Goal: Task Accomplishment & Management: Manage account settings

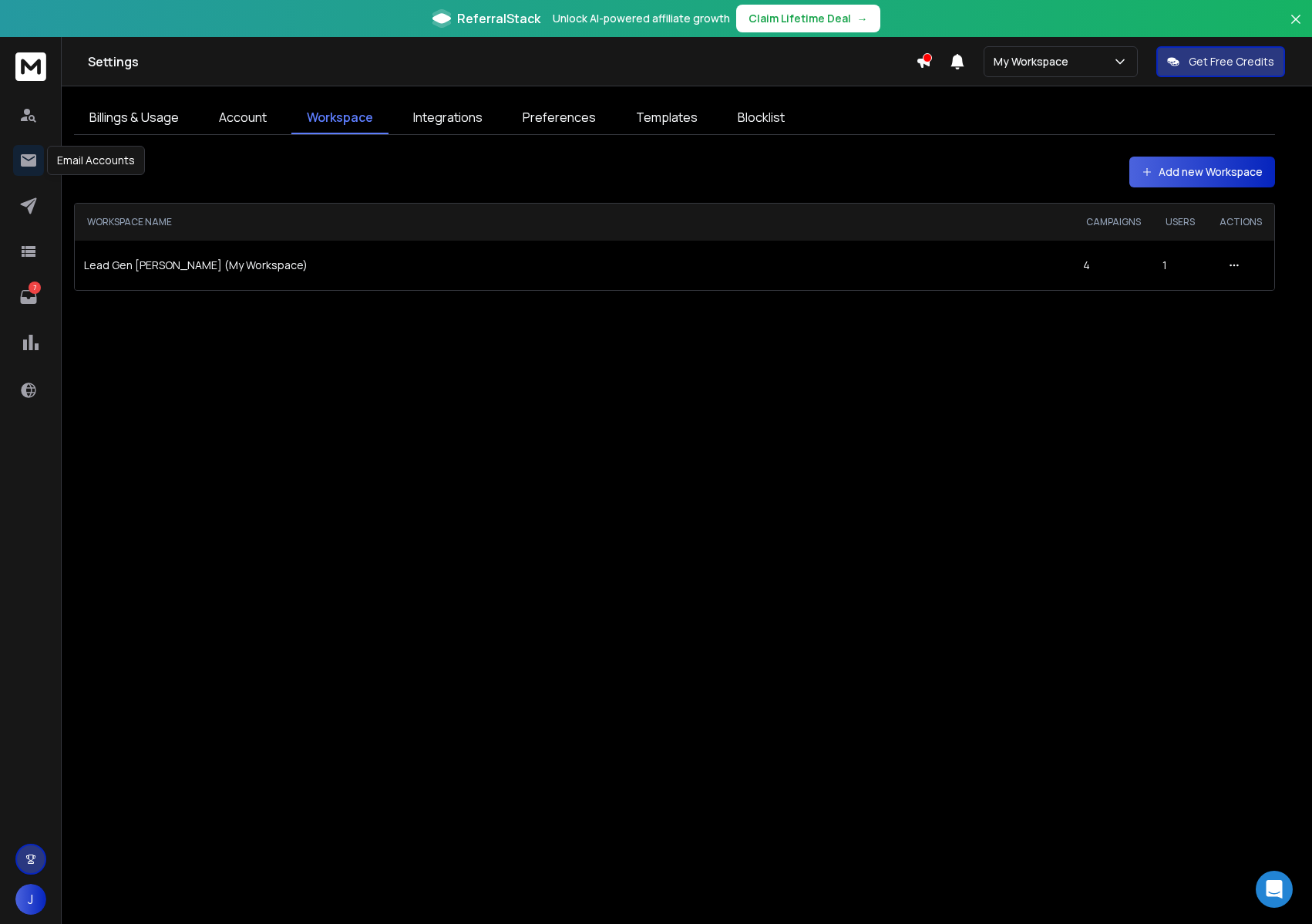
click at [37, 154] on link at bounding box center [28, 160] width 31 height 31
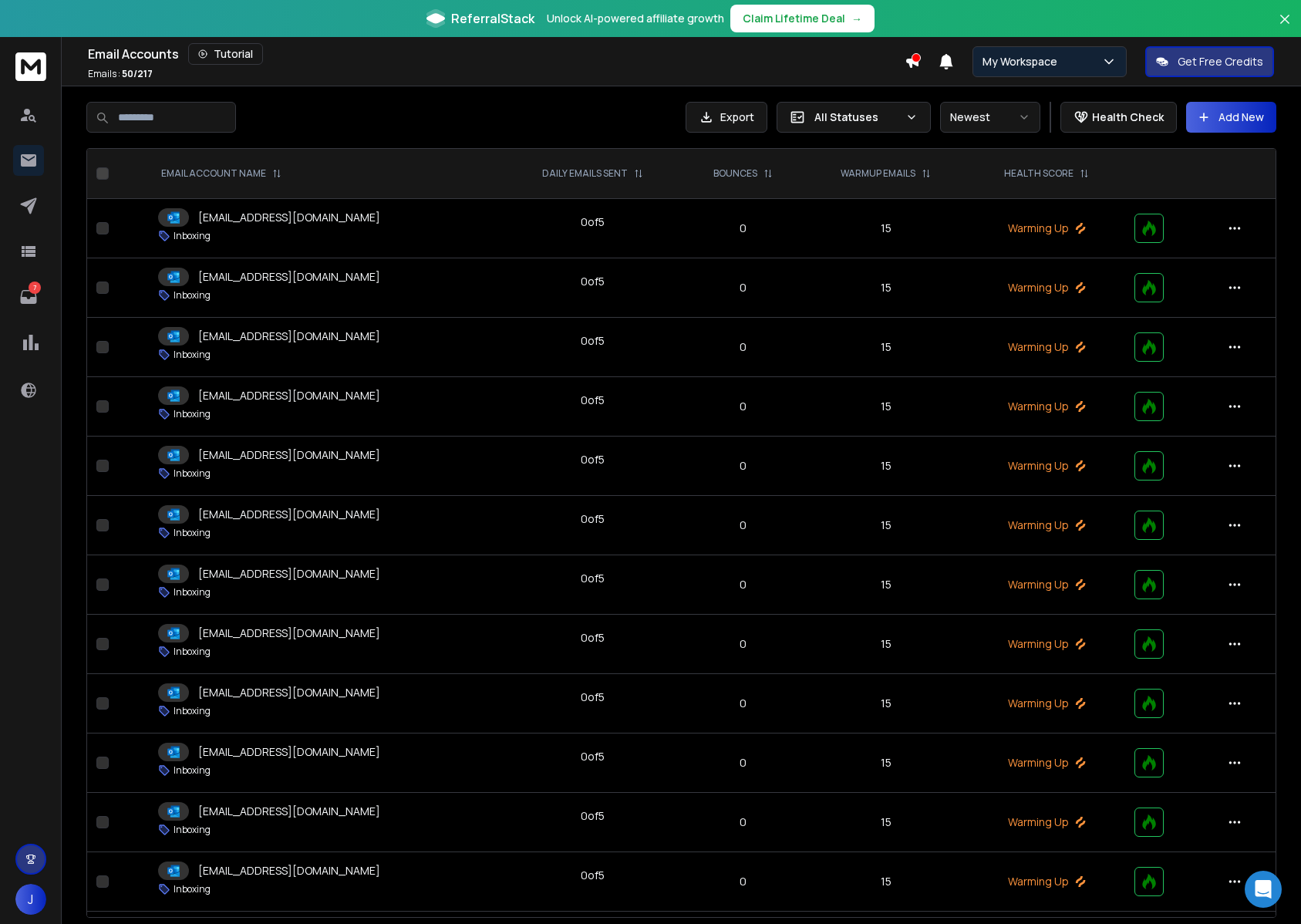
click at [1072, 65] on div "My Workspace" at bounding box center [1049, 61] width 134 height 15
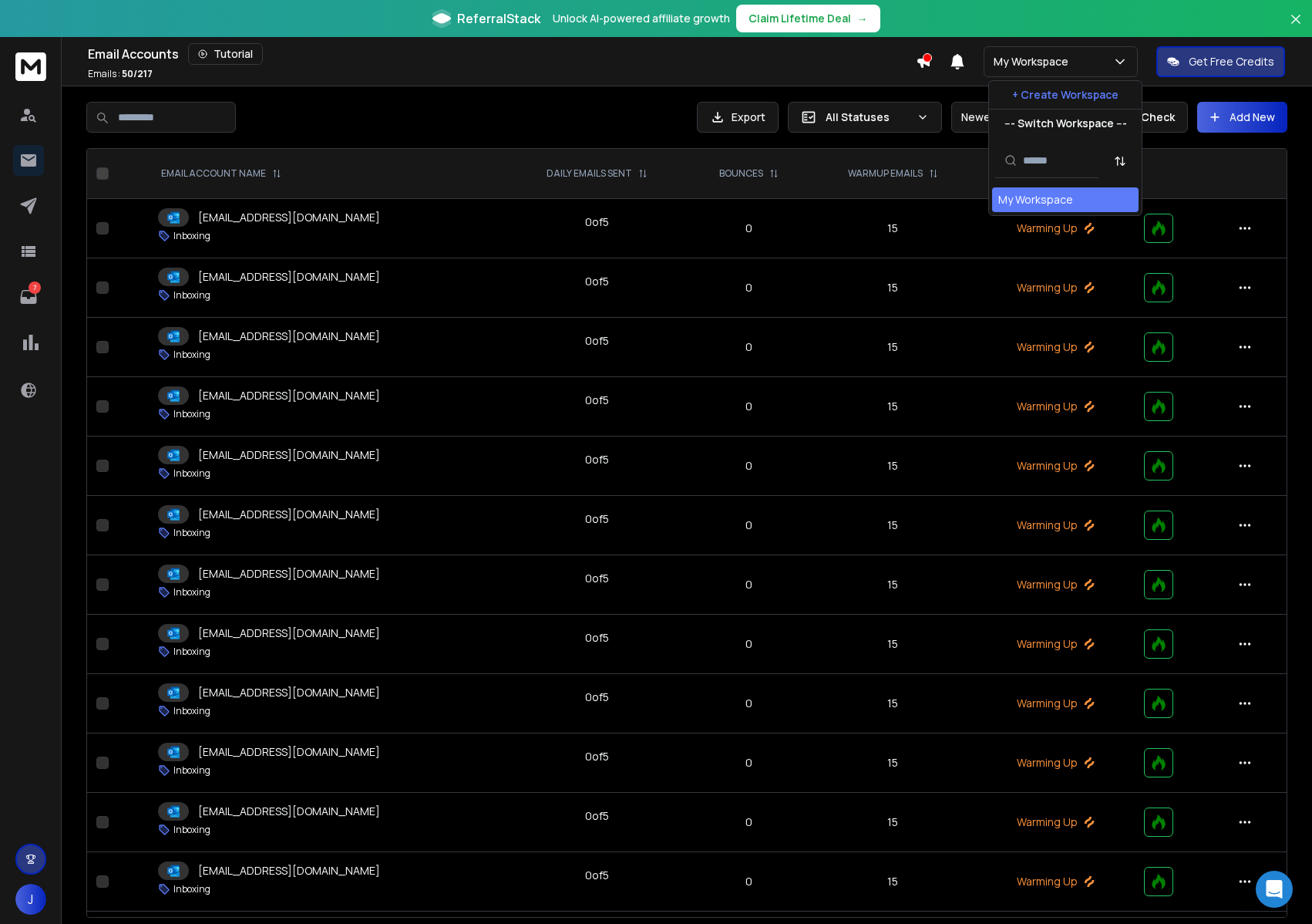
click at [474, 124] on div at bounding box center [387, 117] width 601 height 31
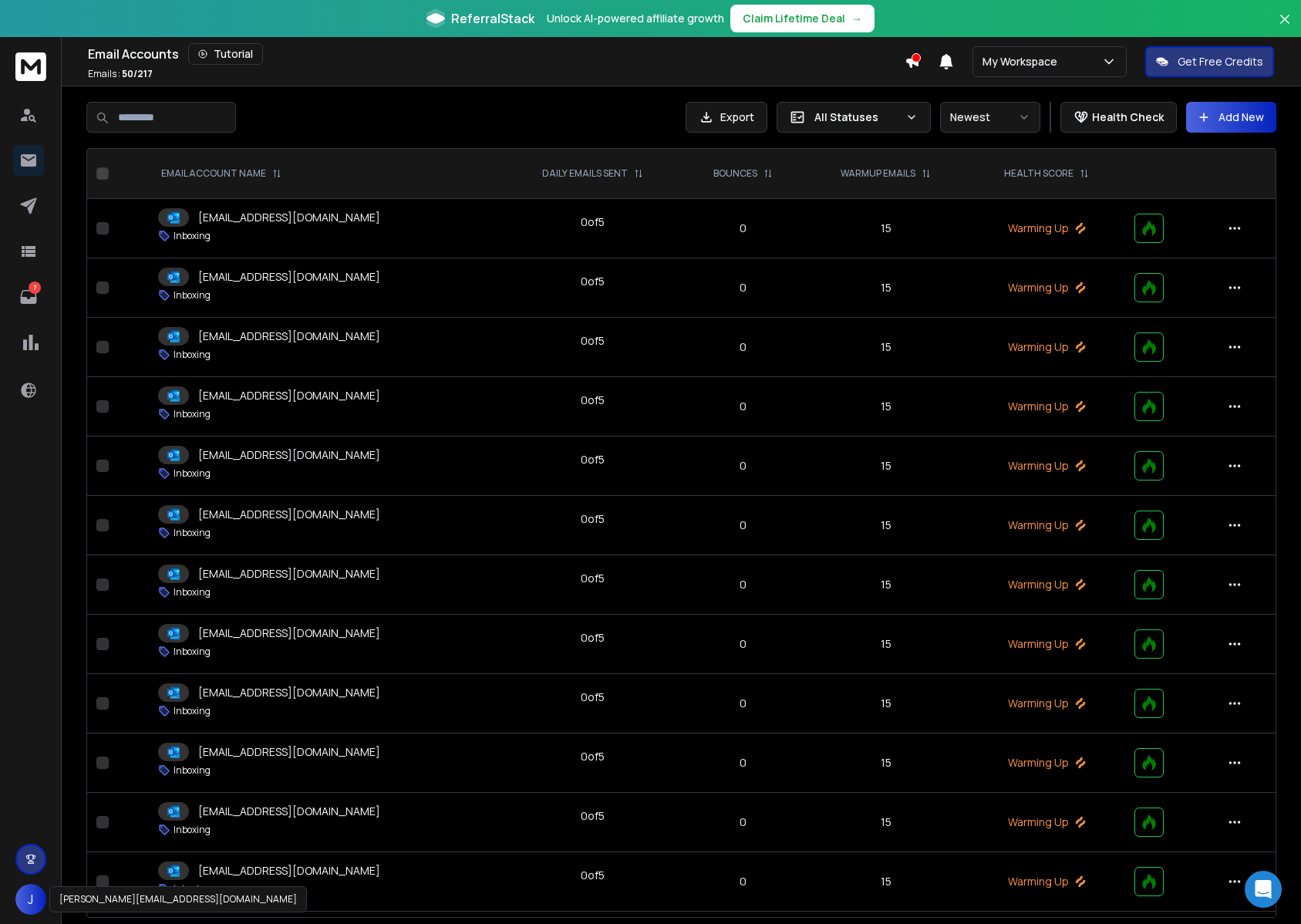
click at [34, 900] on span "J" at bounding box center [30, 898] width 31 height 31
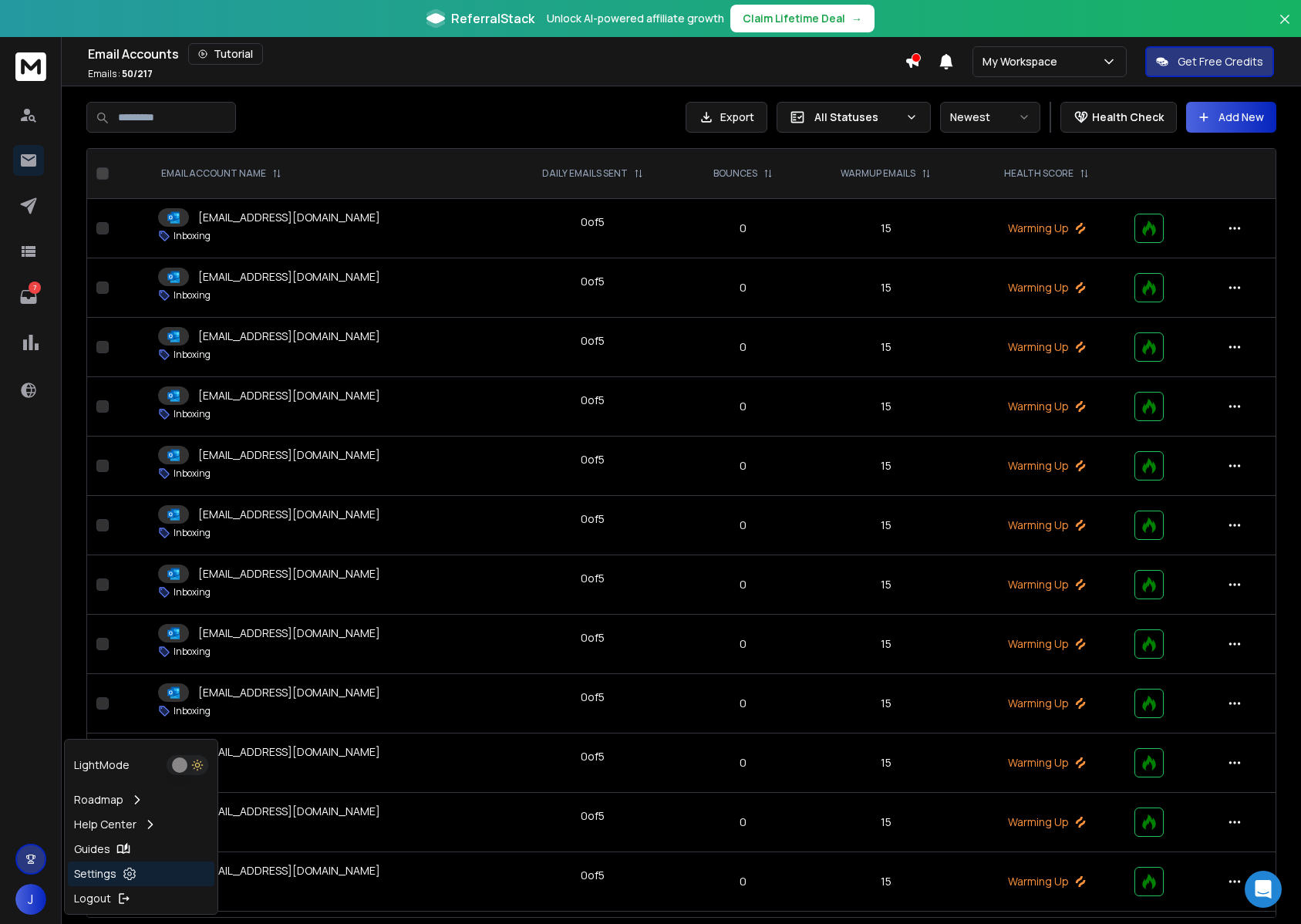
click at [96, 869] on p "Settings" at bounding box center [95, 873] width 42 height 15
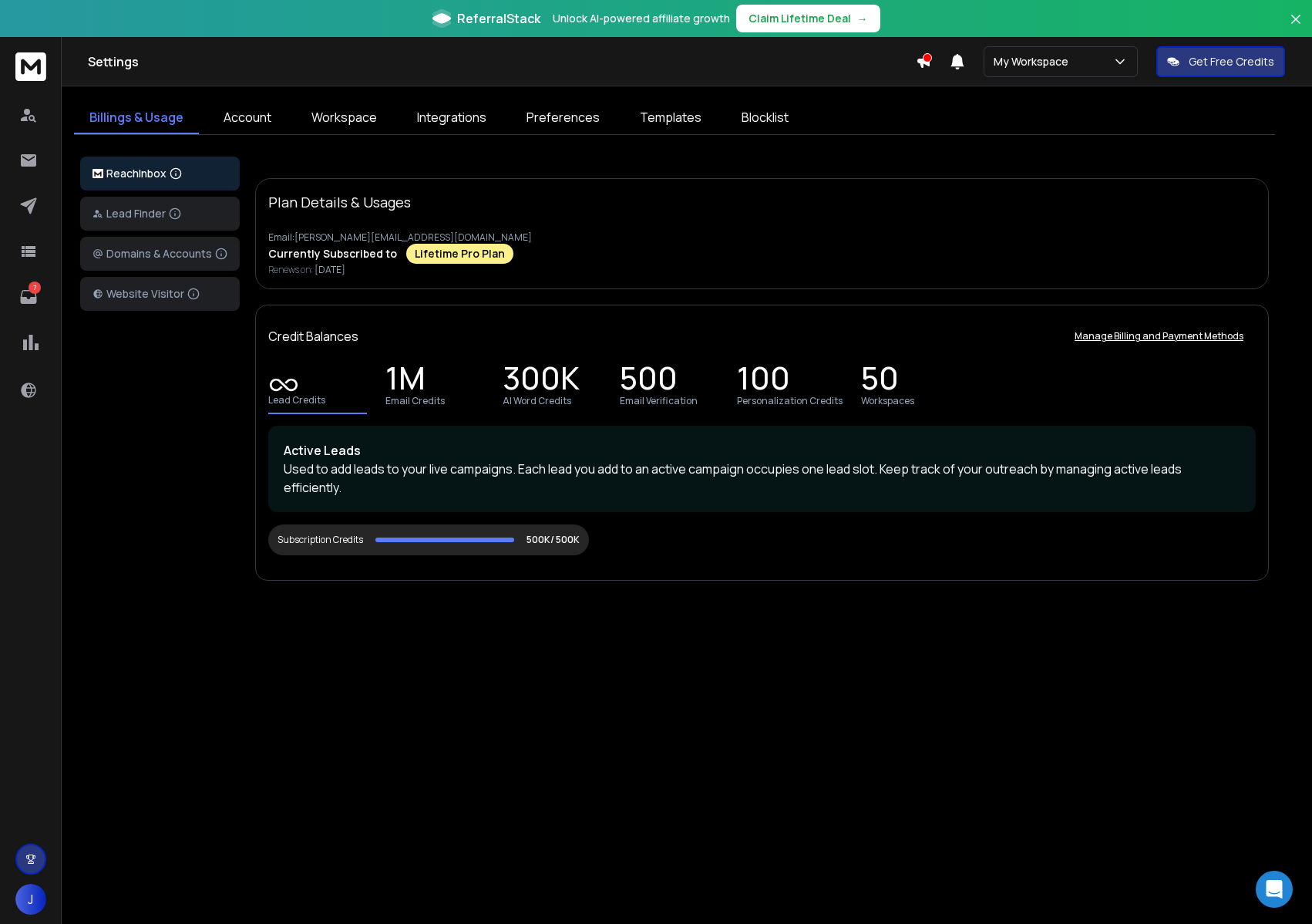
click at [251, 117] on link "Account" at bounding box center [247, 118] width 79 height 33
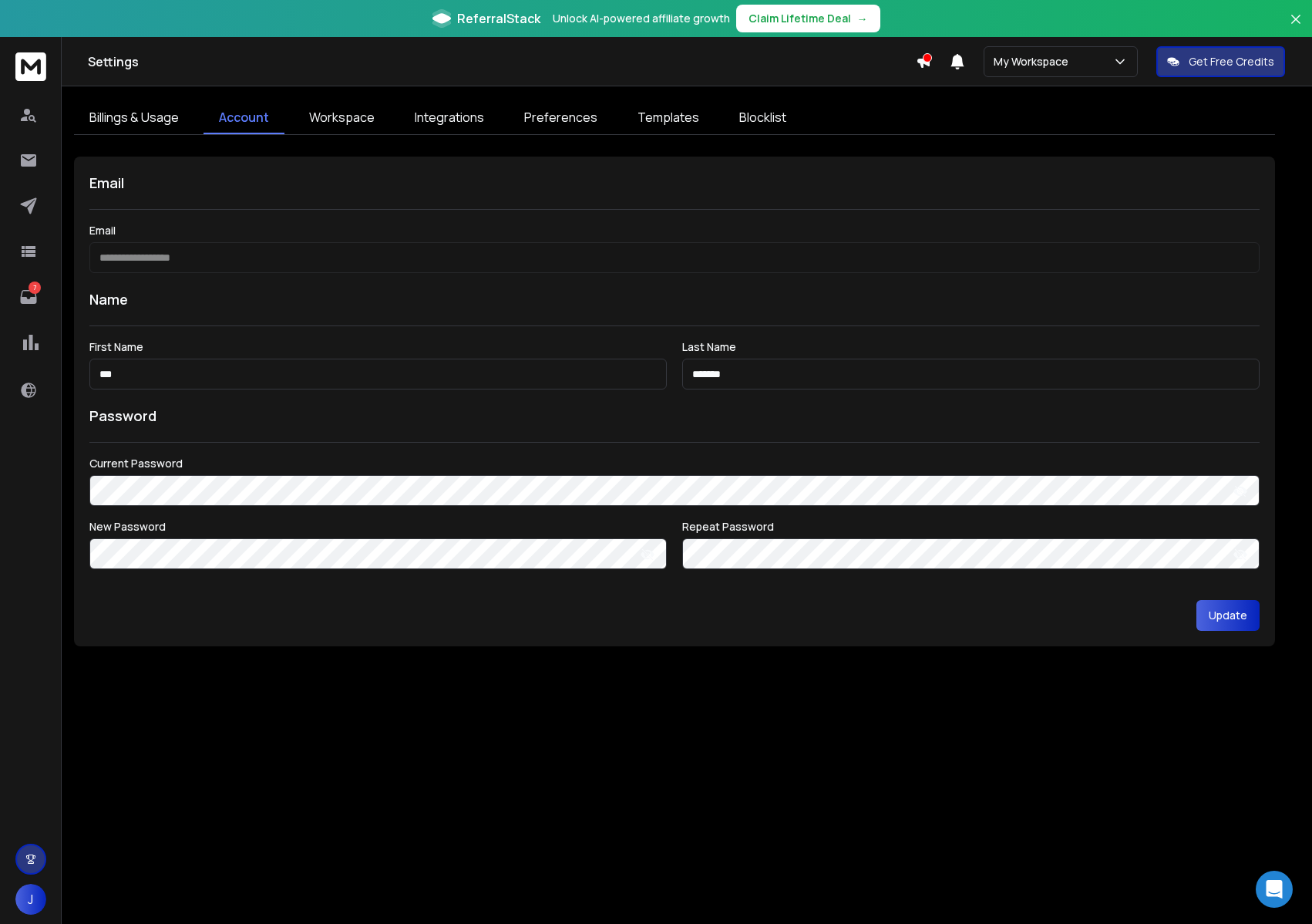
click at [320, 131] on link "Workspace" at bounding box center [342, 118] width 96 height 33
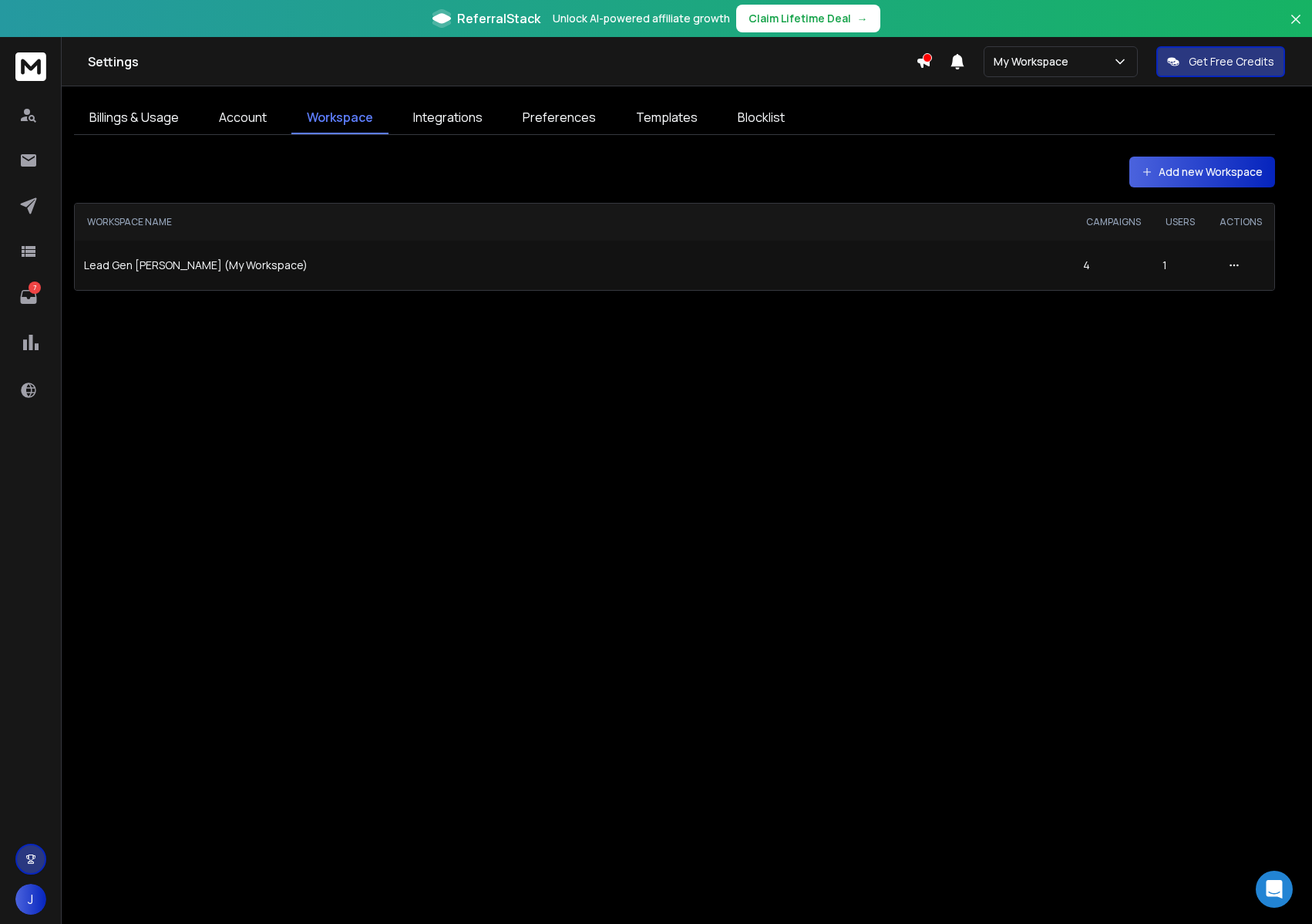
click at [155, 265] on td "Lead Gen [PERSON_NAME] (My Workspace)" at bounding box center [574, 265] width 999 height 49
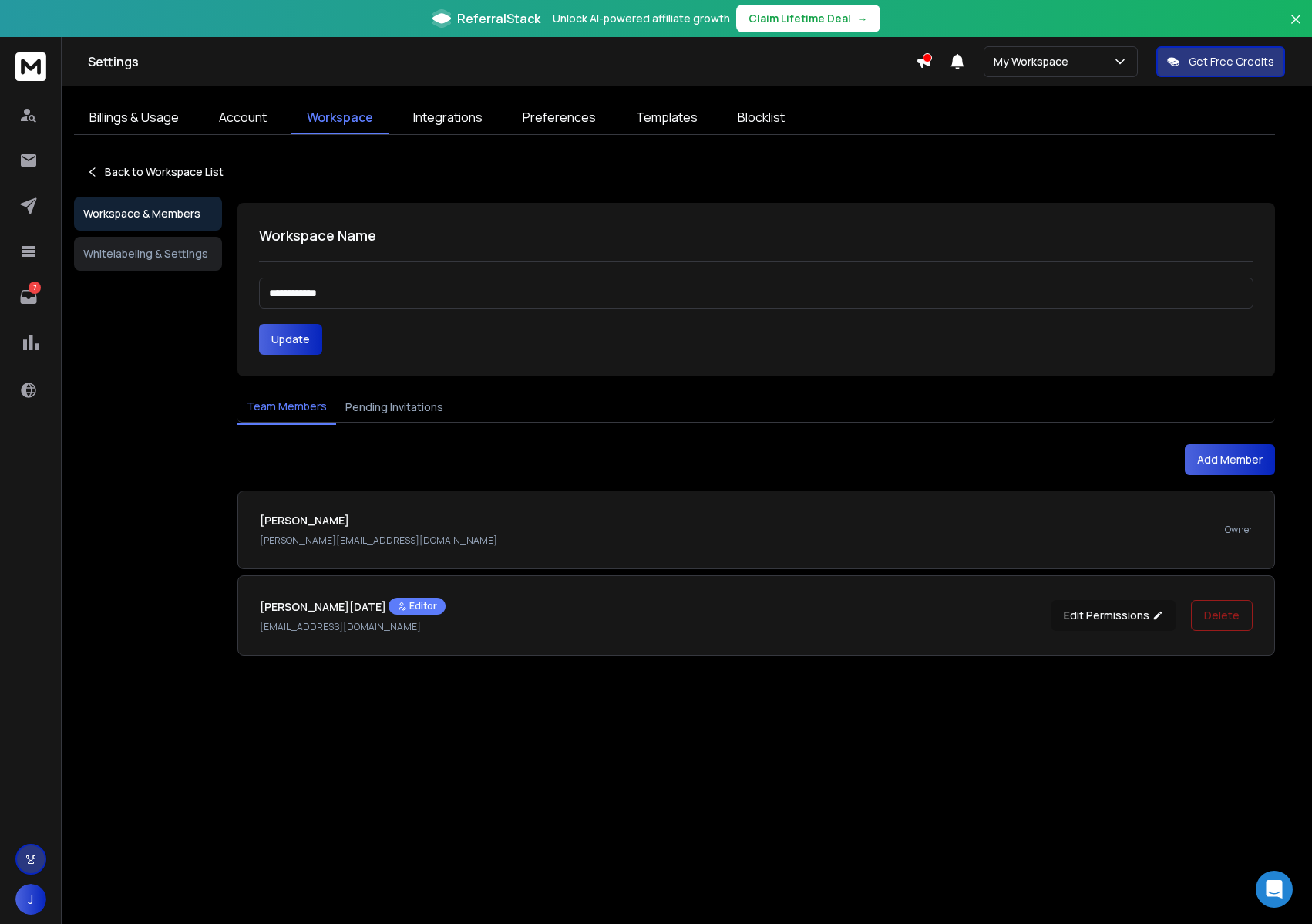
click at [141, 250] on button "Whitelabeling & Settings" at bounding box center [148, 254] width 148 height 34
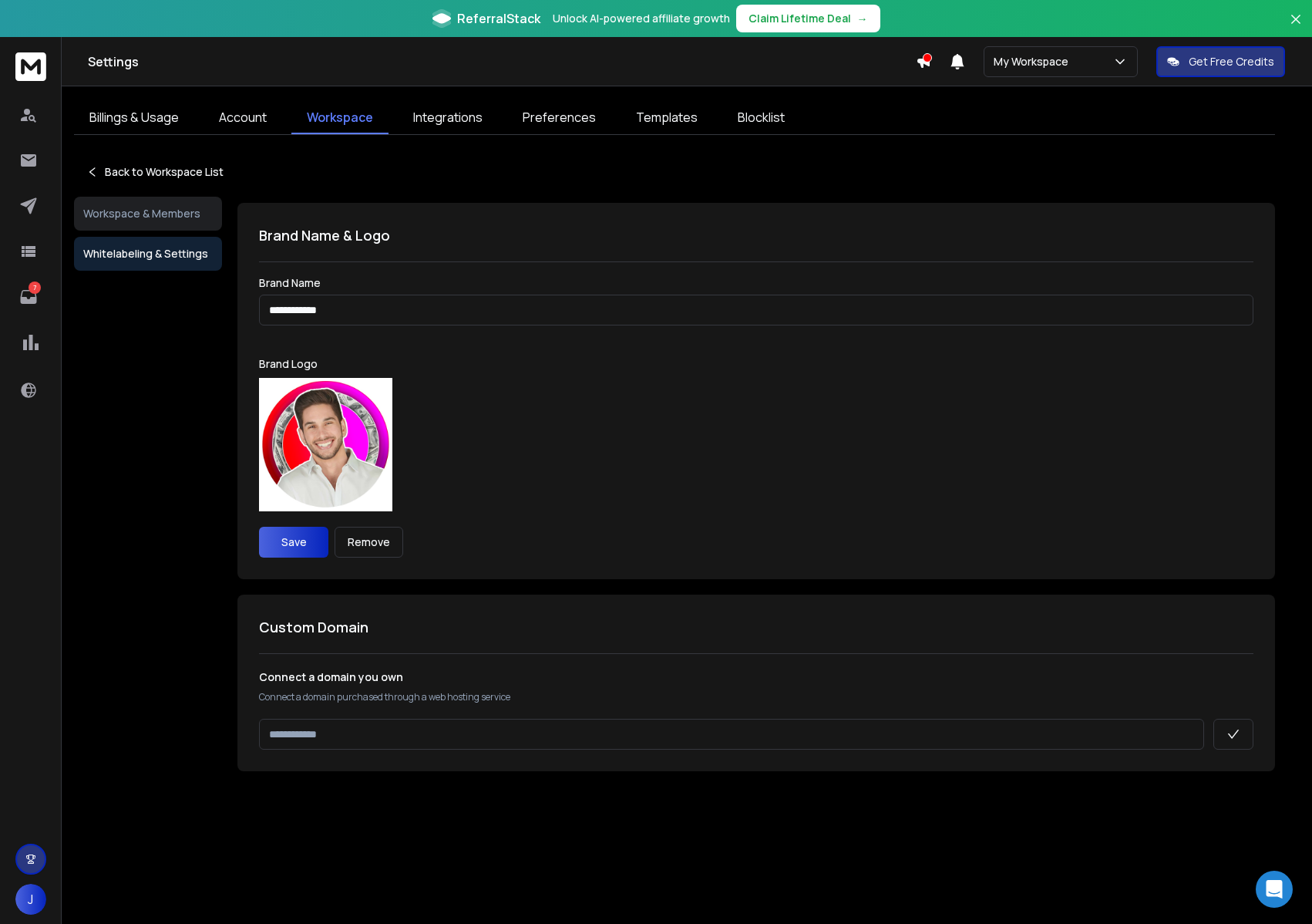
click at [569, 120] on link "Preferences" at bounding box center [559, 118] width 104 height 33
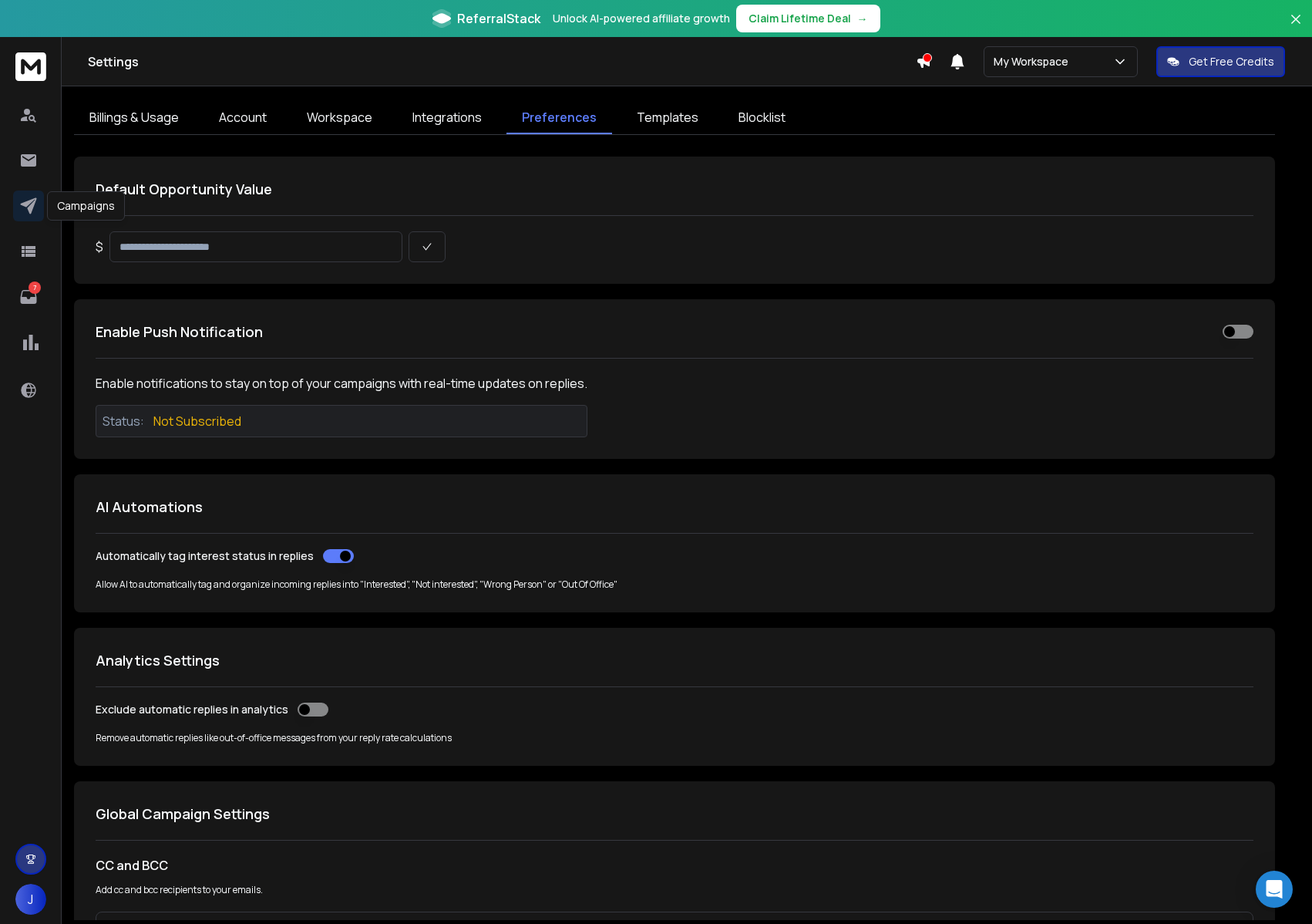
click at [29, 195] on link at bounding box center [28, 206] width 31 height 31
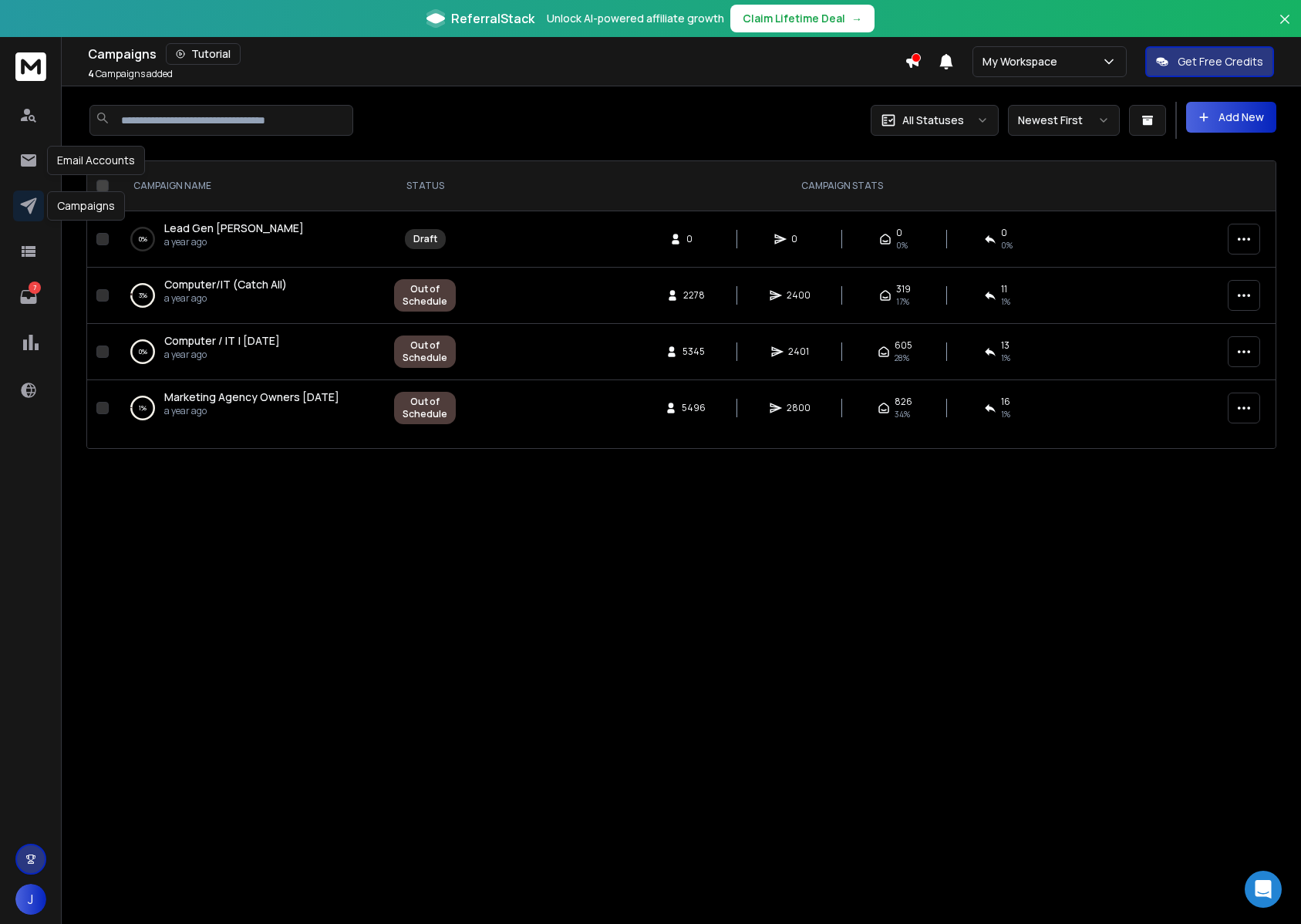
click at [31, 208] on icon at bounding box center [28, 206] width 16 height 16
click at [30, 166] on icon at bounding box center [28, 159] width 15 height 12
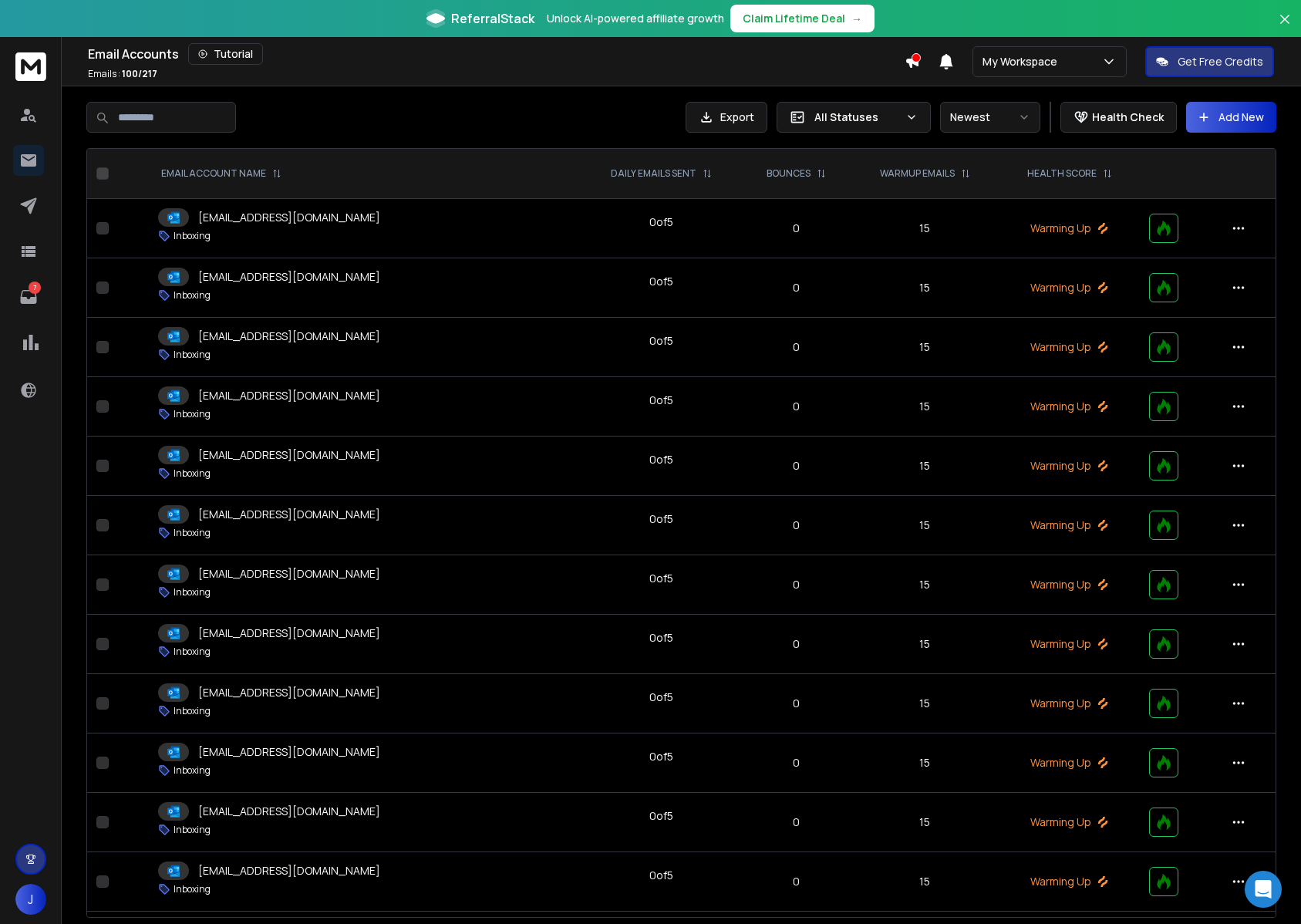
click at [1247, 120] on button "Add New" at bounding box center [1231, 117] width 90 height 31
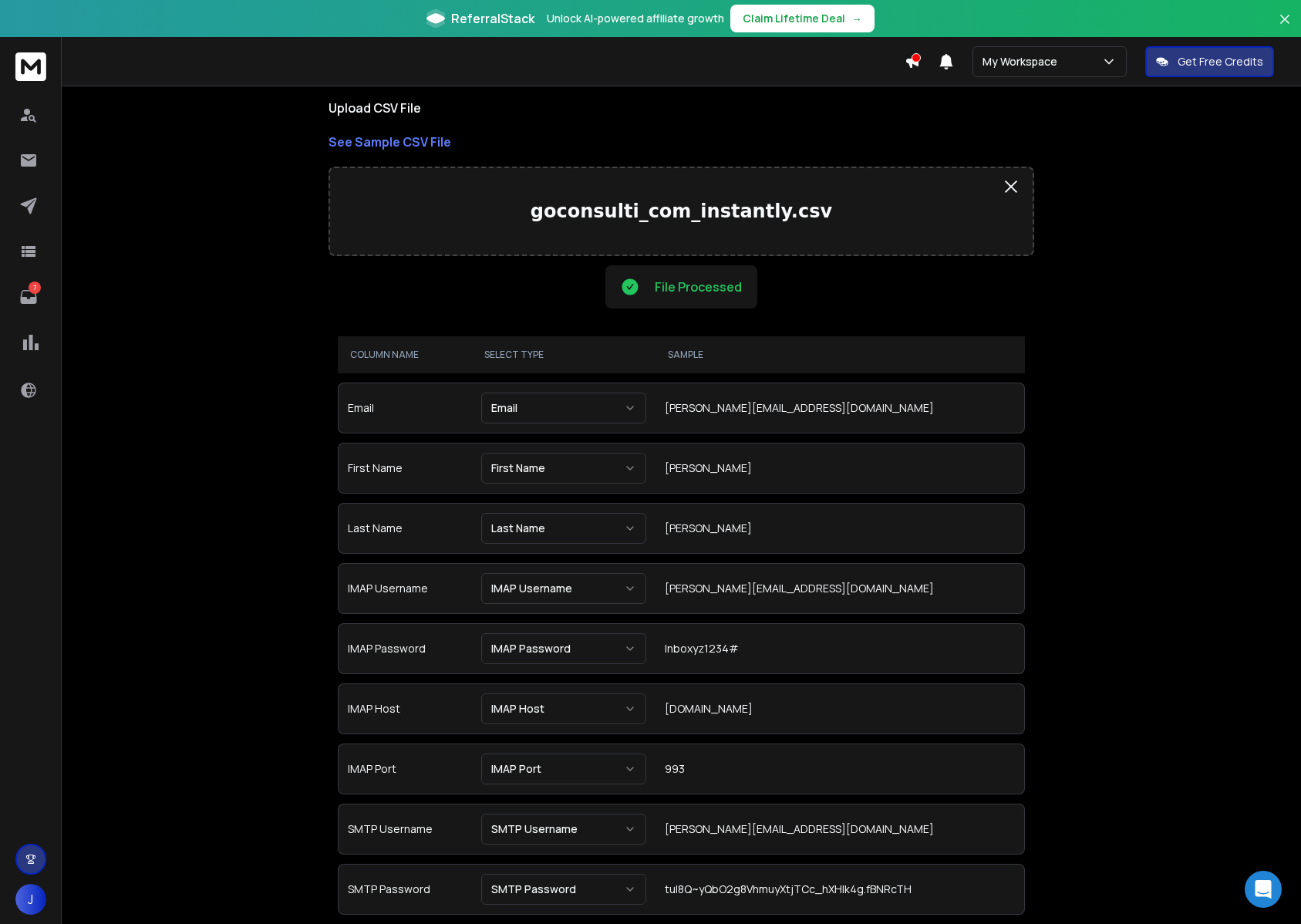
scroll to position [691, 0]
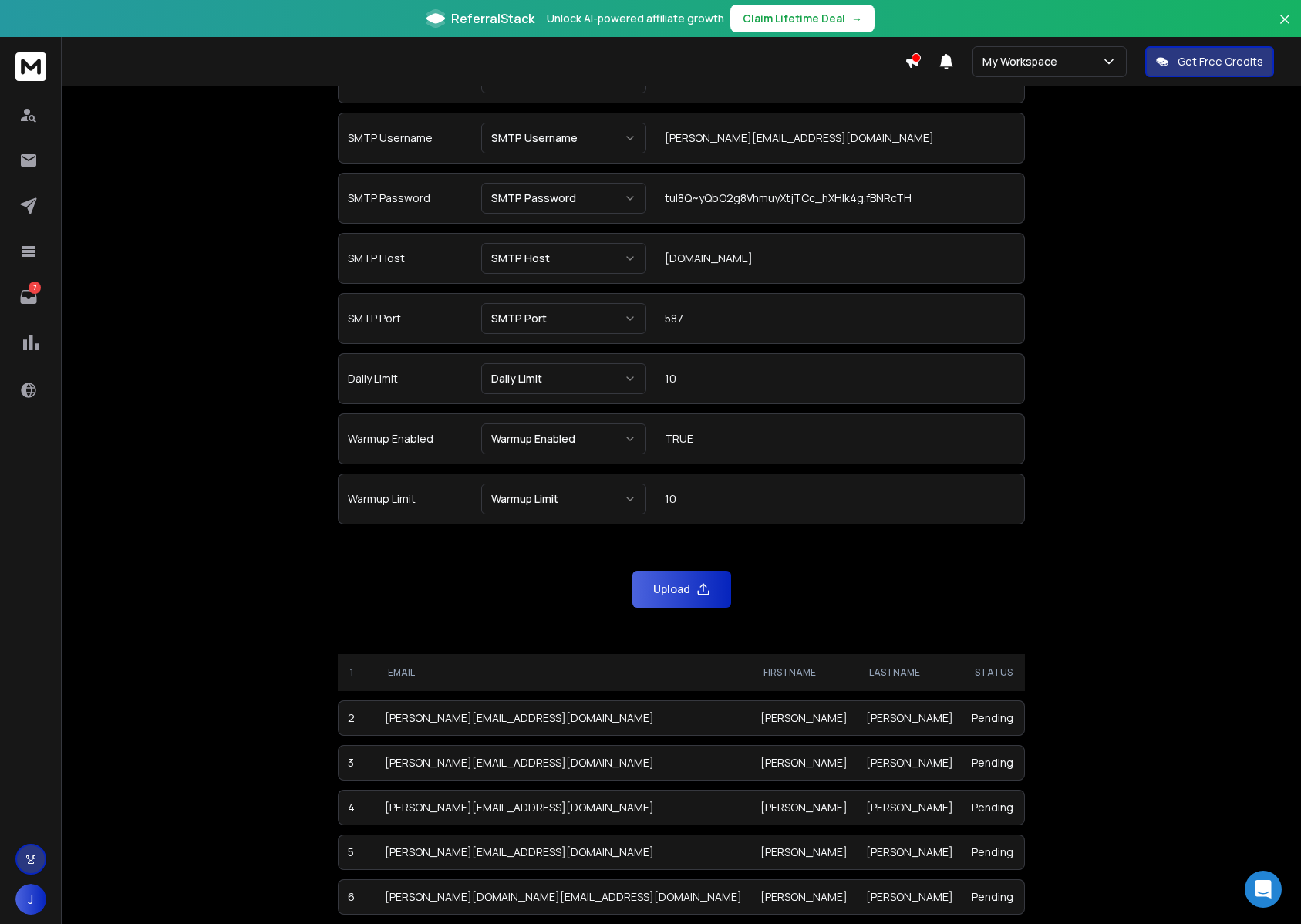
click at [682, 599] on button "Upload" at bounding box center [682, 589] width 99 height 37
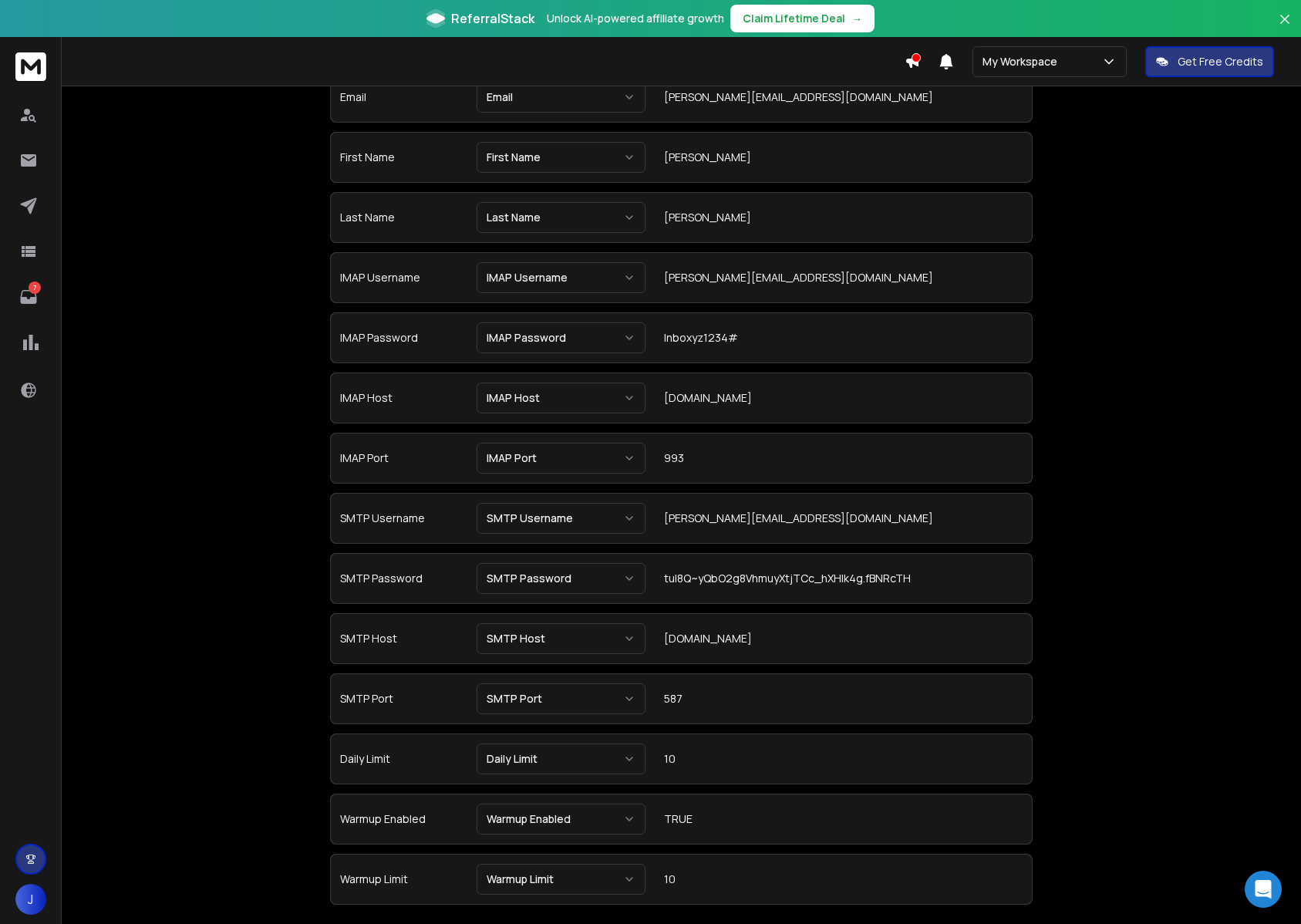
scroll to position [0, 0]
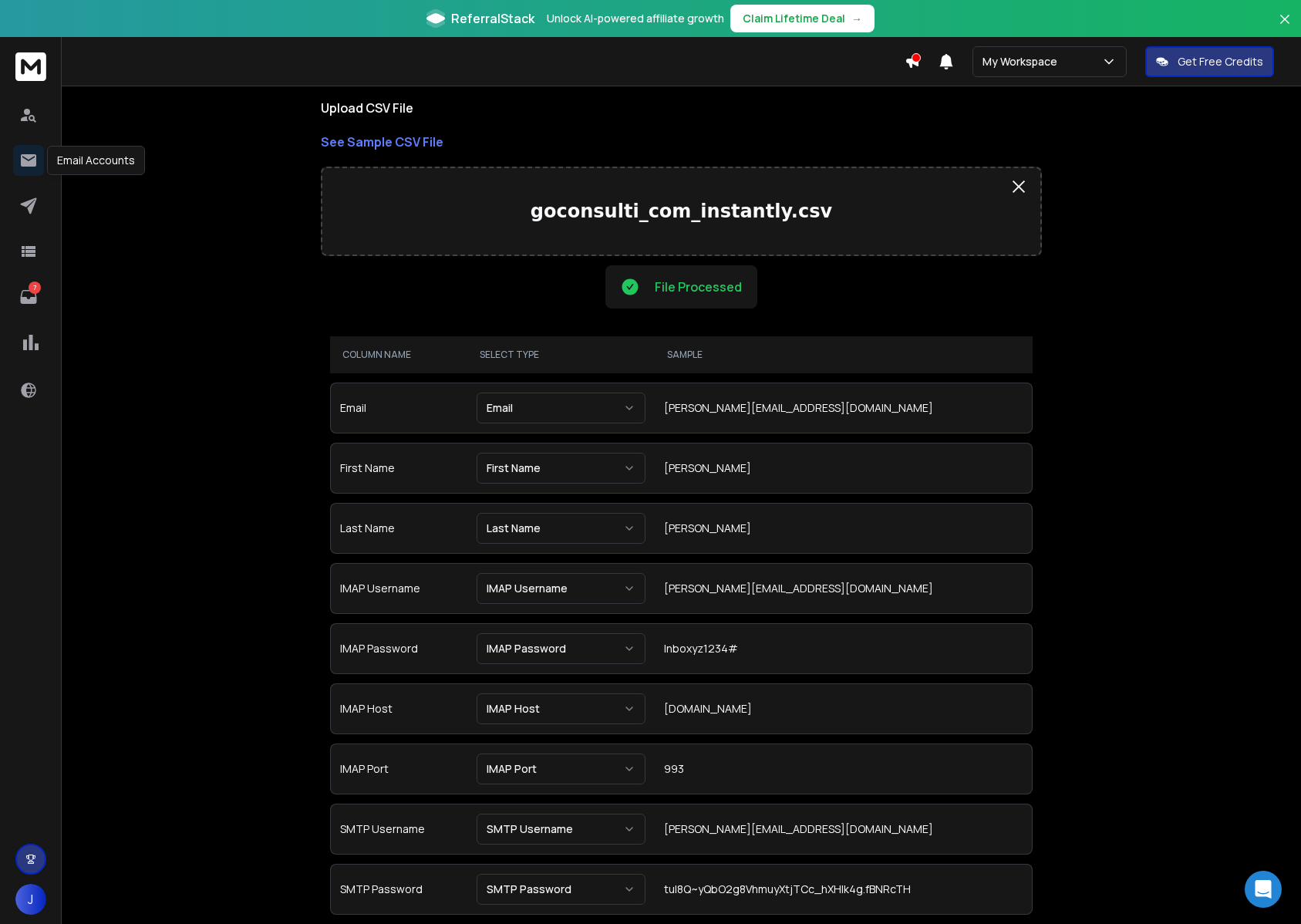
click at [16, 162] on link at bounding box center [28, 160] width 31 height 31
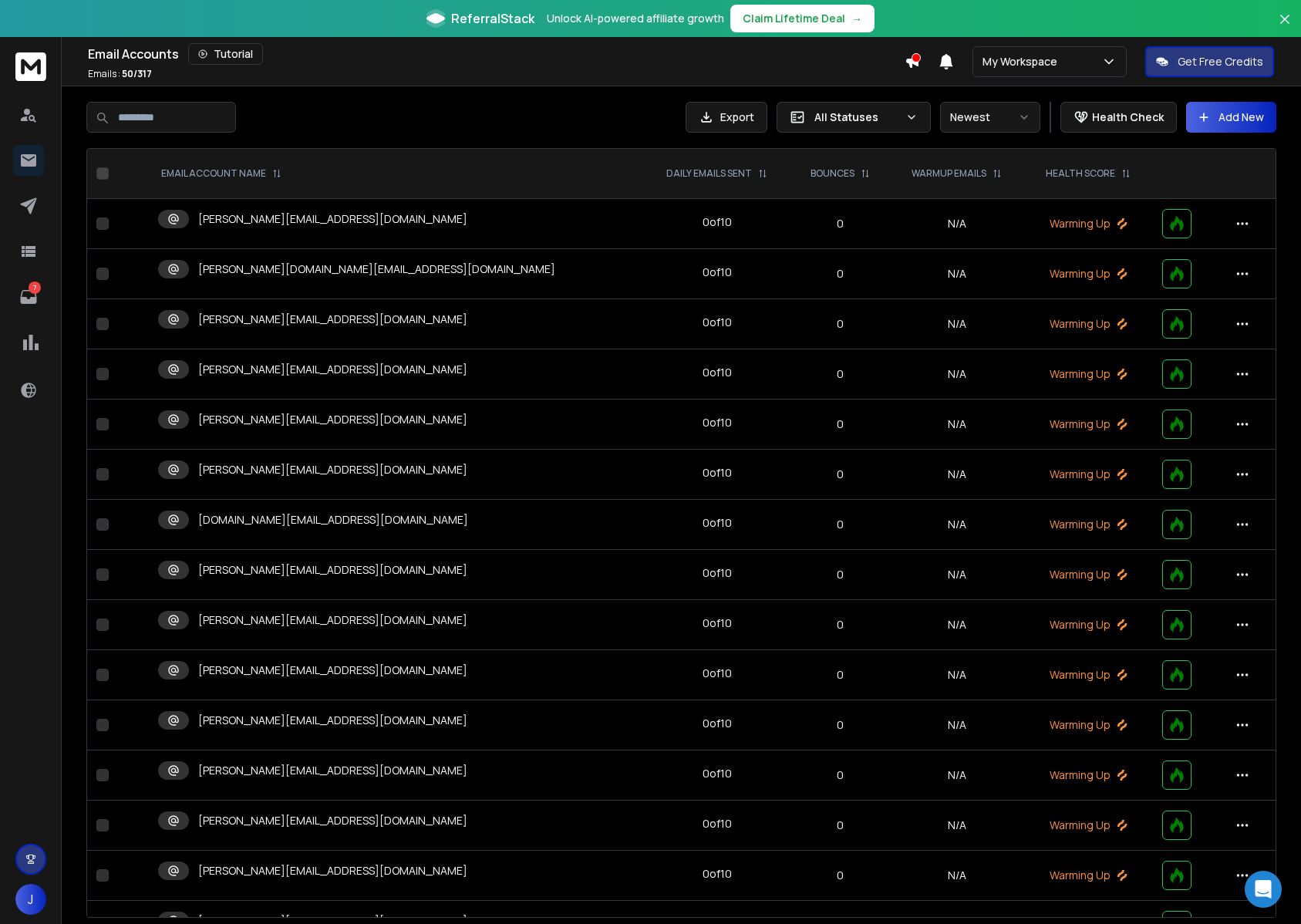
click at [877, 119] on p "All Statuses" at bounding box center [856, 116] width 85 height 15
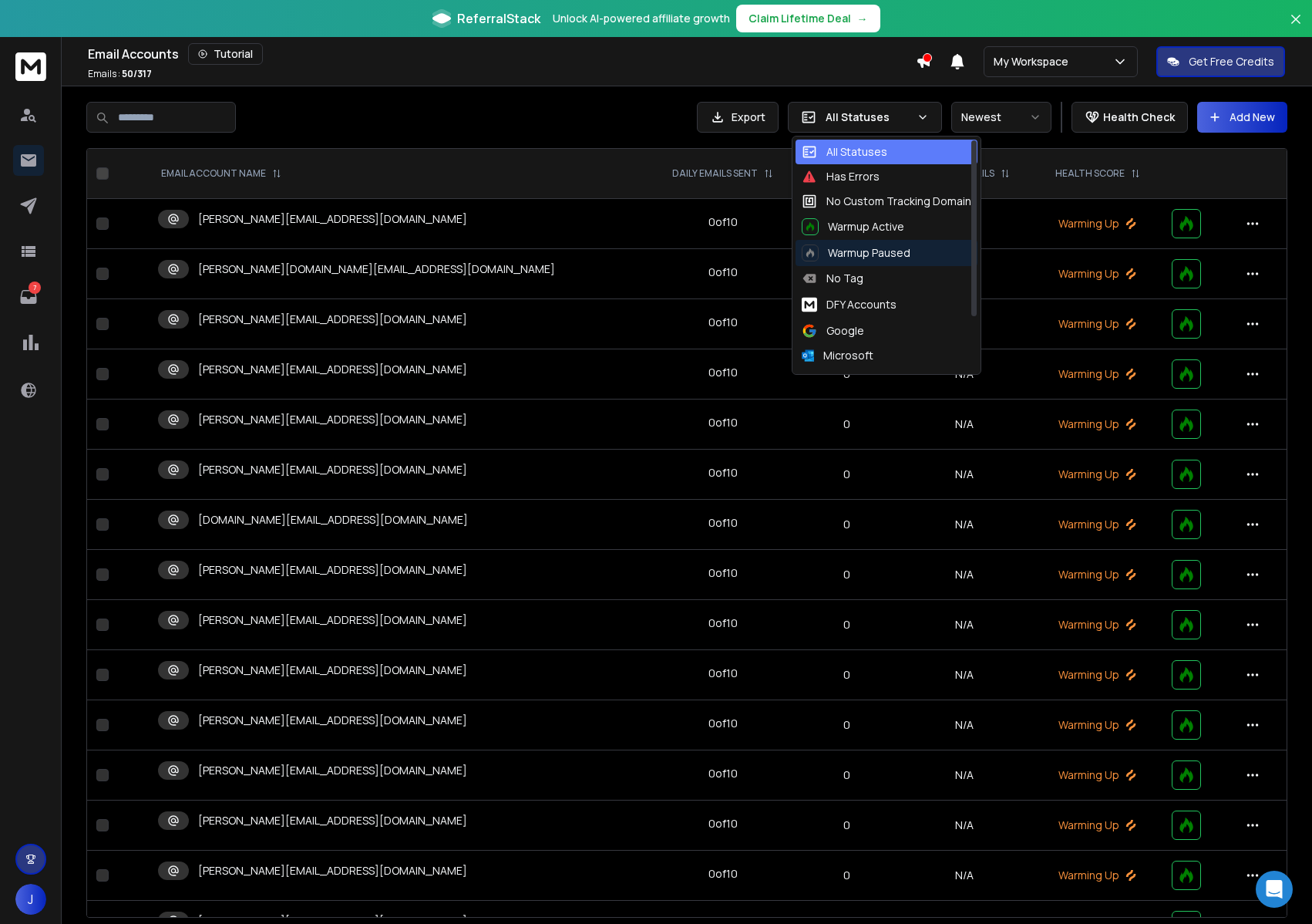
click at [871, 273] on div "No Tag" at bounding box center [886, 278] width 182 height 25
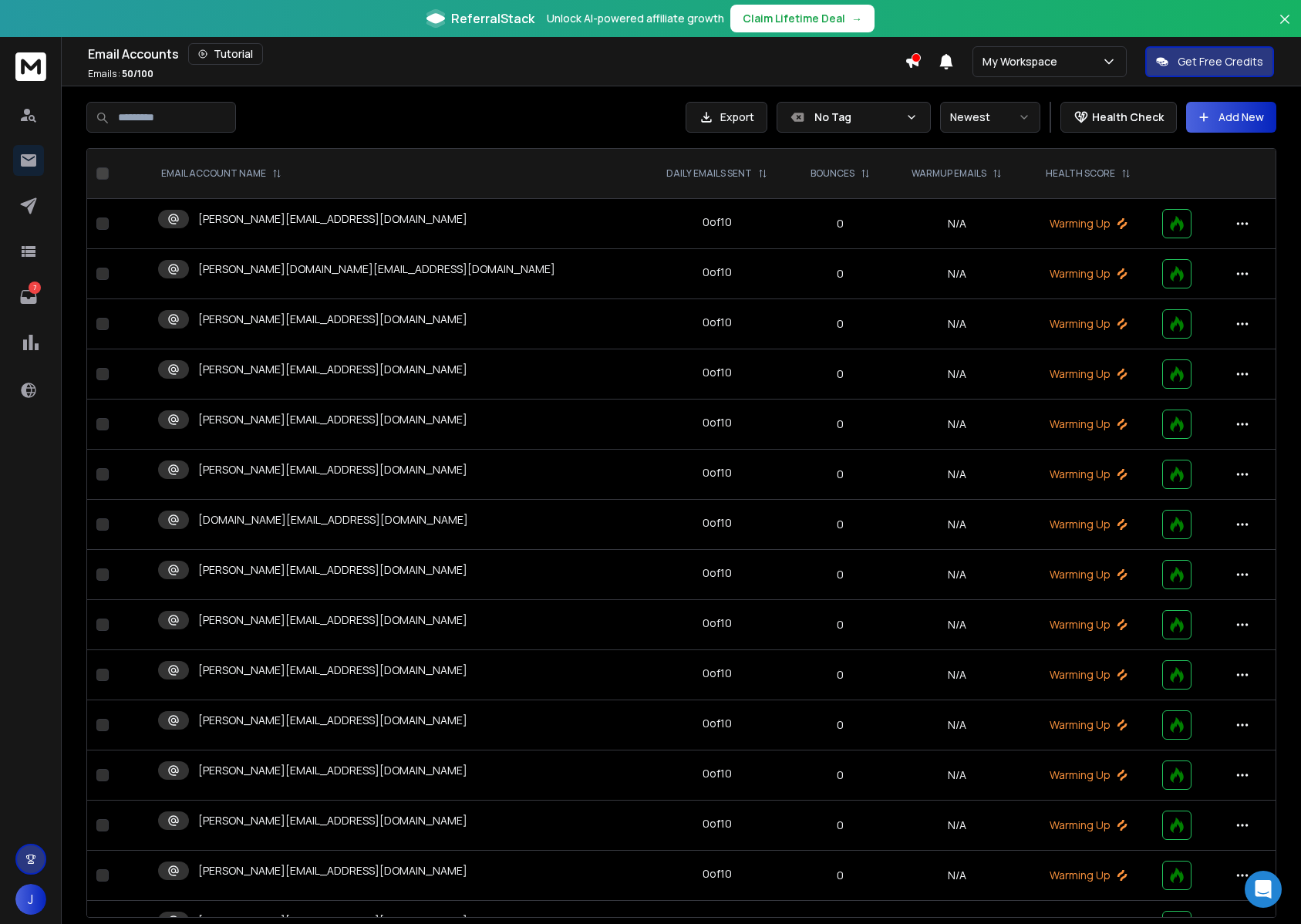
click at [98, 175] on button "button" at bounding box center [102, 173] width 12 height 12
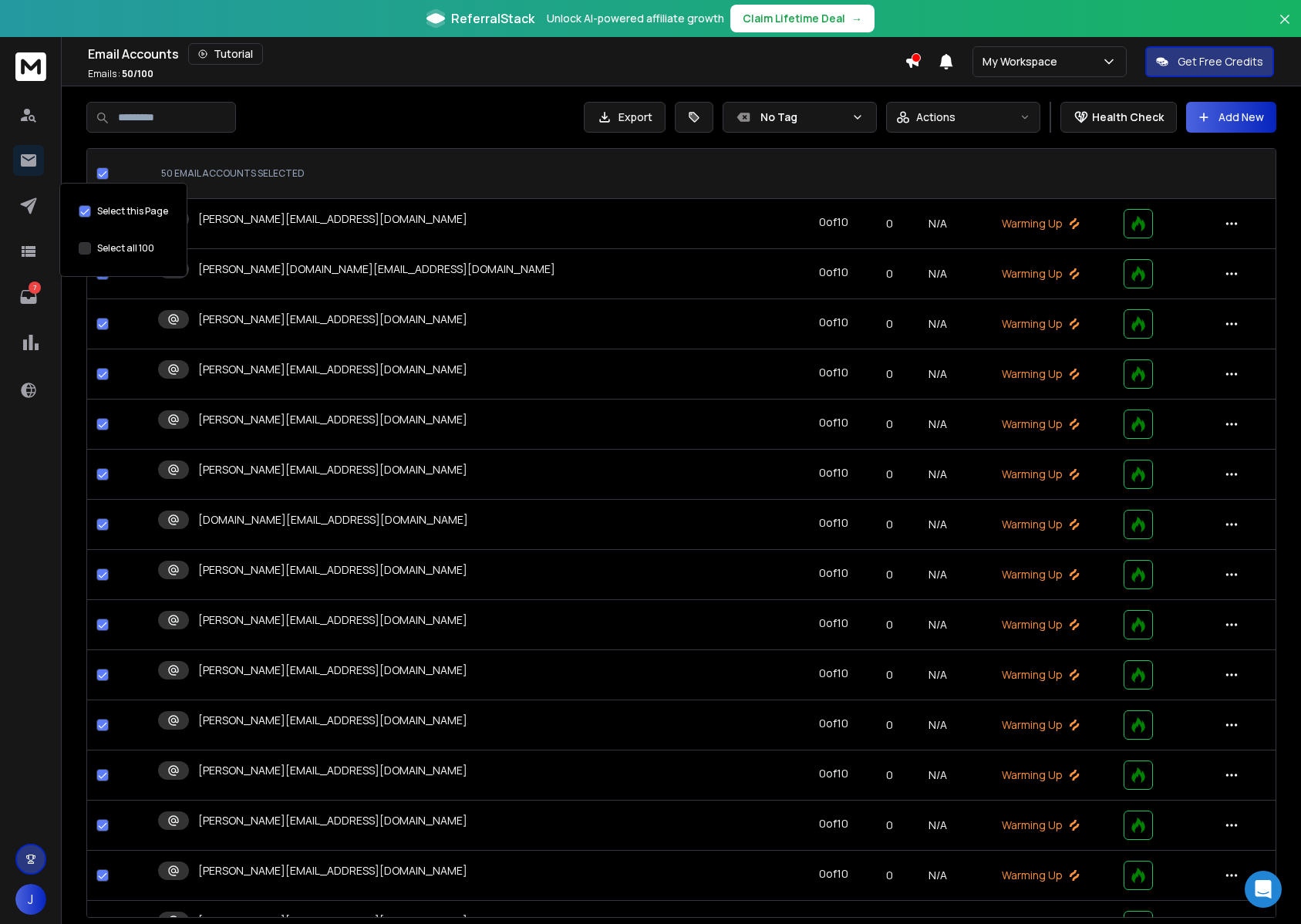
click at [85, 250] on button "Select this Page" at bounding box center [85, 248] width 12 height 12
click at [705, 120] on button at bounding box center [694, 117] width 38 height 31
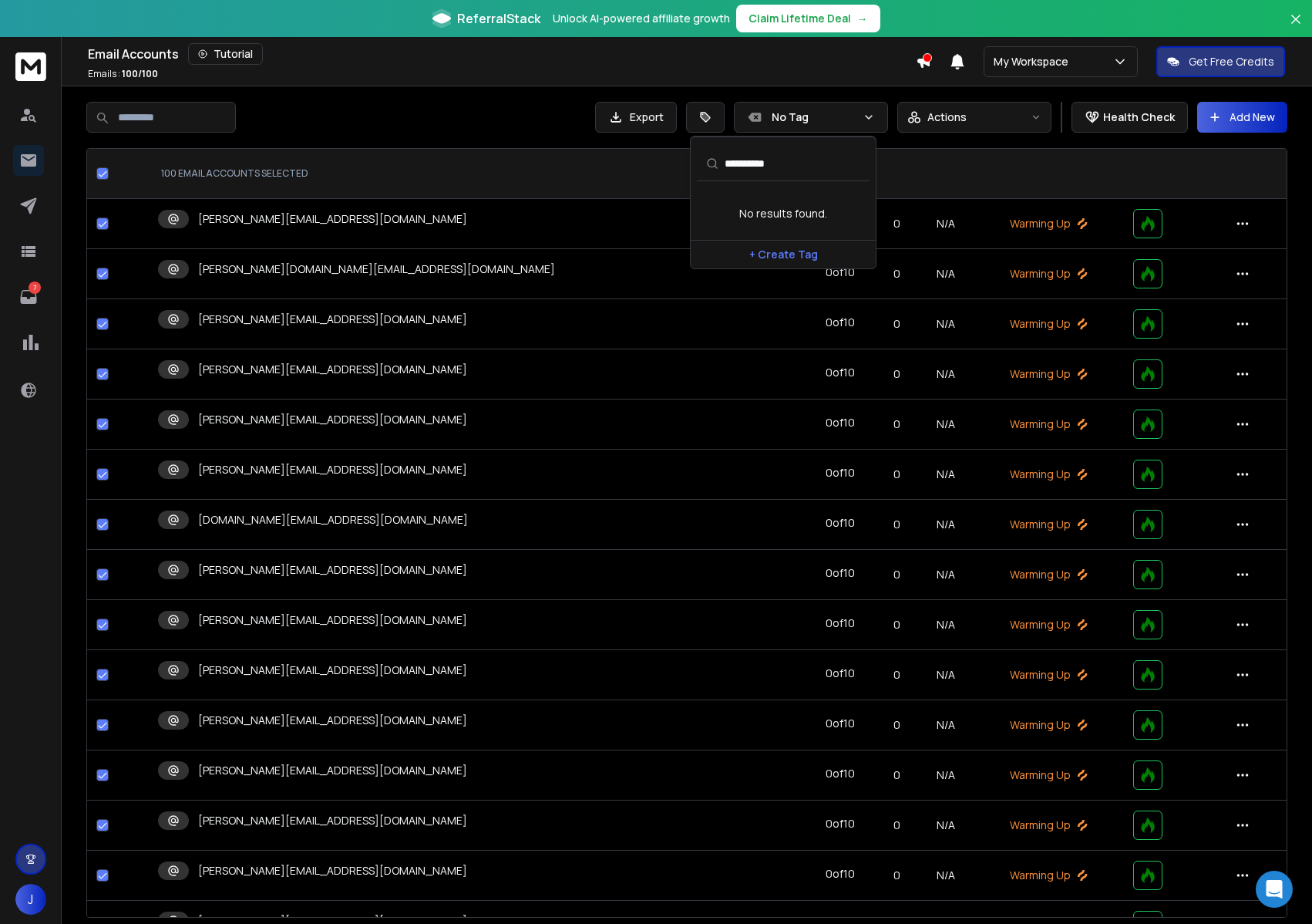
click at [760, 162] on input "**********" at bounding box center [792, 163] width 136 height 34
click at [774, 167] on input "*********" at bounding box center [792, 163] width 136 height 34
click at [774, 166] on input "*********" at bounding box center [792, 163] width 136 height 34
click at [760, 164] on input "*********" at bounding box center [792, 163] width 136 height 34
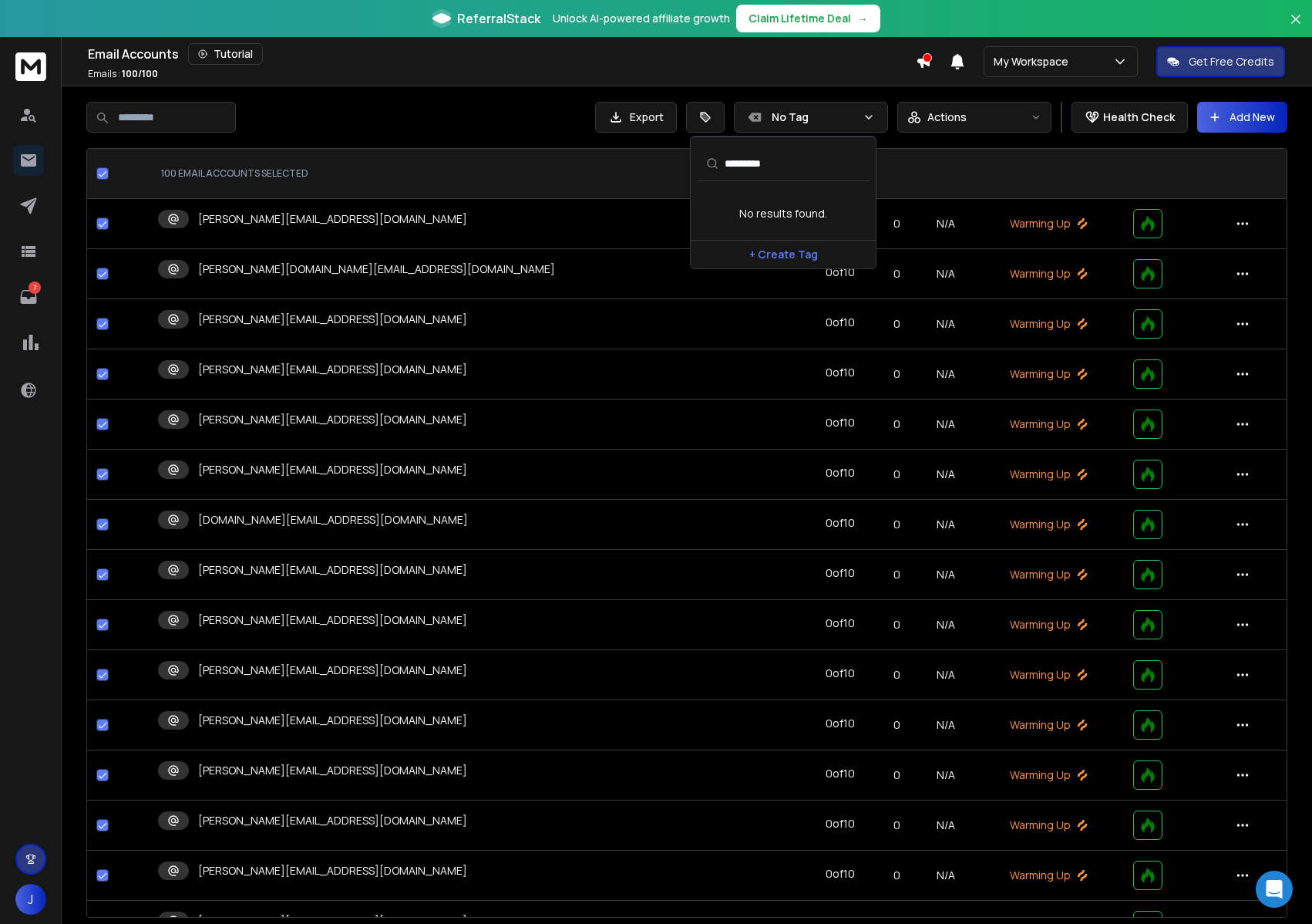
click at [743, 167] on input "*********" at bounding box center [792, 163] width 136 height 34
click at [759, 168] on input "*********" at bounding box center [792, 163] width 136 height 34
type input "*********"
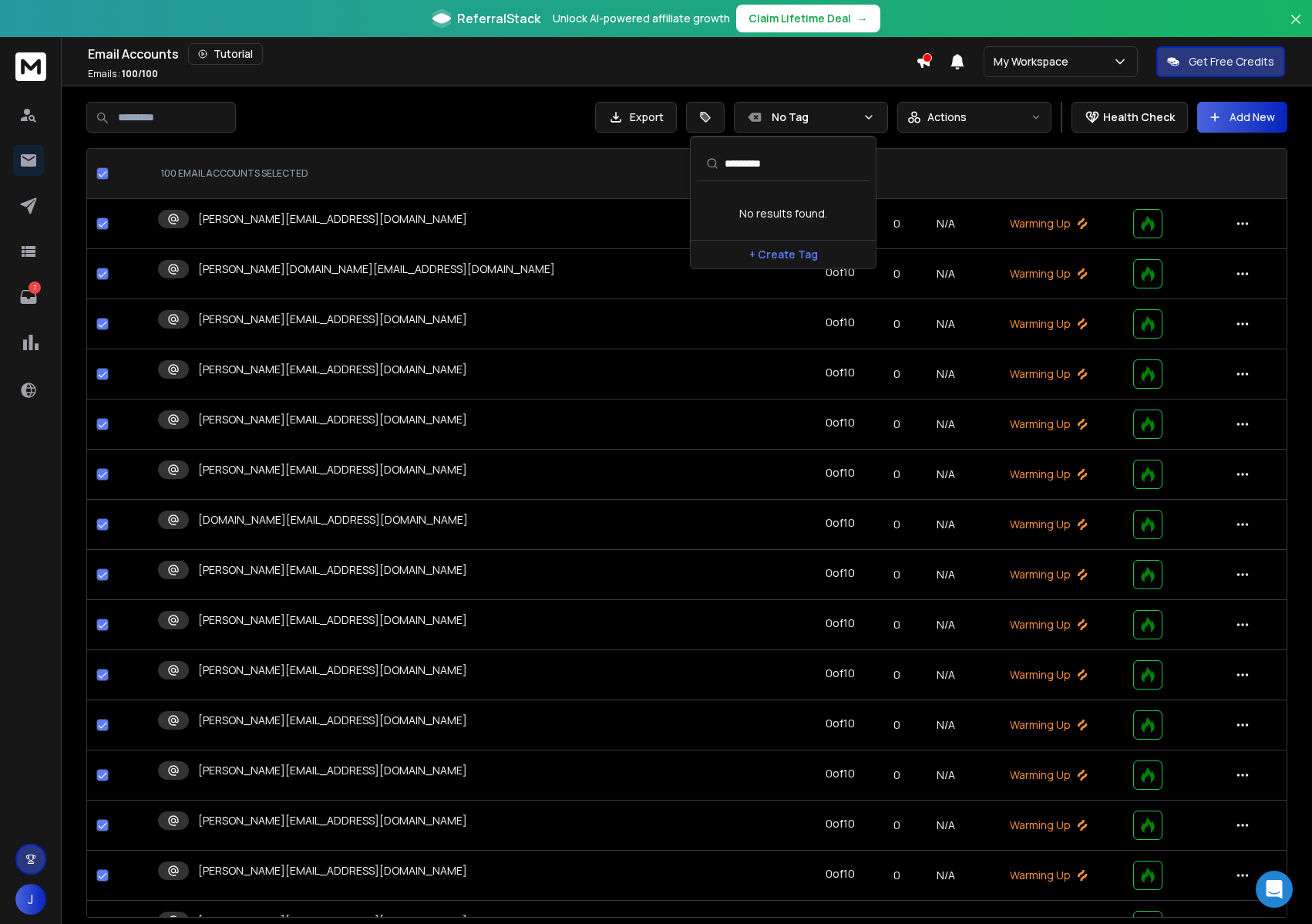
click at [772, 250] on p "+ Create Tag" at bounding box center [784, 254] width 69 height 15
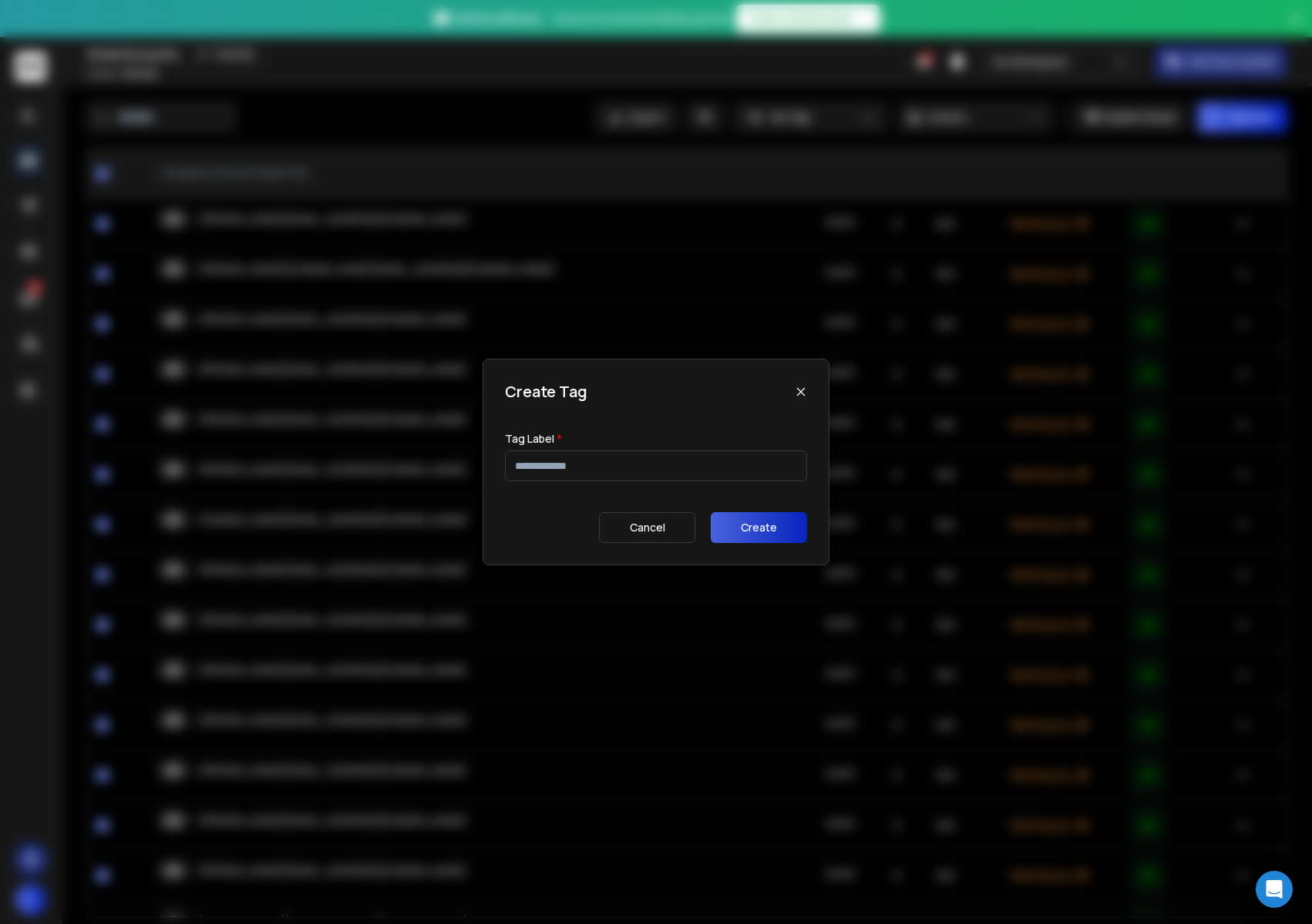
click at [613, 470] on input "text" at bounding box center [656, 466] width 302 height 31
paste input "*********"
type input "*********"
click at [749, 525] on button "Create" at bounding box center [759, 527] width 96 height 31
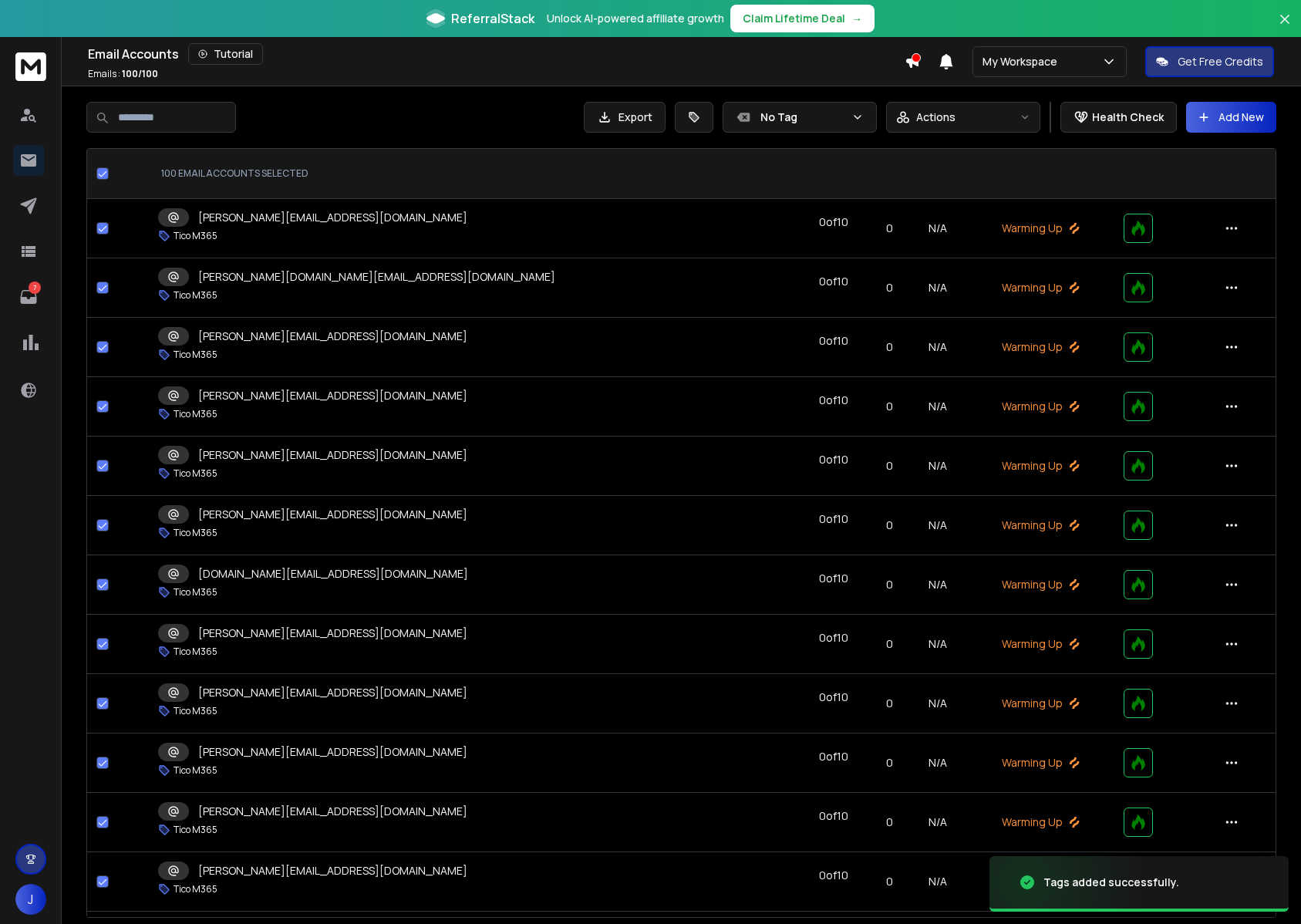
click at [788, 125] on div "No Tag" at bounding box center [799, 117] width 154 height 31
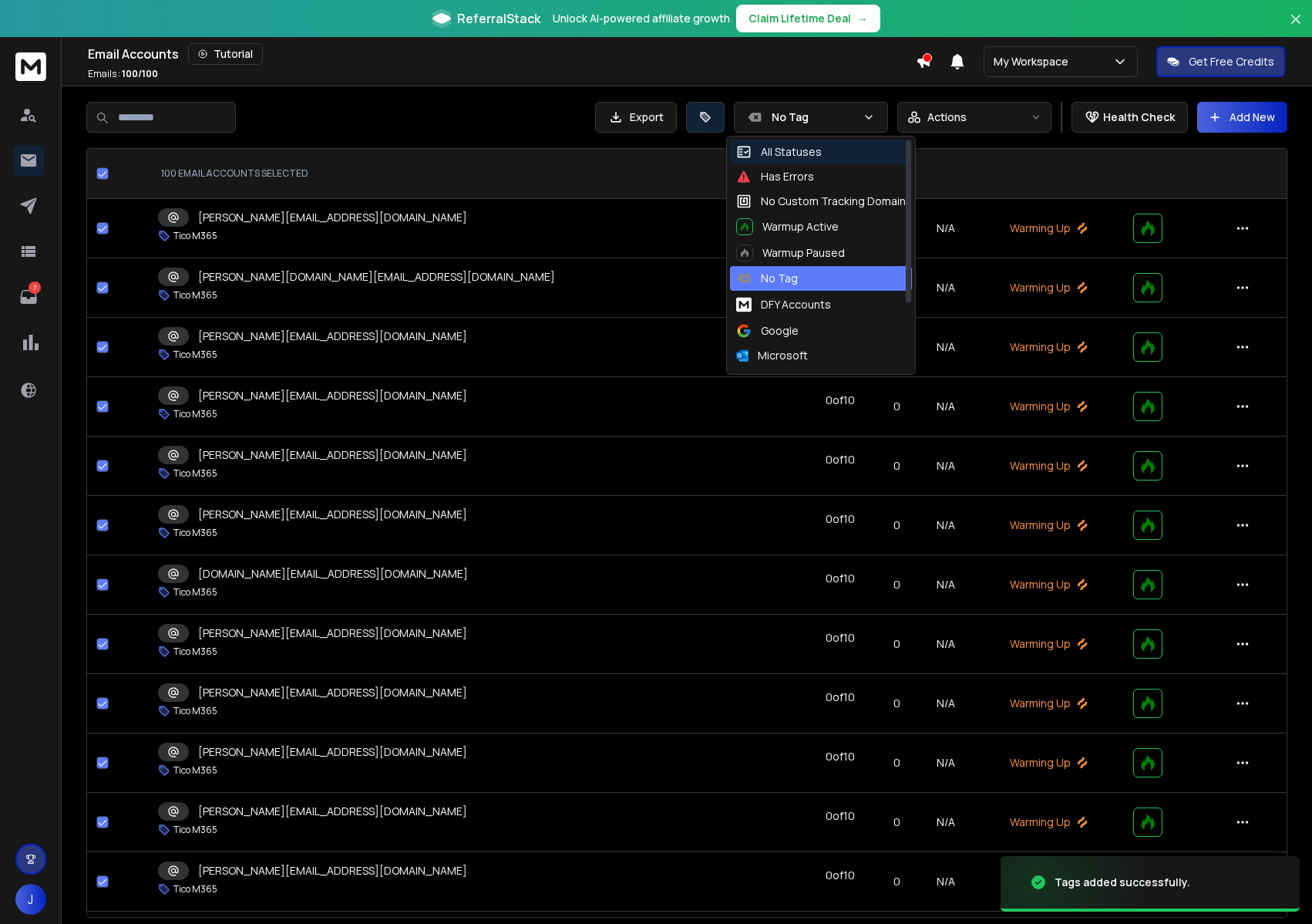
click at [710, 118] on button at bounding box center [705, 117] width 38 height 31
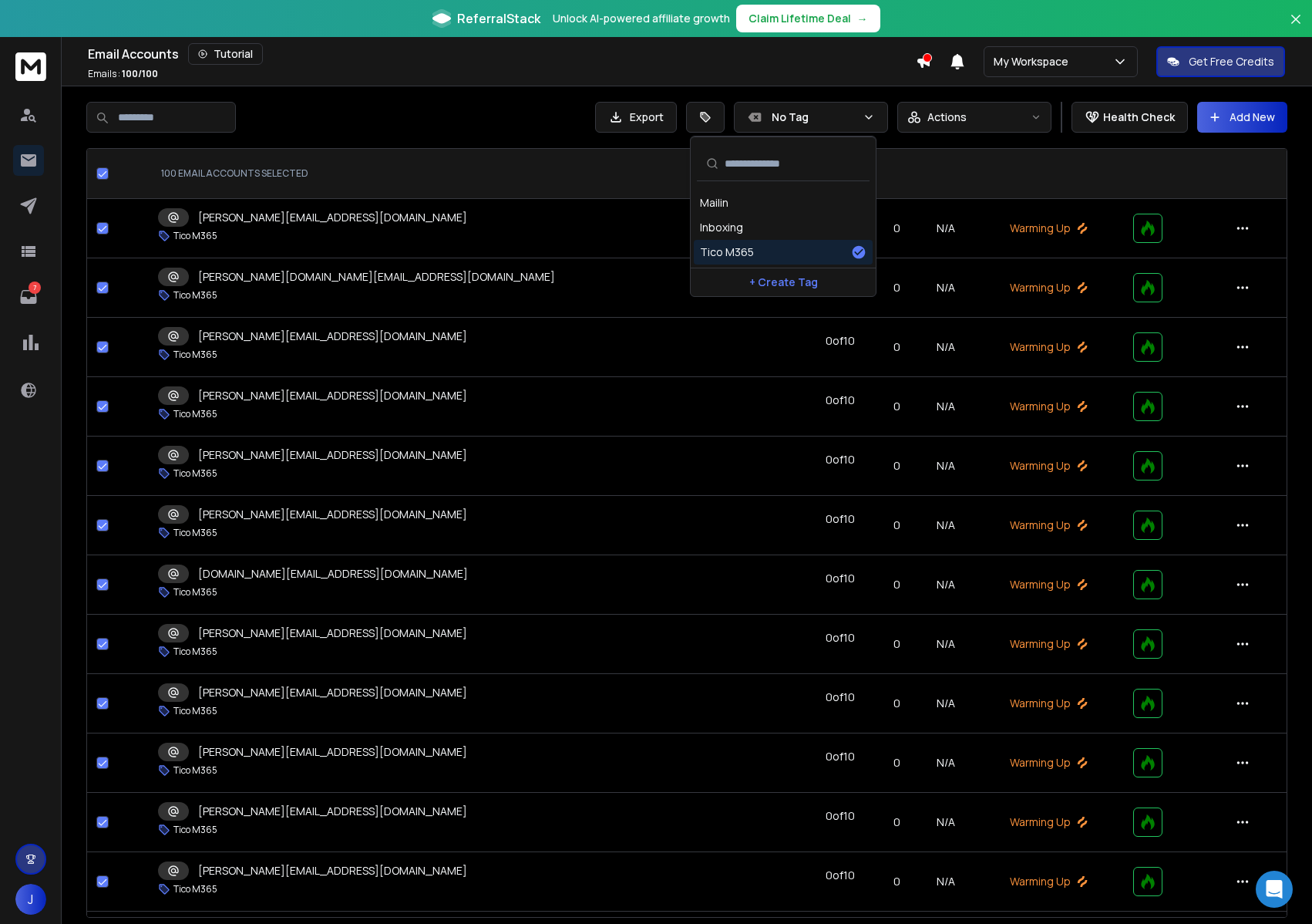
click at [737, 247] on span "Tico M365" at bounding box center [727, 252] width 54 height 15
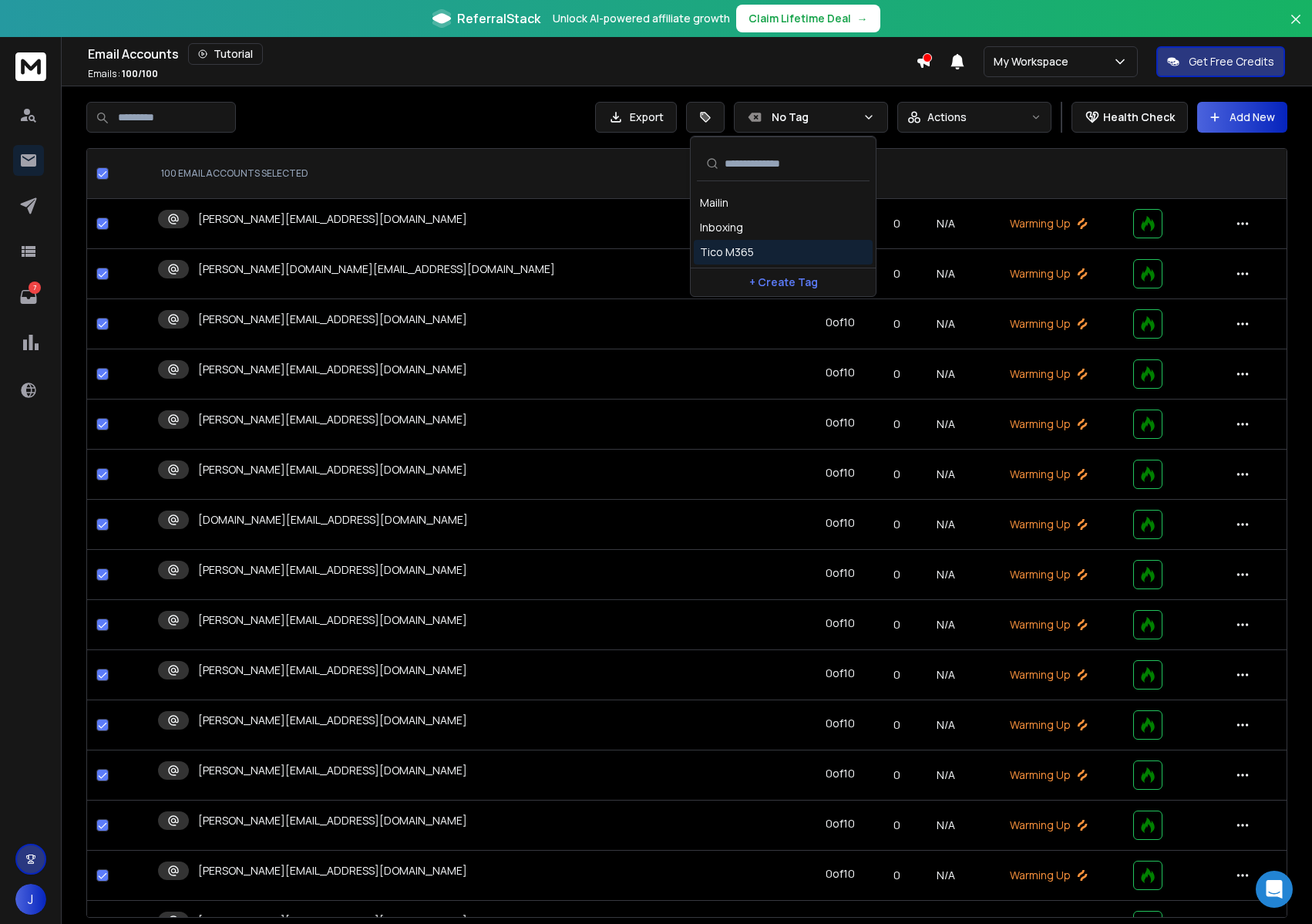
click at [737, 247] on span "Tico M365" at bounding box center [727, 252] width 54 height 15
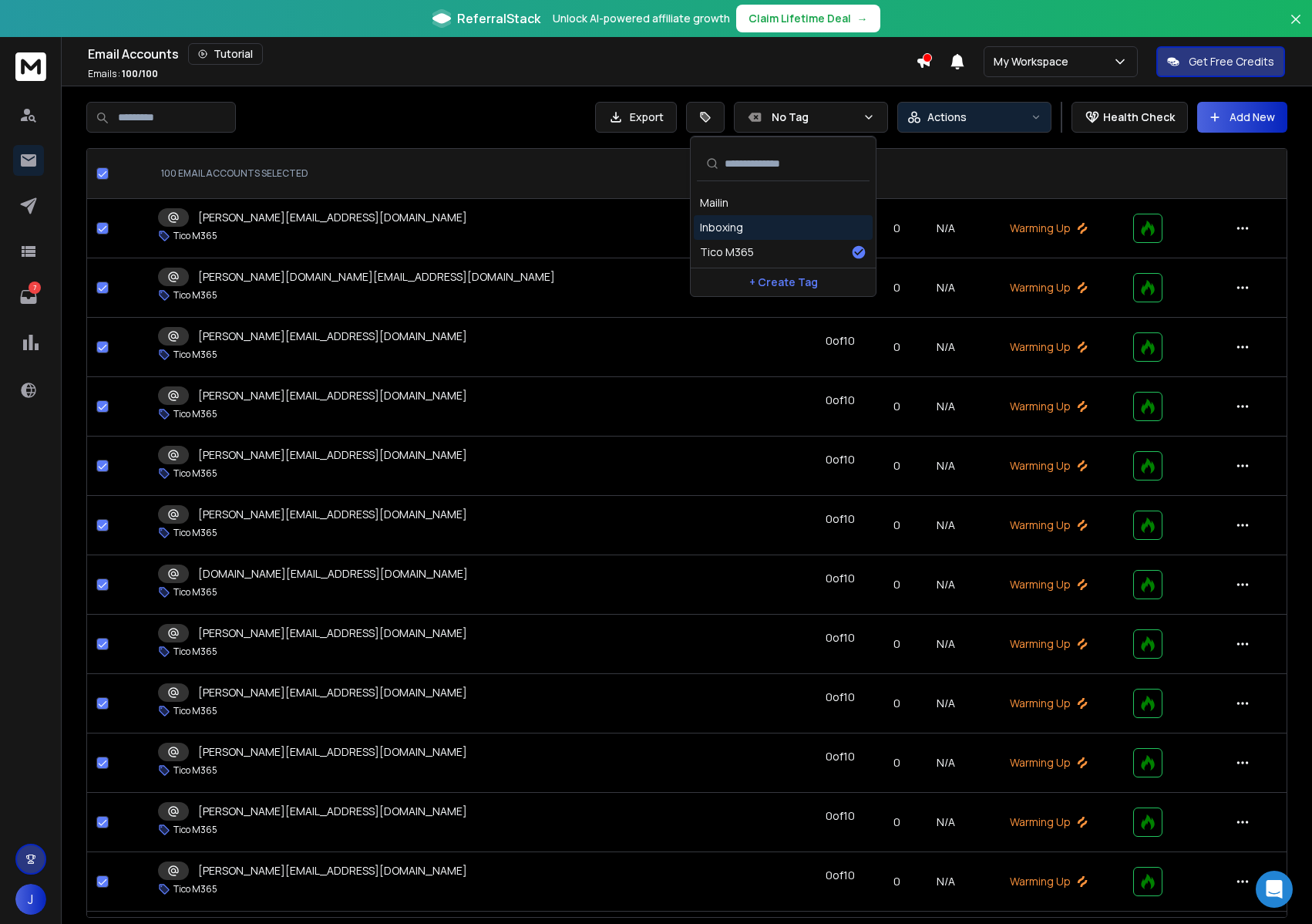
click at [993, 121] on div "Actions" at bounding box center [965, 116] width 117 height 15
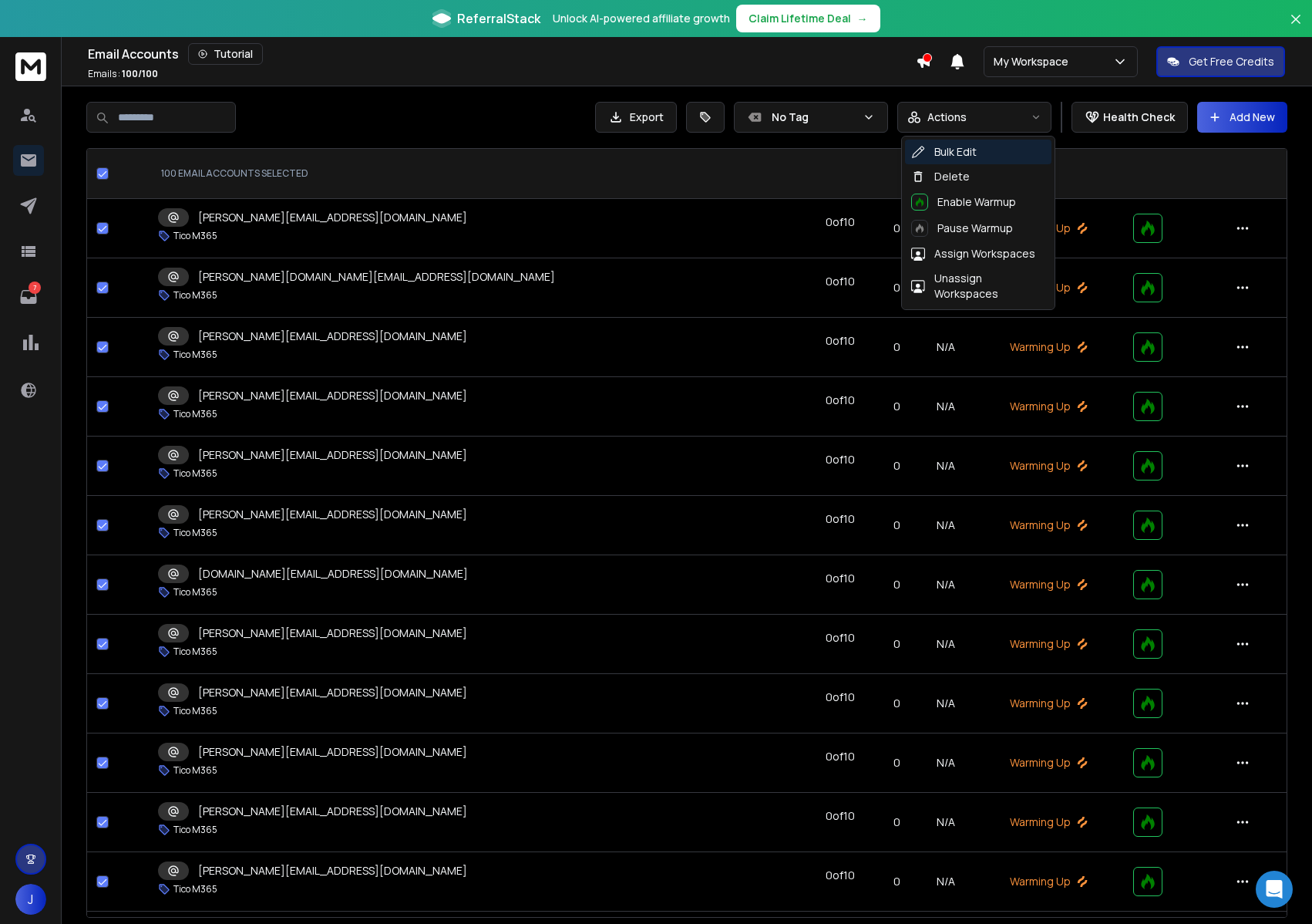
click at [960, 149] on div "Bulk Edit" at bounding box center [944, 151] width 65 height 15
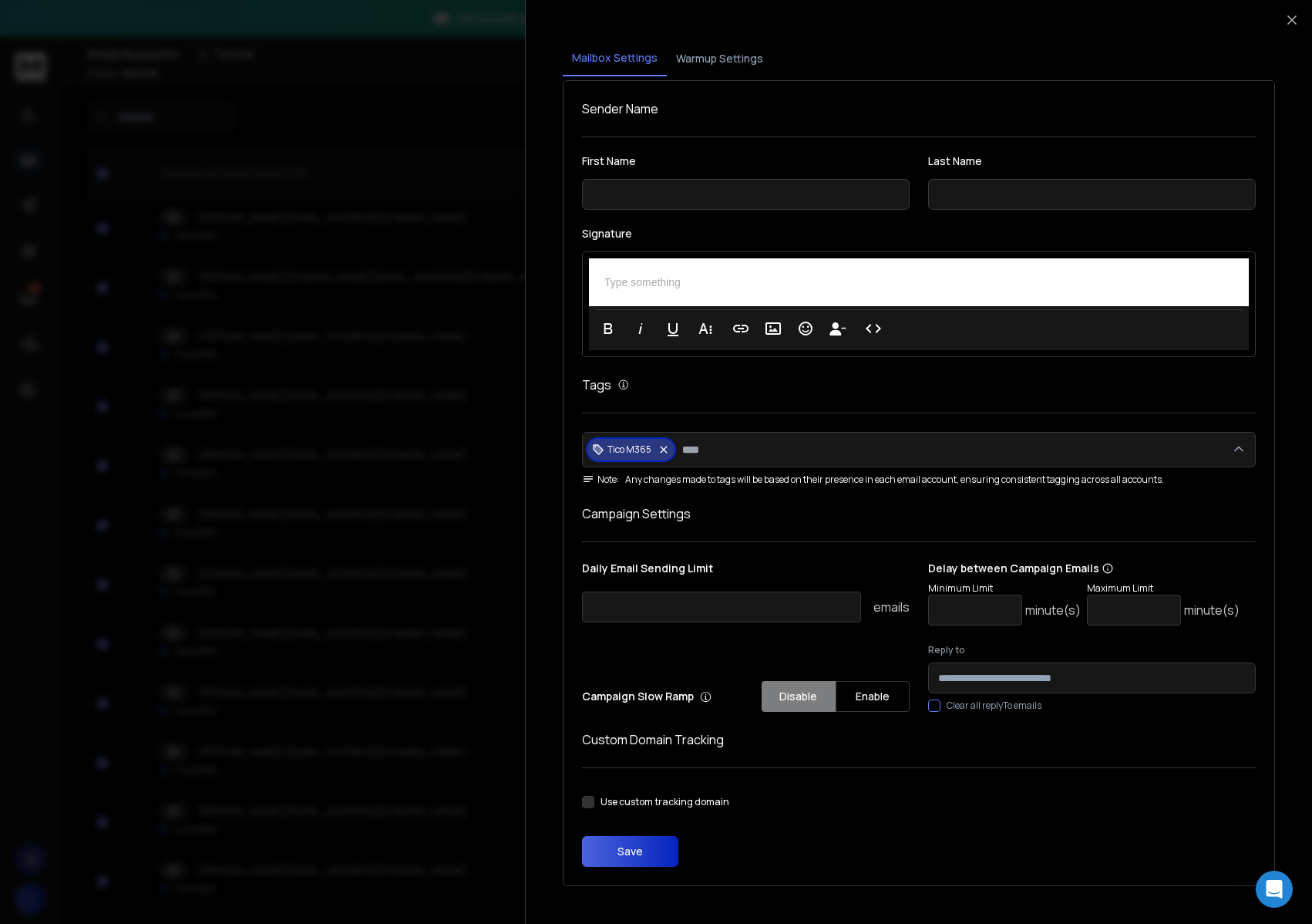
click at [741, 195] on input "text" at bounding box center [745, 194] width 328 height 31
type input "***"
type input "*******"
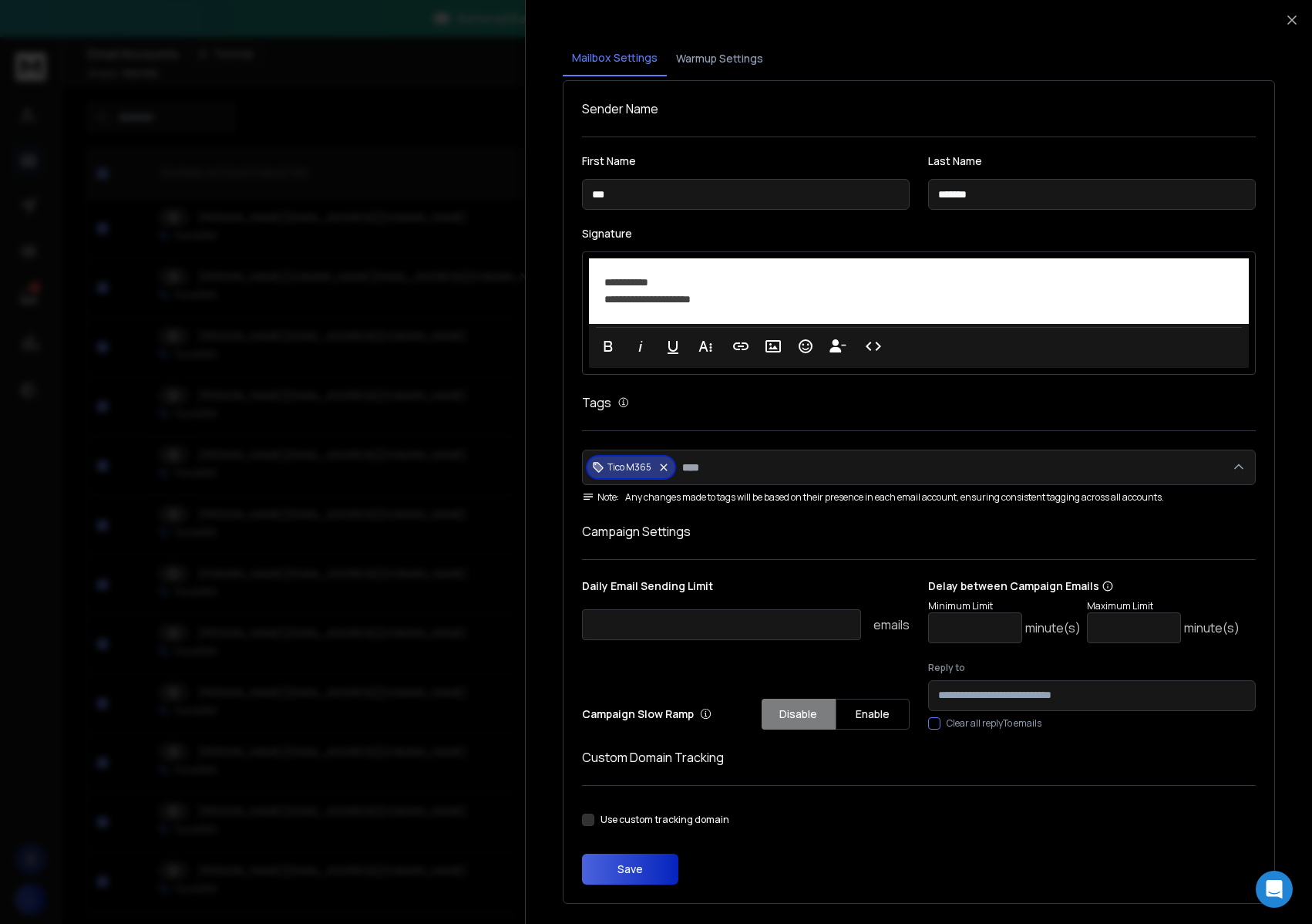
click at [666, 301] on div "**********" at bounding box center [916, 291] width 624 height 35
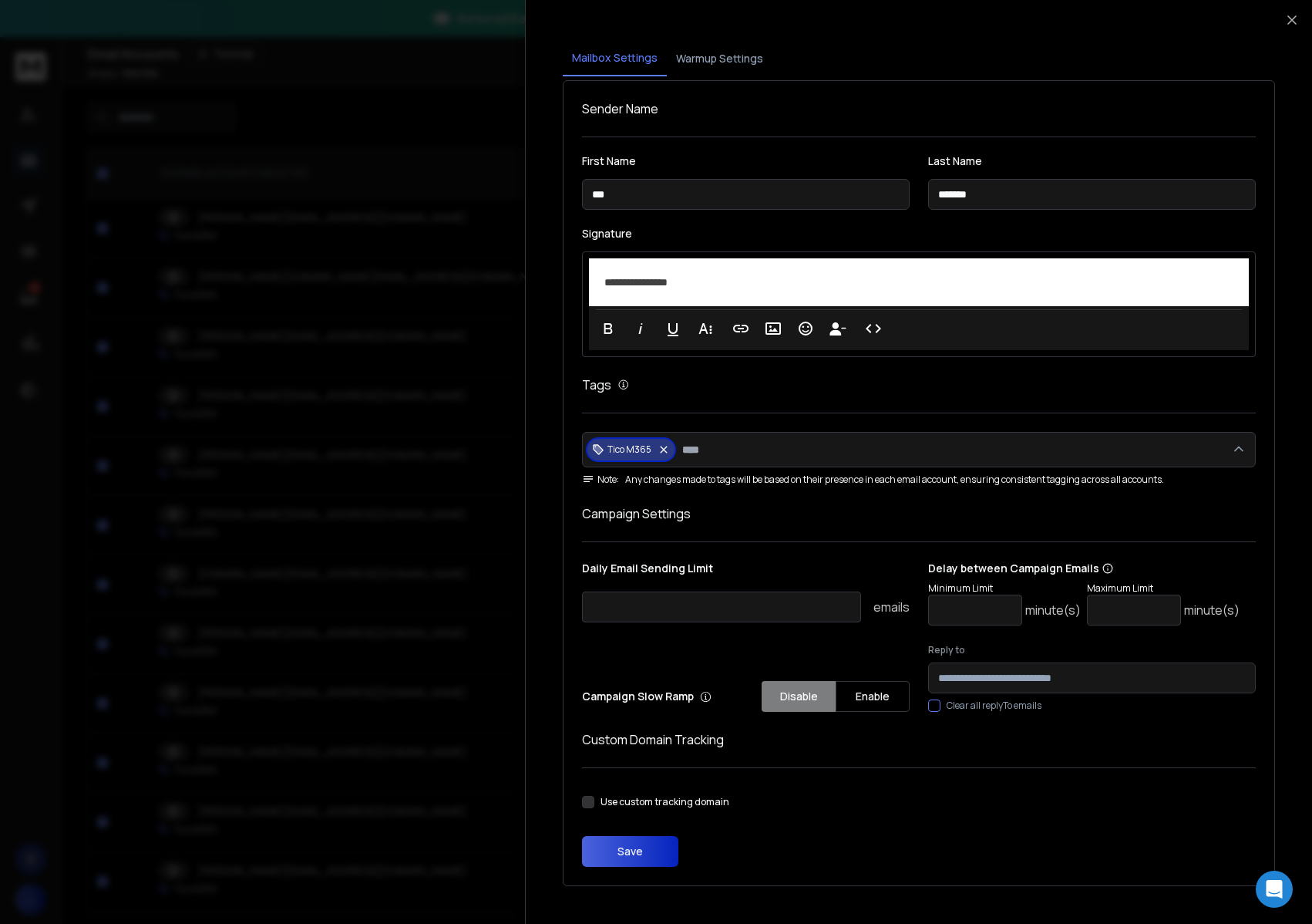
click at [458, 88] on div at bounding box center [656, 462] width 1312 height 924
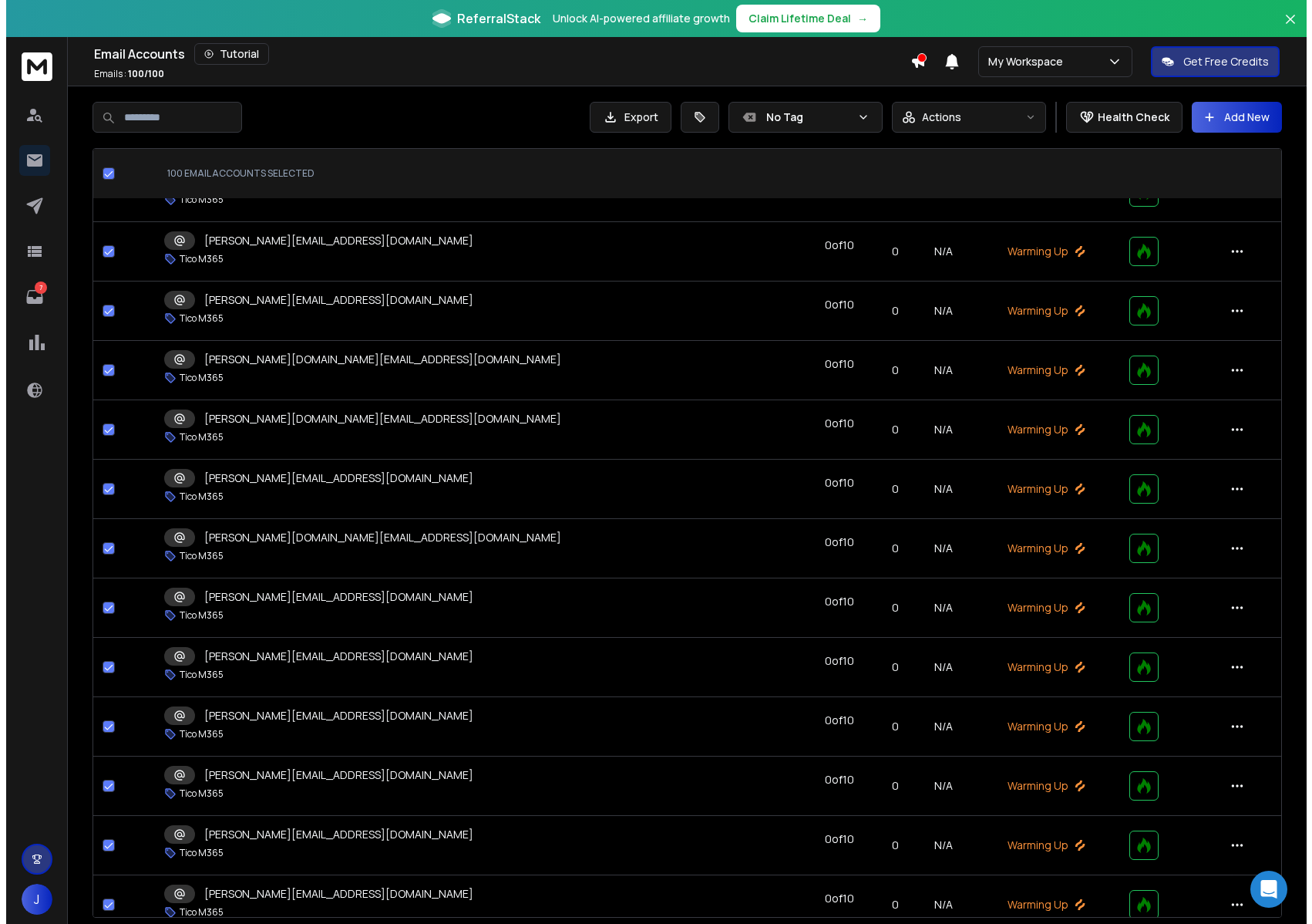
scroll to position [1639, 0]
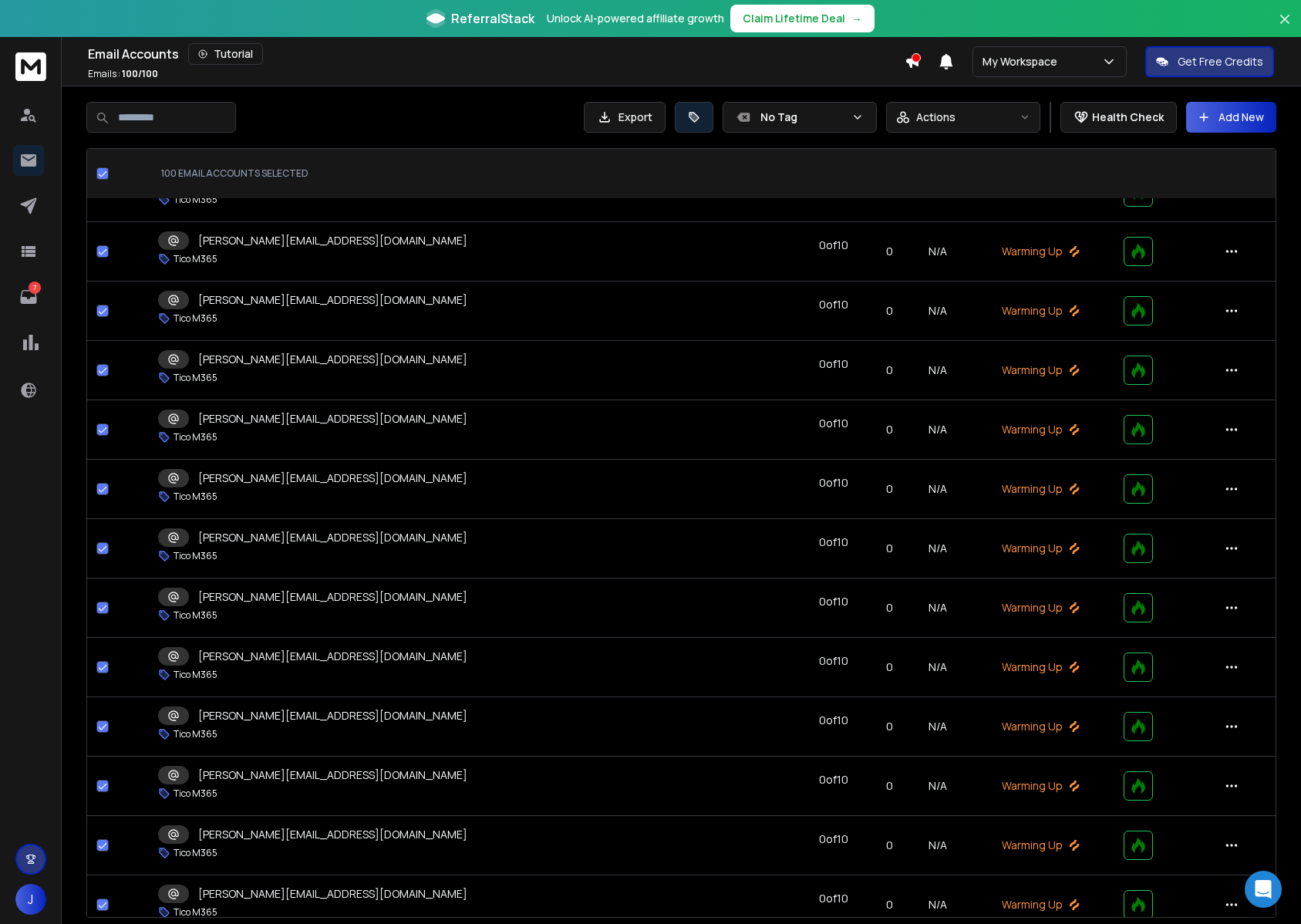
click at [700, 119] on icon at bounding box center [694, 116] width 12 height 12
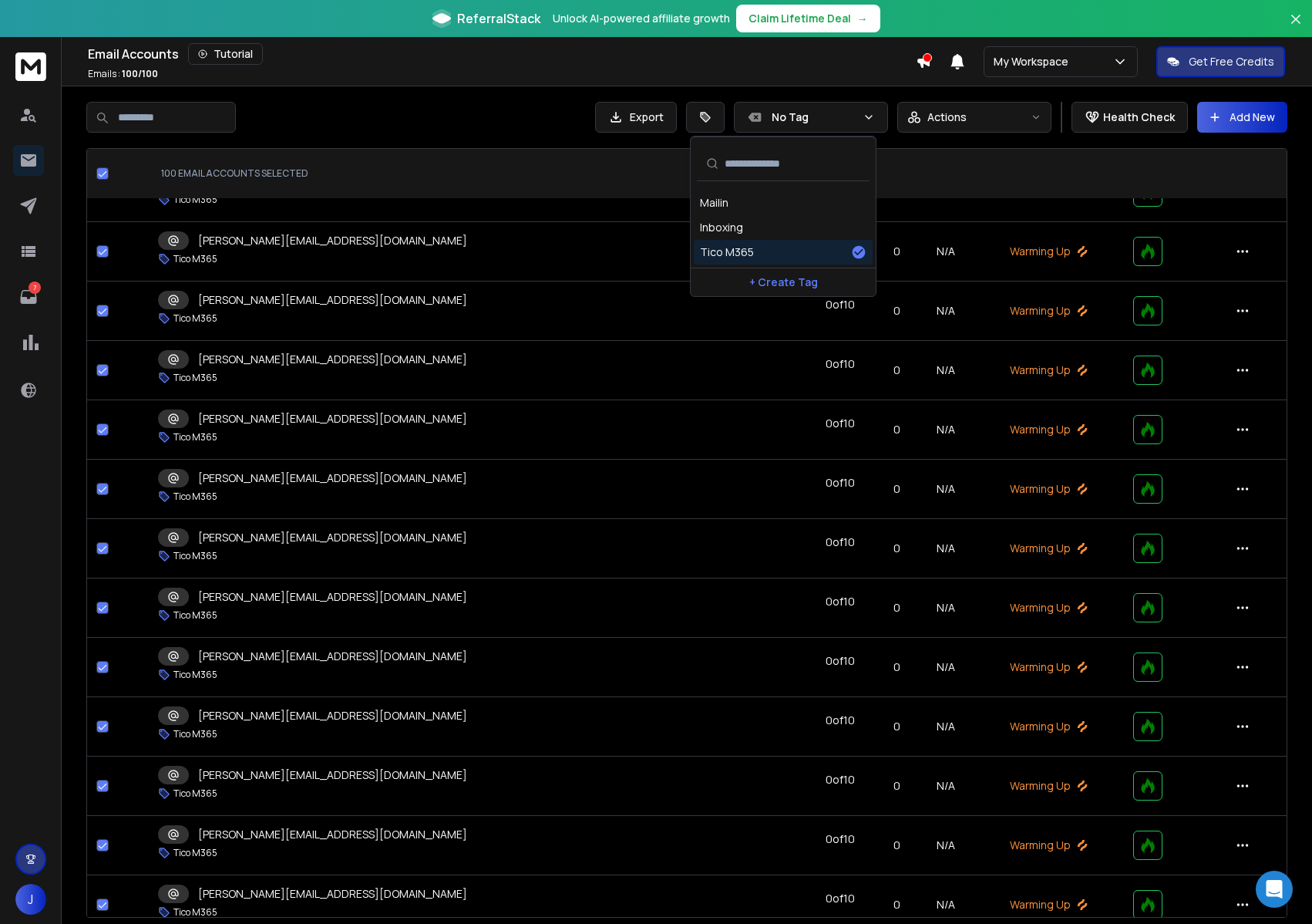
click at [786, 269] on button "+ Create Tag" at bounding box center [784, 282] width 185 height 29
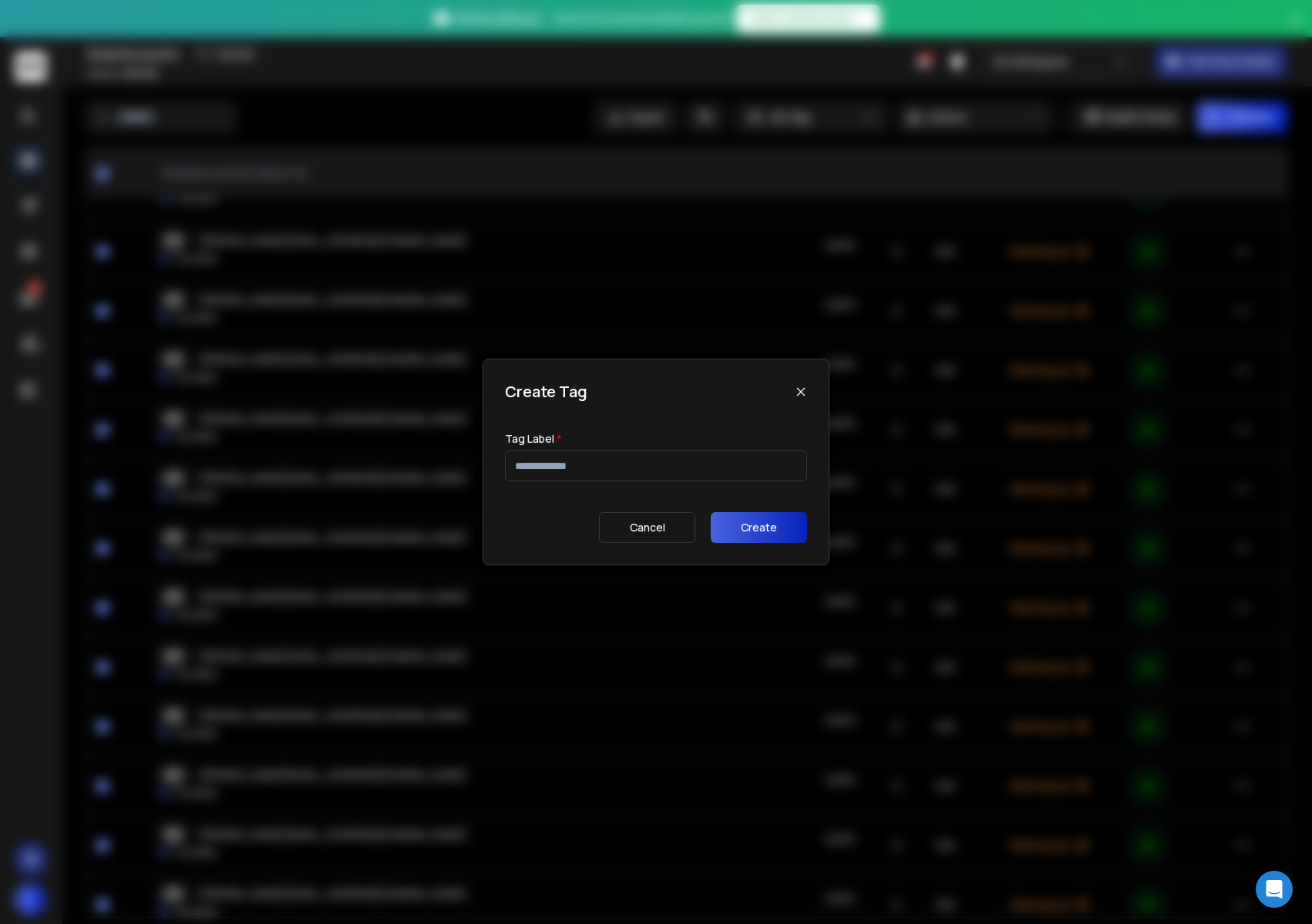
click at [536, 486] on form "Tag Label Cancel Create" at bounding box center [656, 488] width 302 height 109
click at [549, 461] on input "text" at bounding box center [656, 466] width 302 height 31
type input "********"
click at [748, 526] on button "Create" at bounding box center [759, 527] width 96 height 31
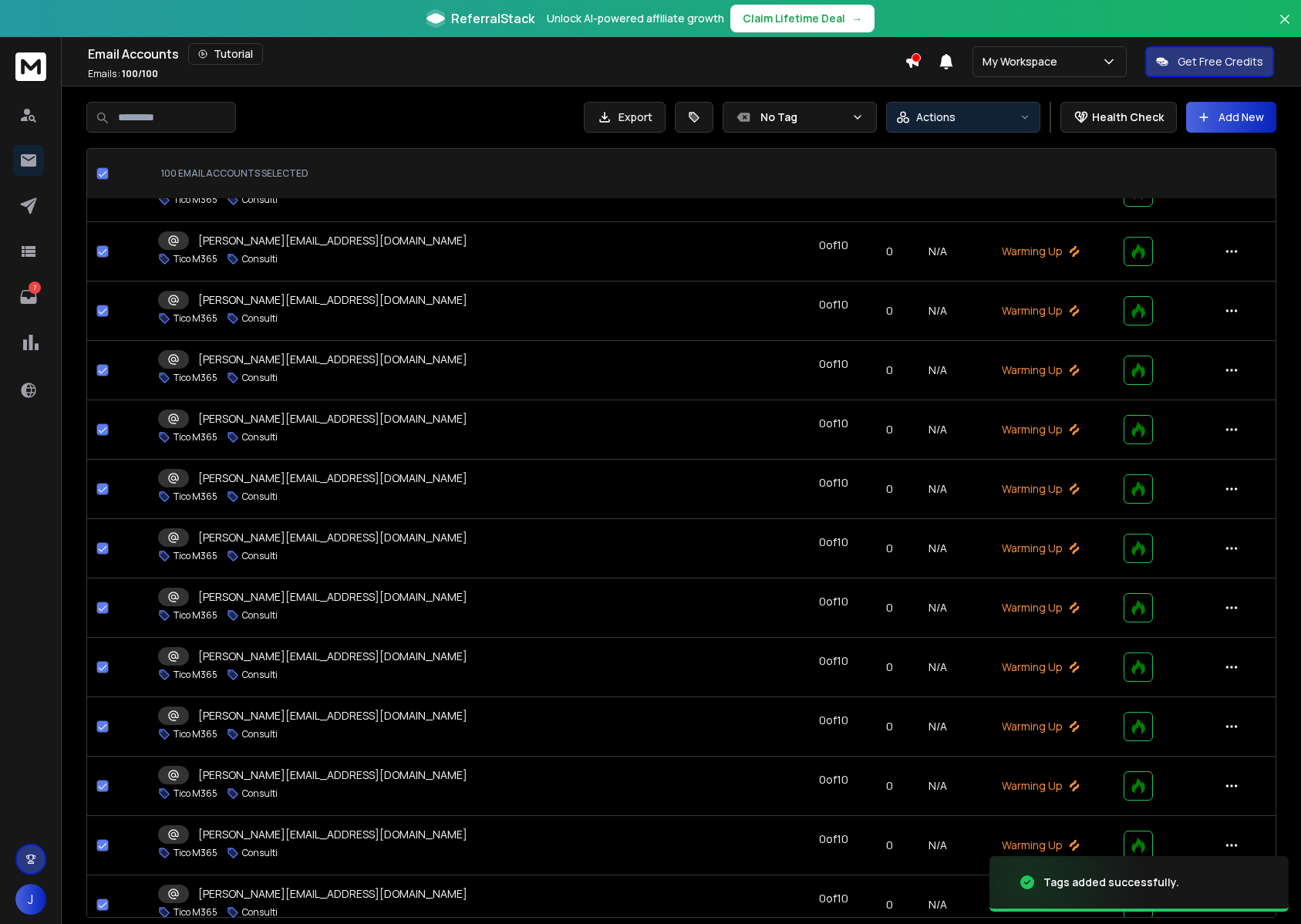
click at [949, 121] on p "Actions" at bounding box center [935, 116] width 39 height 15
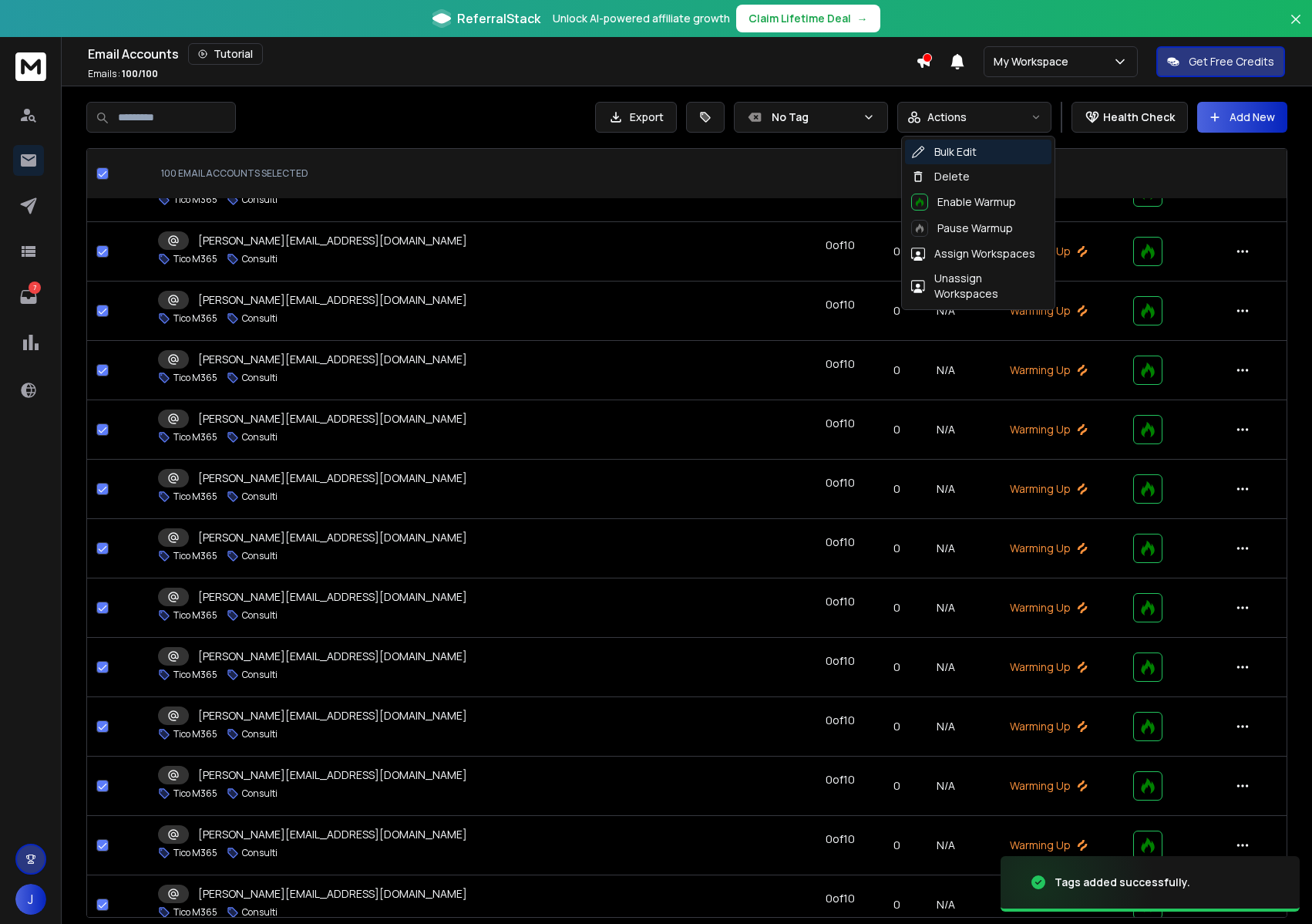
click at [934, 149] on div "Bulk Edit" at bounding box center [944, 151] width 65 height 15
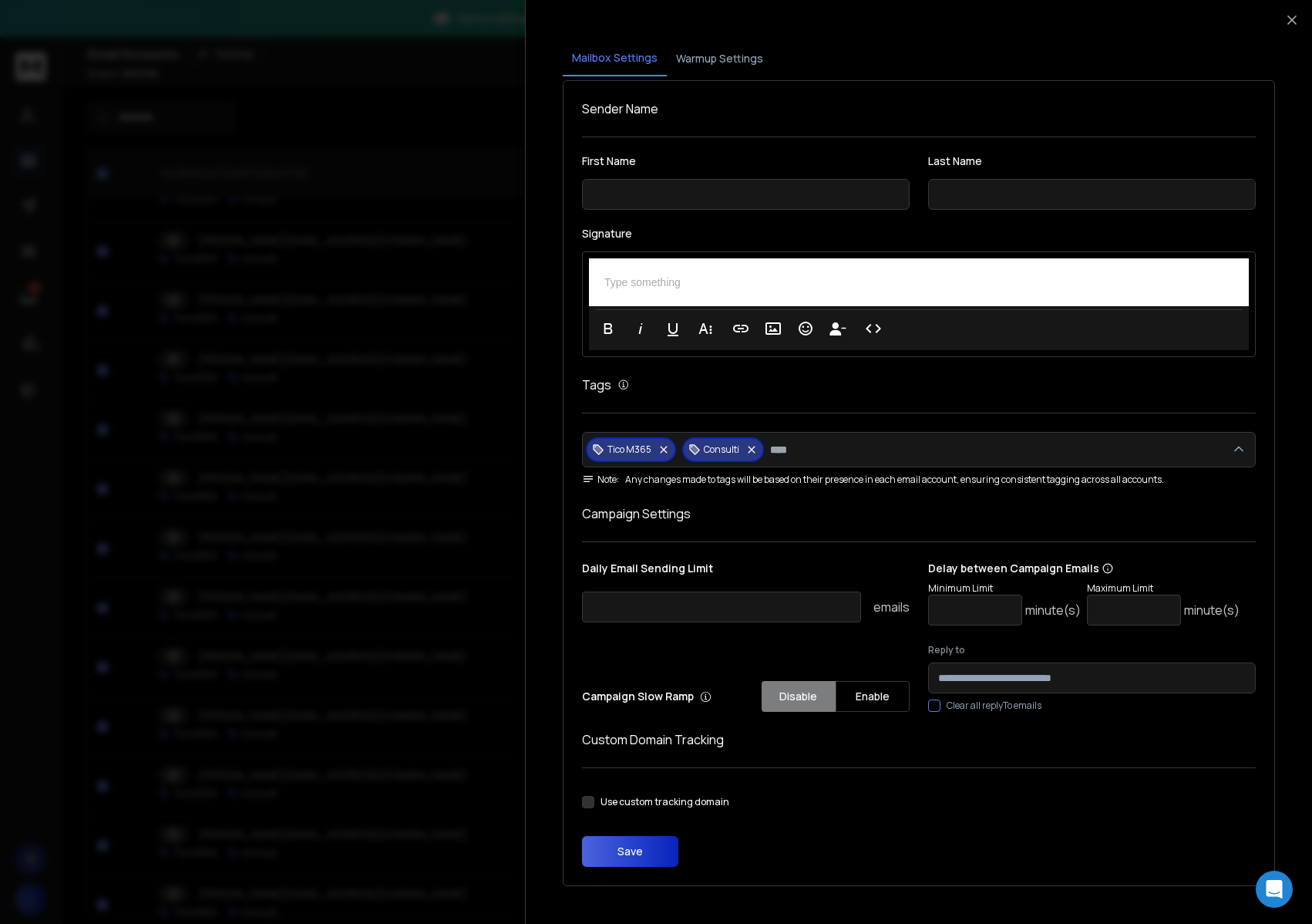
click at [758, 187] on input "text" at bounding box center [745, 194] width 328 height 31
type input "***"
type input "*******"
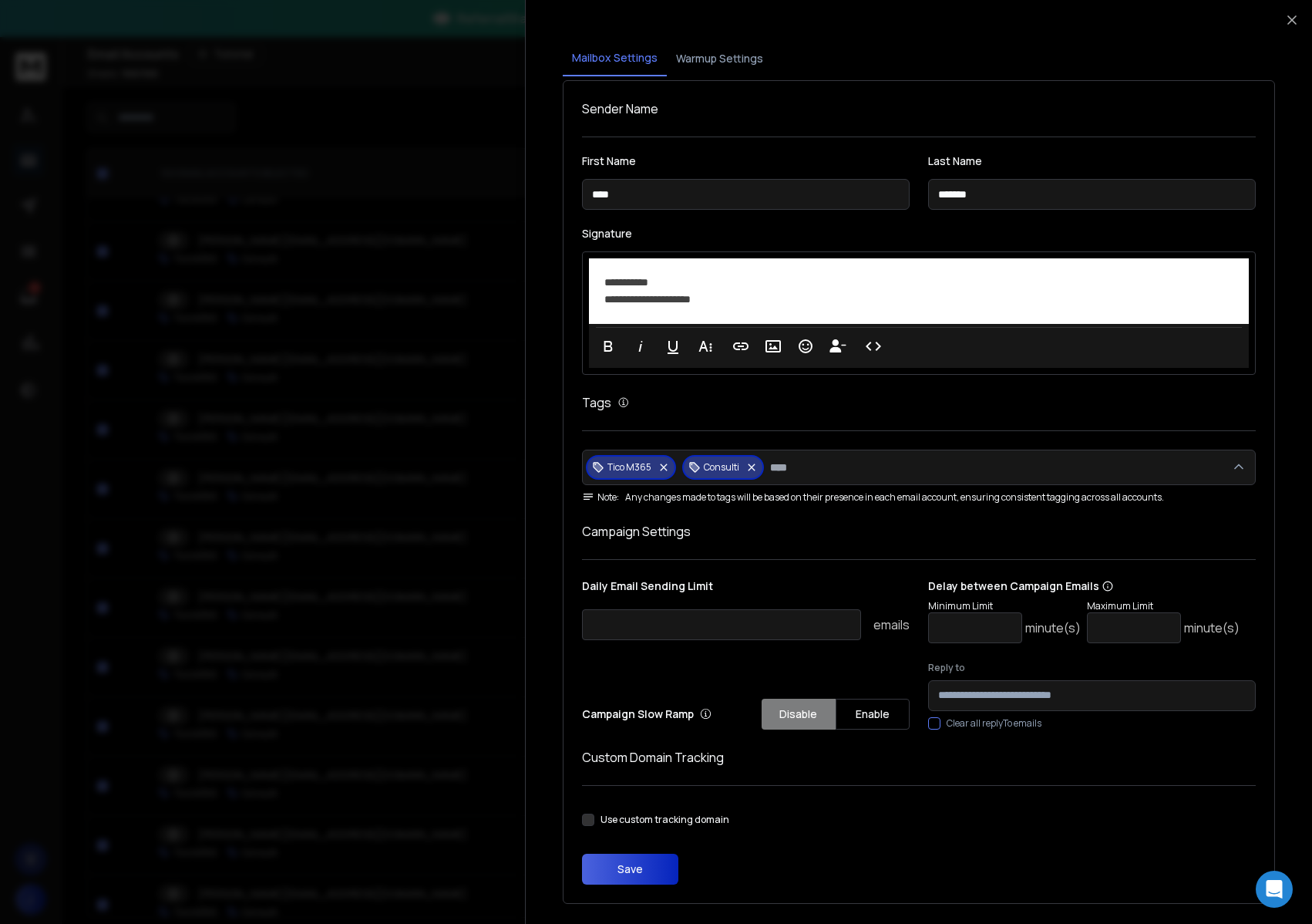
click at [683, 623] on input "number" at bounding box center [721, 624] width 279 height 31
type input "**"
click at [985, 625] on input "number" at bounding box center [976, 627] width 94 height 31
type input "*"
click at [1119, 625] on input "number" at bounding box center [1134, 627] width 94 height 31
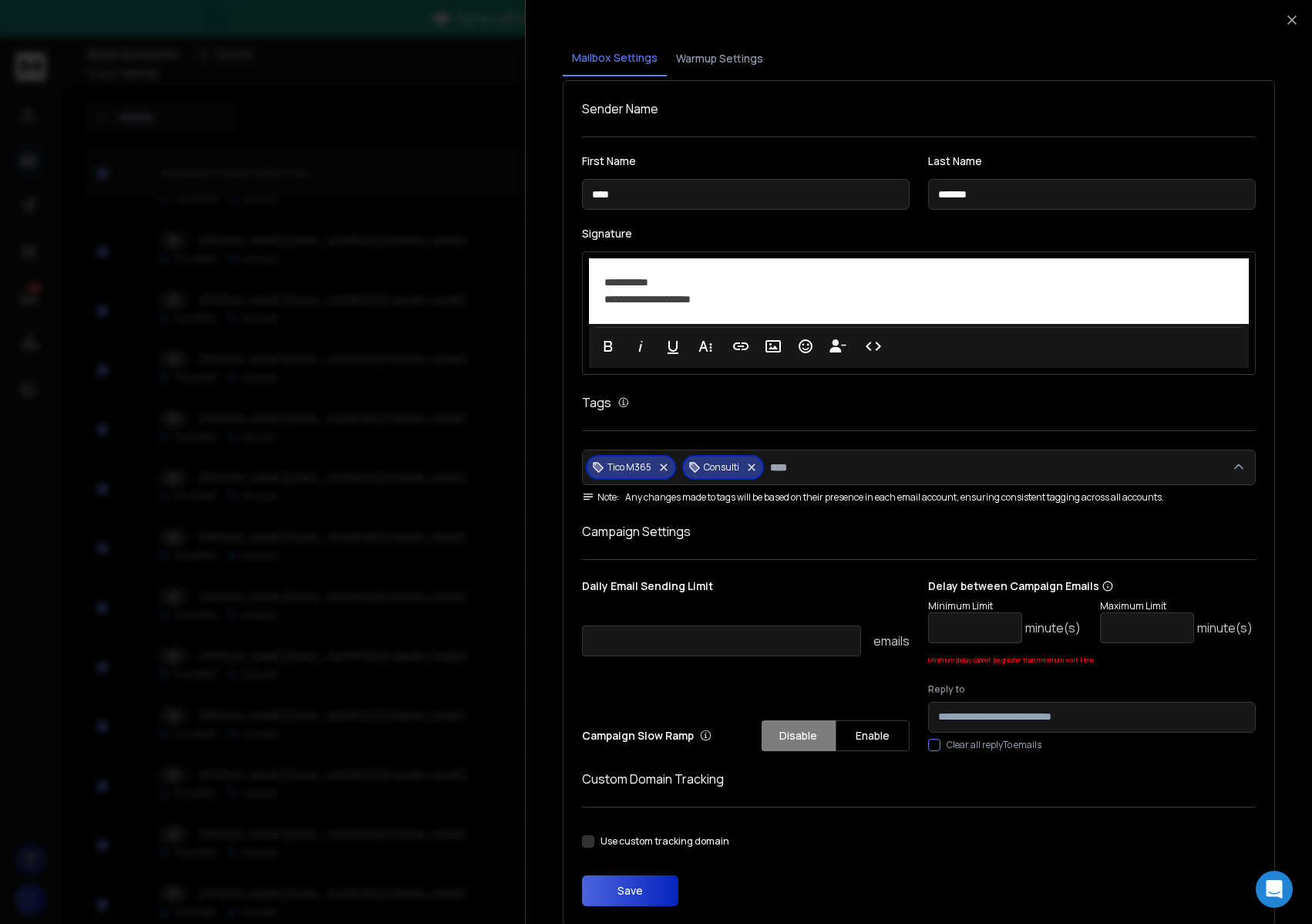
type input "*"
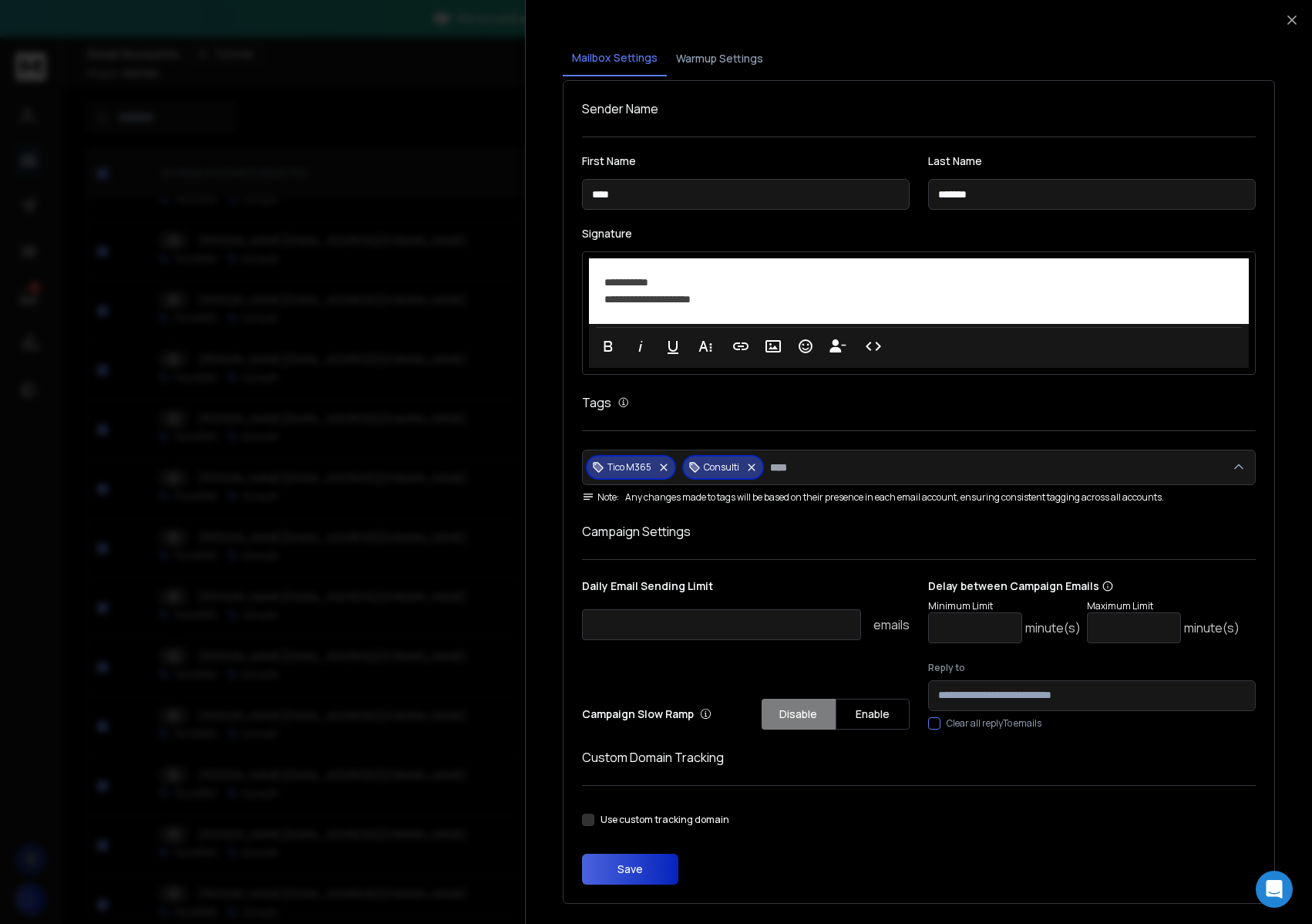
click at [949, 627] on input "*" at bounding box center [976, 627] width 94 height 31
type input "*"
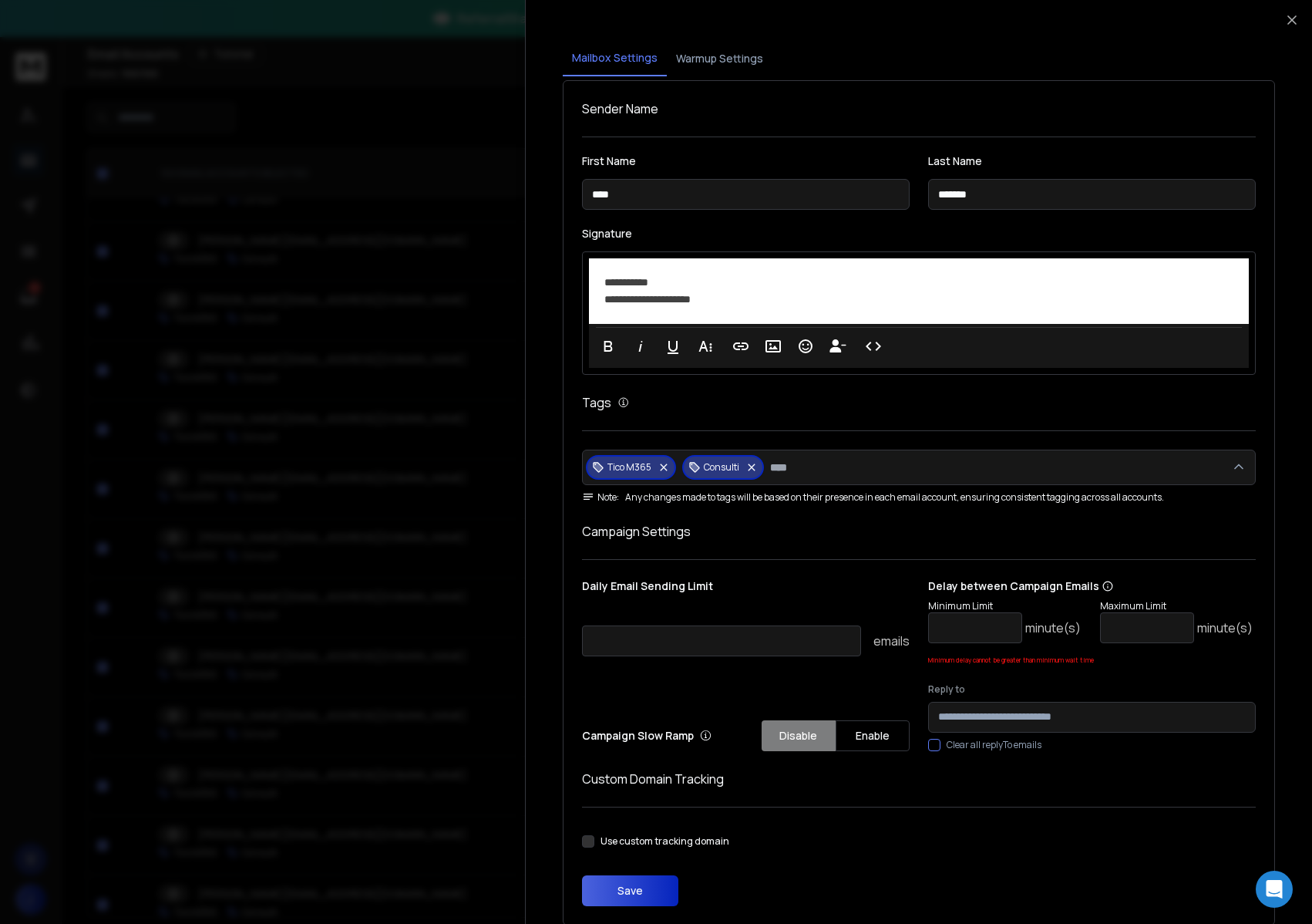
click at [1164, 623] on input "*" at bounding box center [1147, 627] width 94 height 31
click at [1110, 629] on input "*" at bounding box center [1147, 627] width 94 height 31
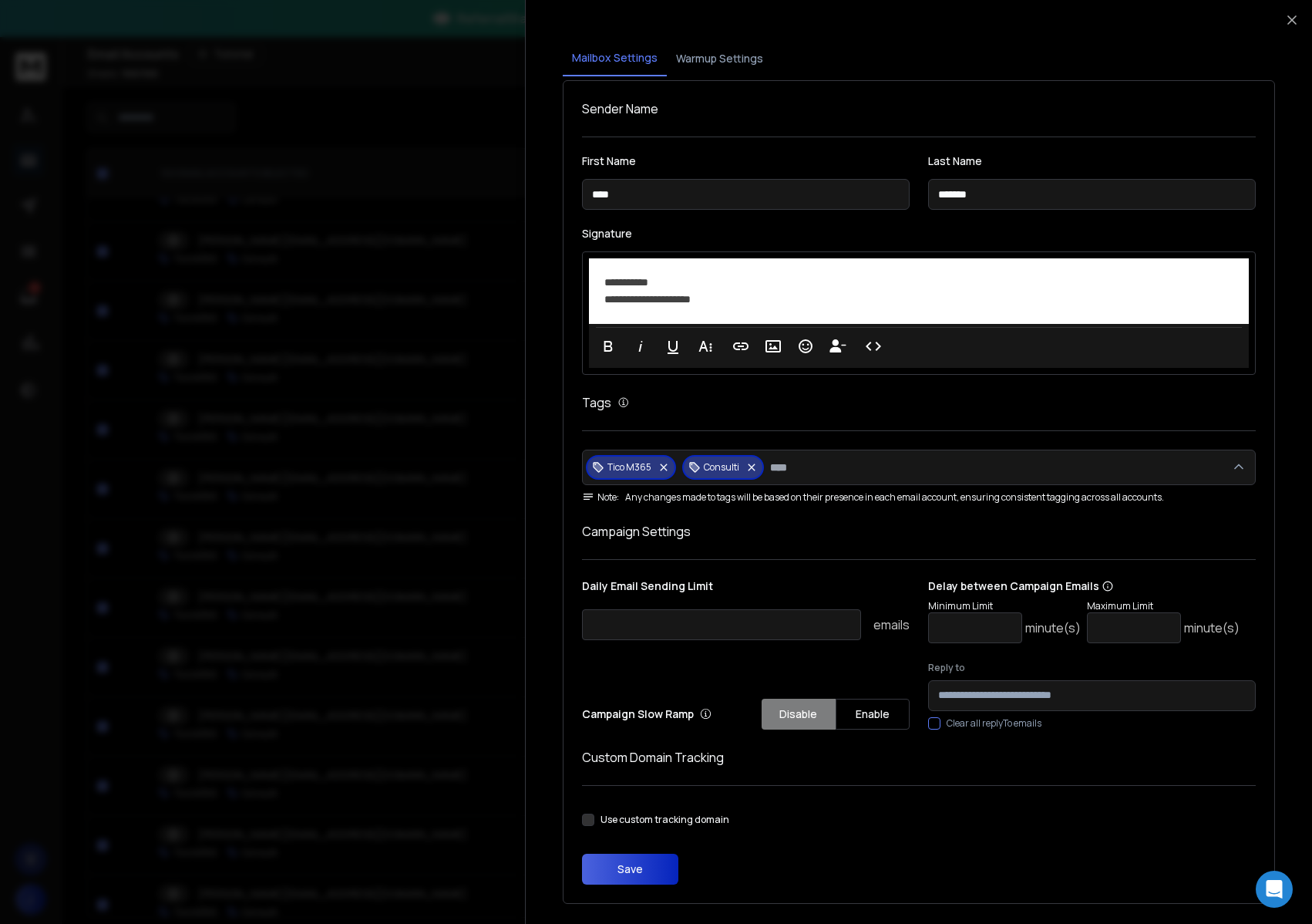
type input "**"
click at [937, 631] on input "*" at bounding box center [976, 627] width 94 height 31
click at [941, 629] on input "*" at bounding box center [976, 627] width 94 height 31
type input "*"
click at [925, 560] on form "**********" at bounding box center [918, 520] width 674 height 729
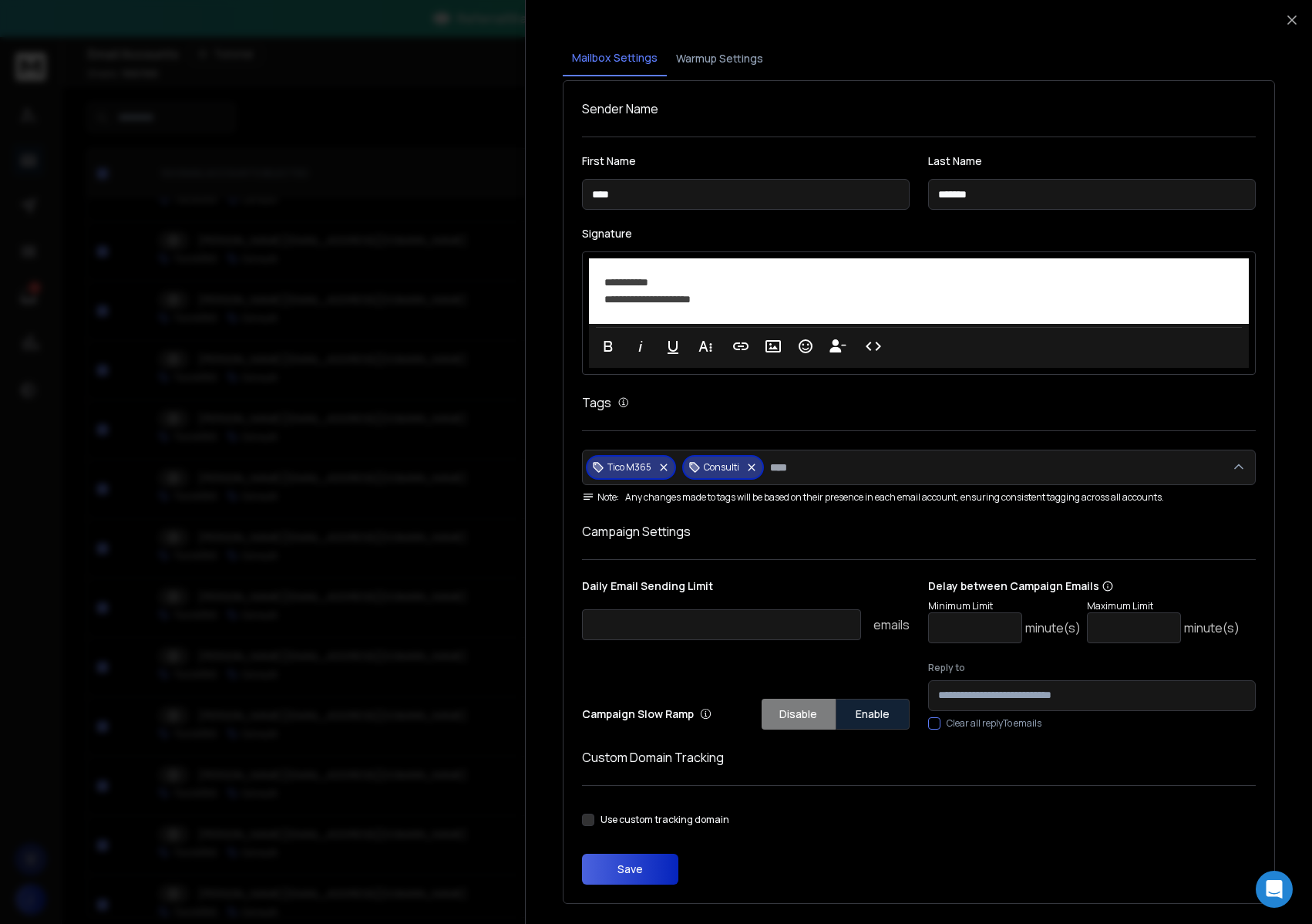
click at [864, 721] on button "Enable" at bounding box center [872, 714] width 74 height 31
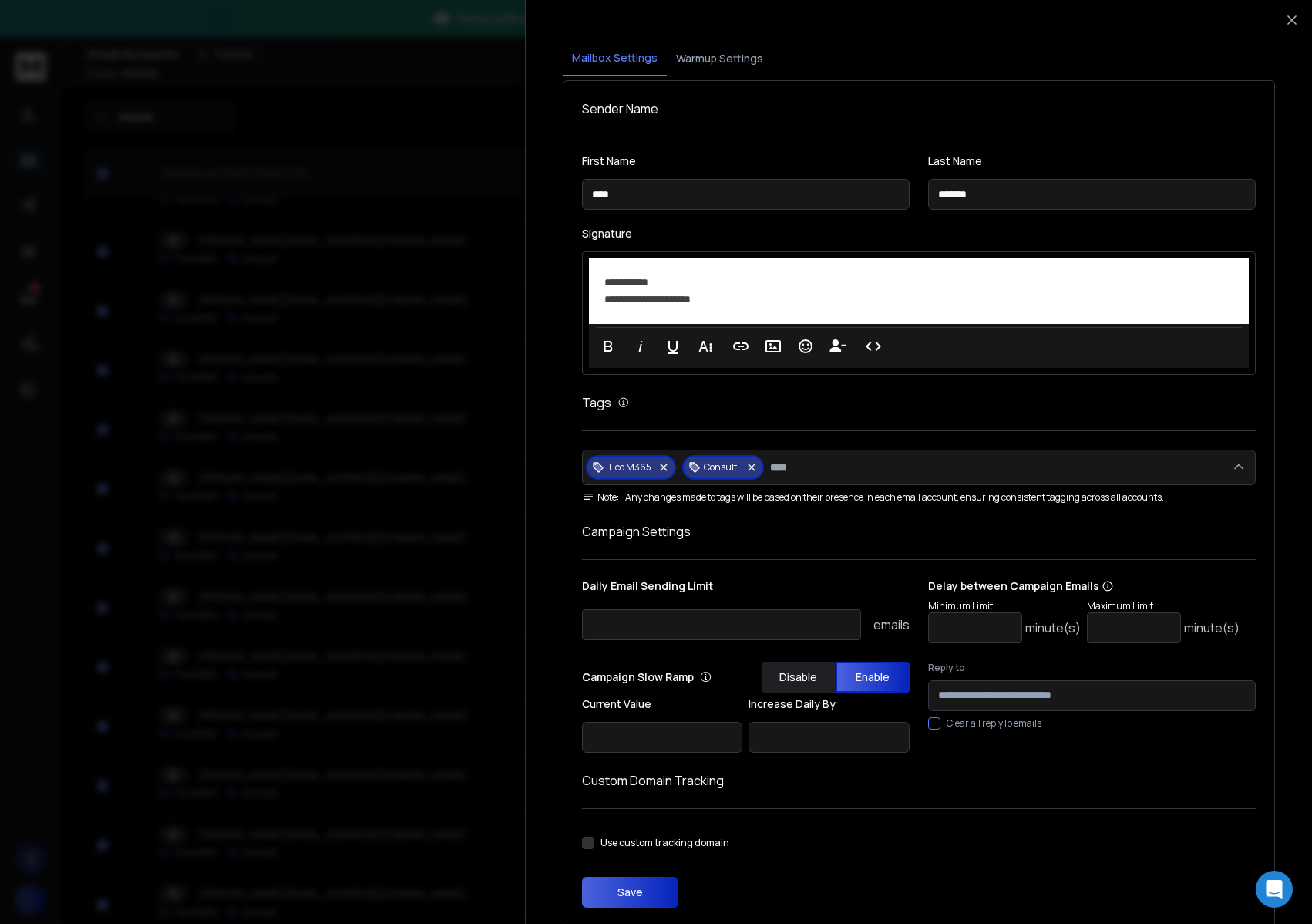
click at [642, 738] on input "*" at bounding box center [662, 737] width 161 height 31
type input "*"
click at [770, 741] on input "Increase Daily By" at bounding box center [829, 737] width 161 height 31
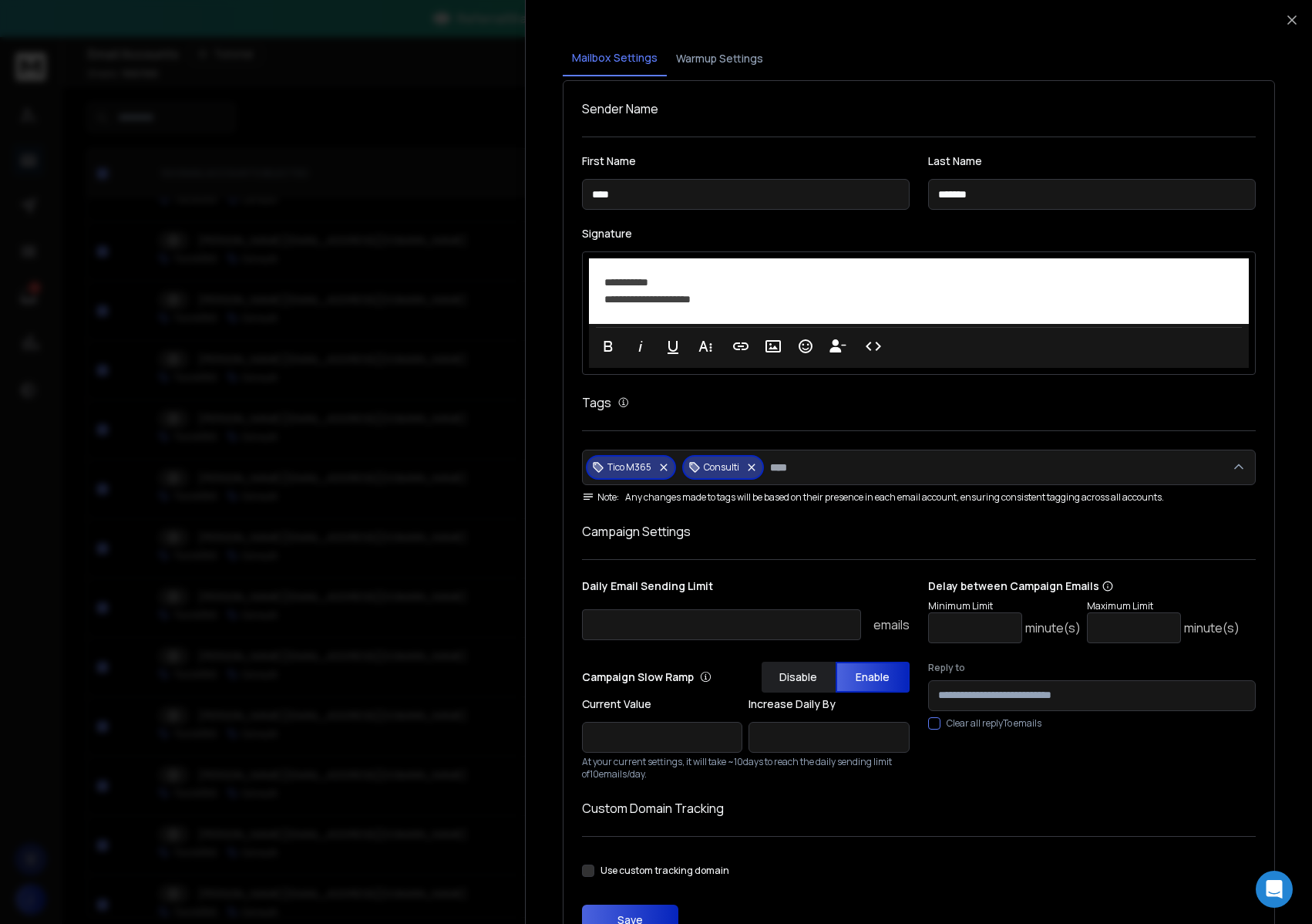
type input "*"
click at [761, 783] on form "**********" at bounding box center [918, 545] width 674 height 780
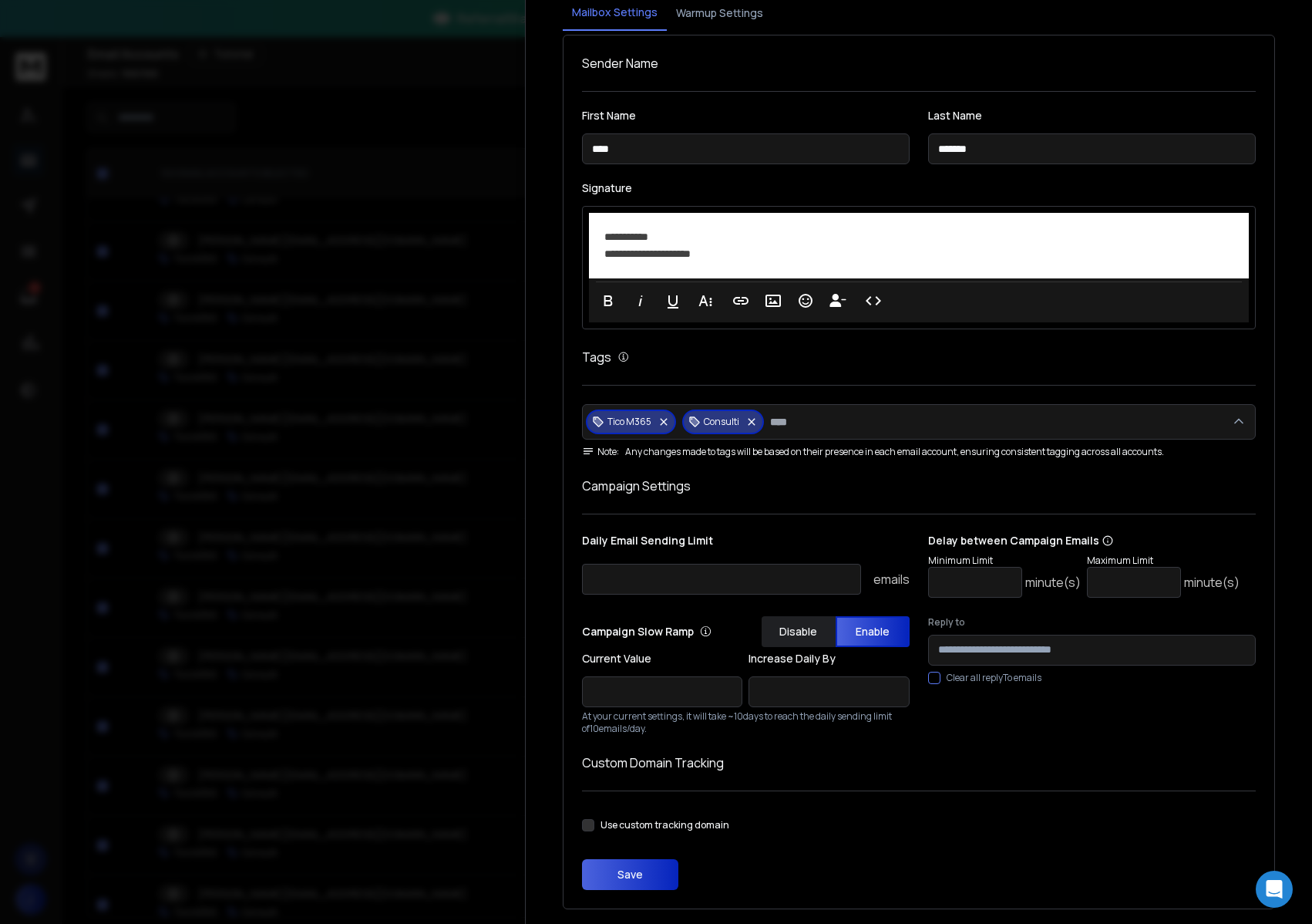
scroll to position [74, 0]
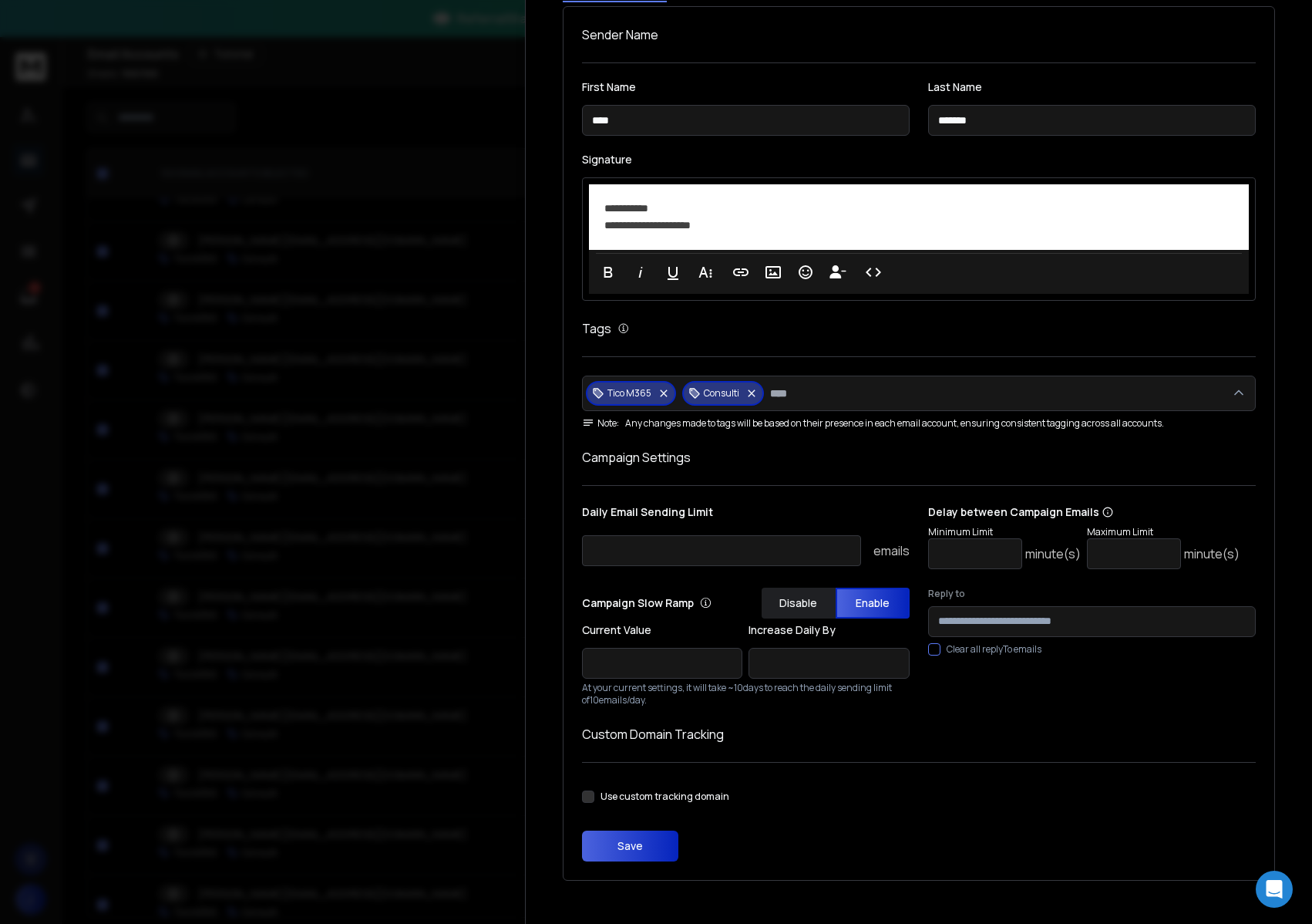
click at [606, 843] on button "Save" at bounding box center [630, 846] width 96 height 31
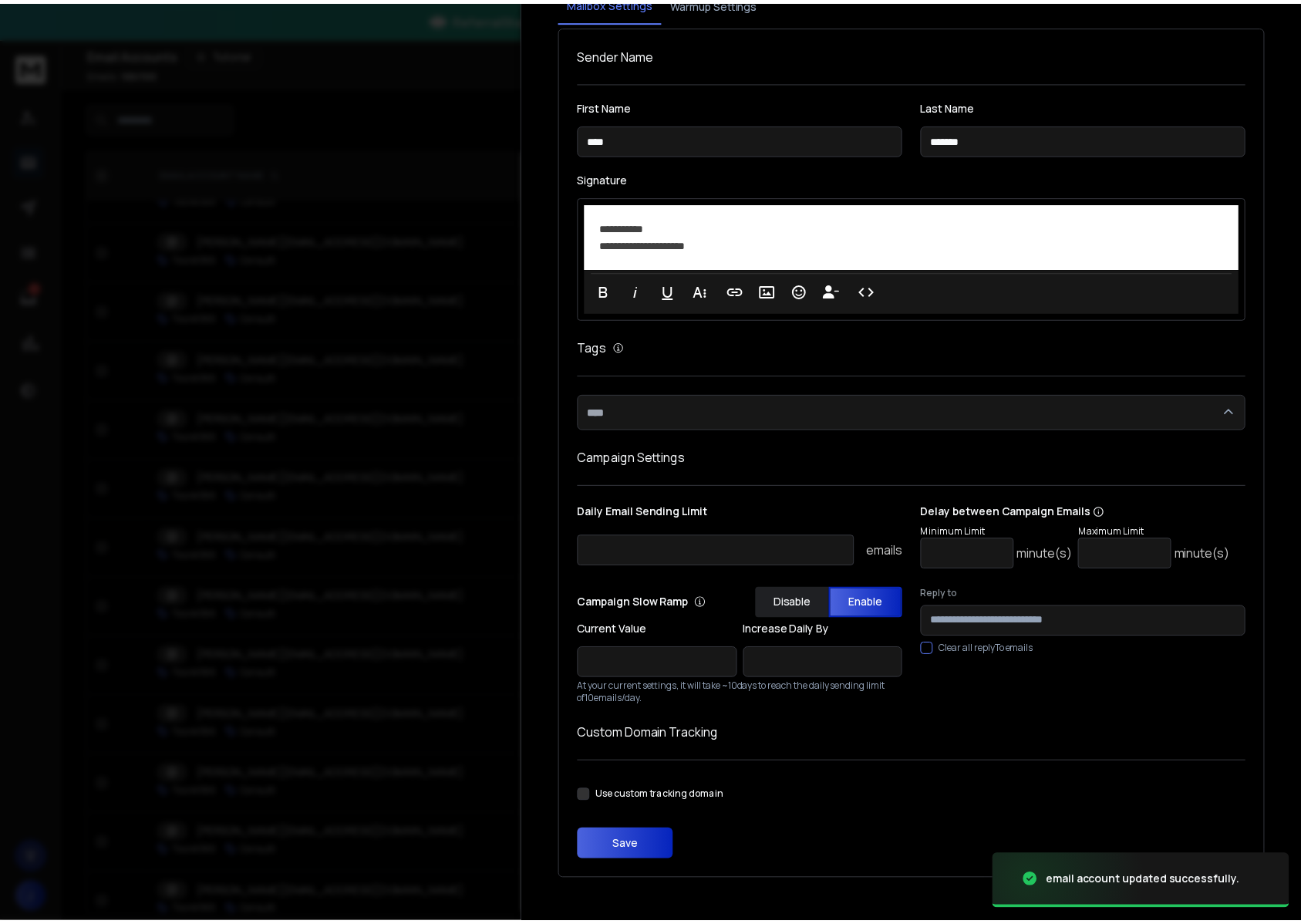
scroll to position [56, 0]
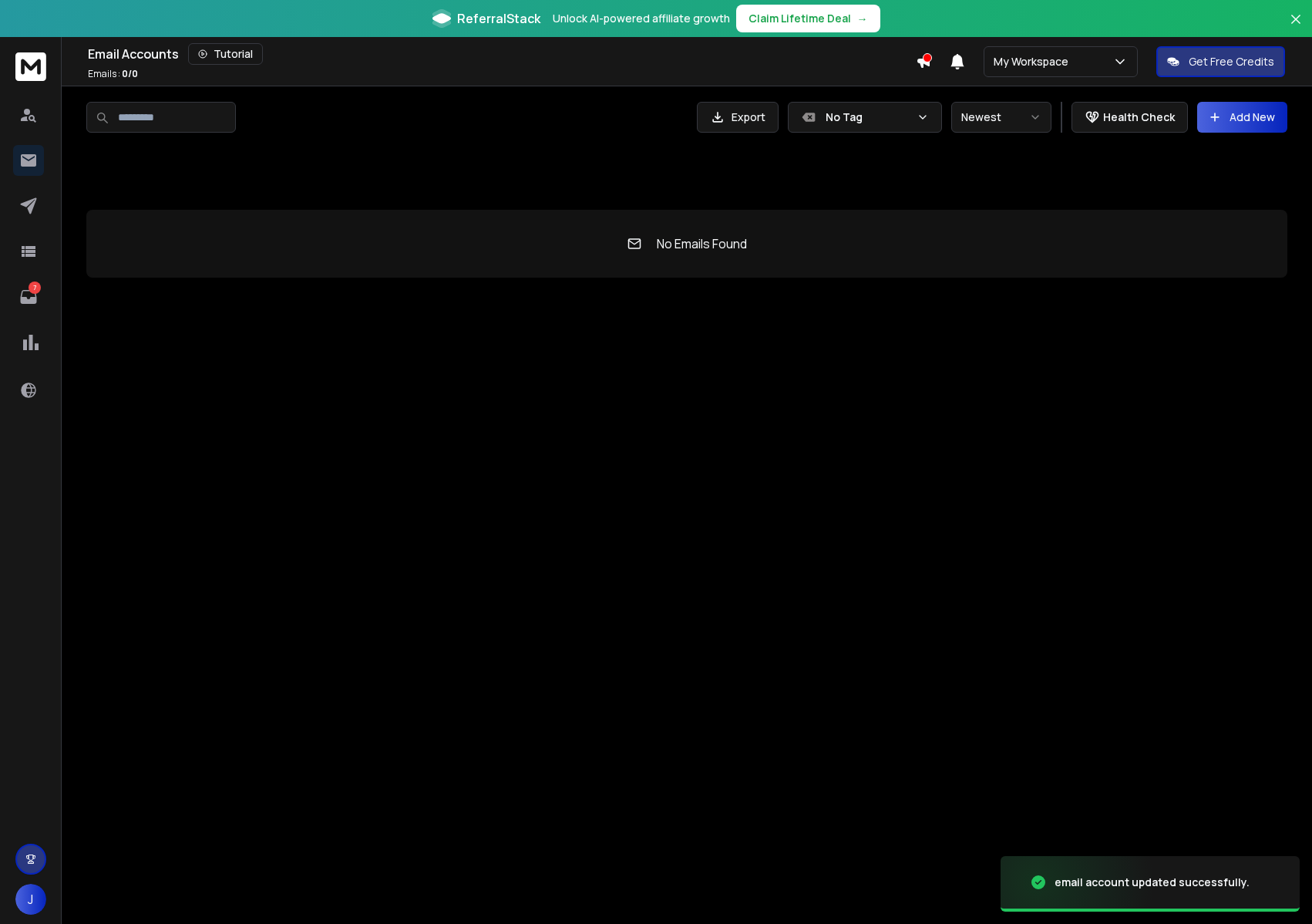
click at [862, 122] on p "No Tag" at bounding box center [868, 116] width 84 height 15
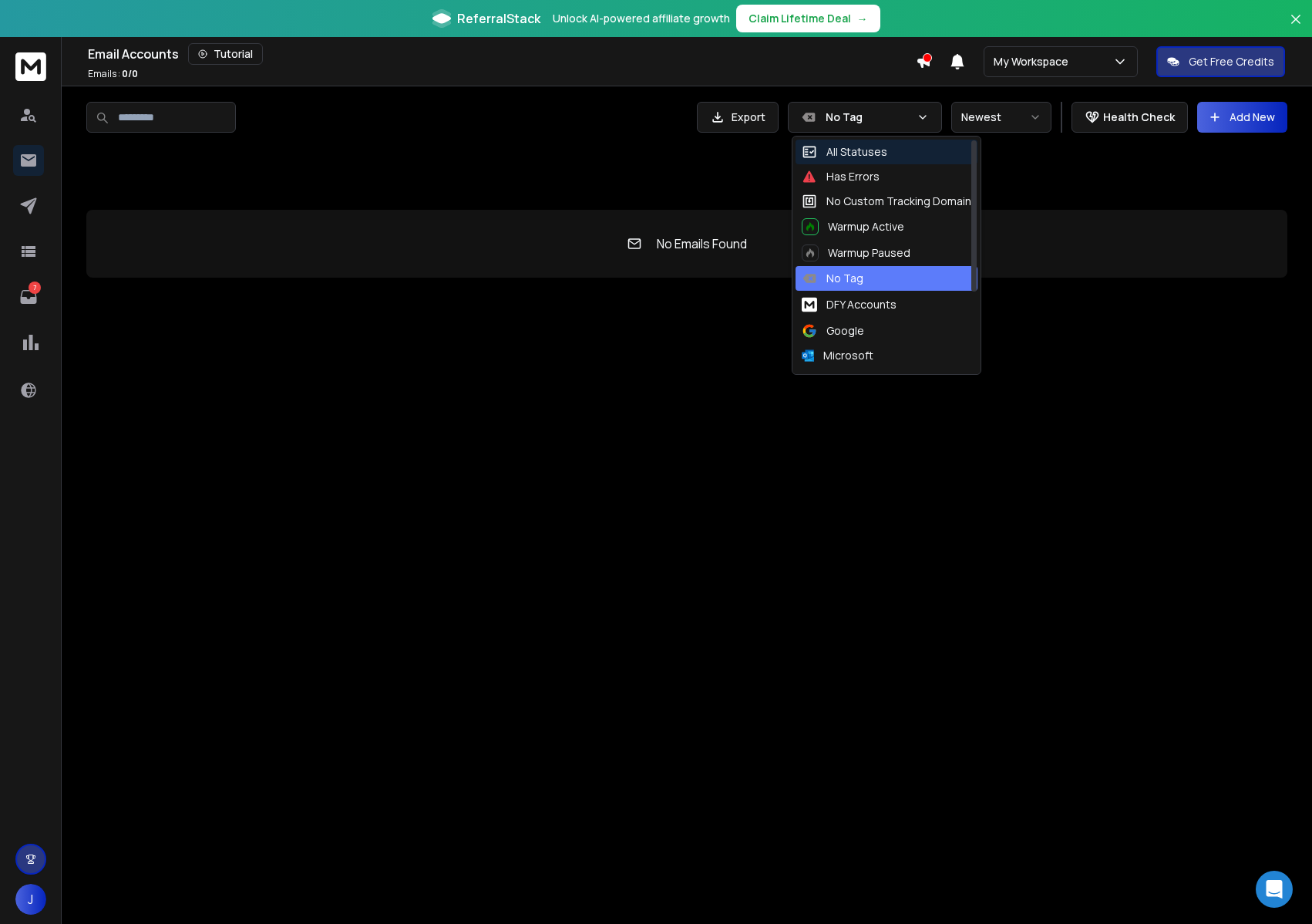
click at [853, 159] on div "All Statuses" at bounding box center [886, 151] width 182 height 25
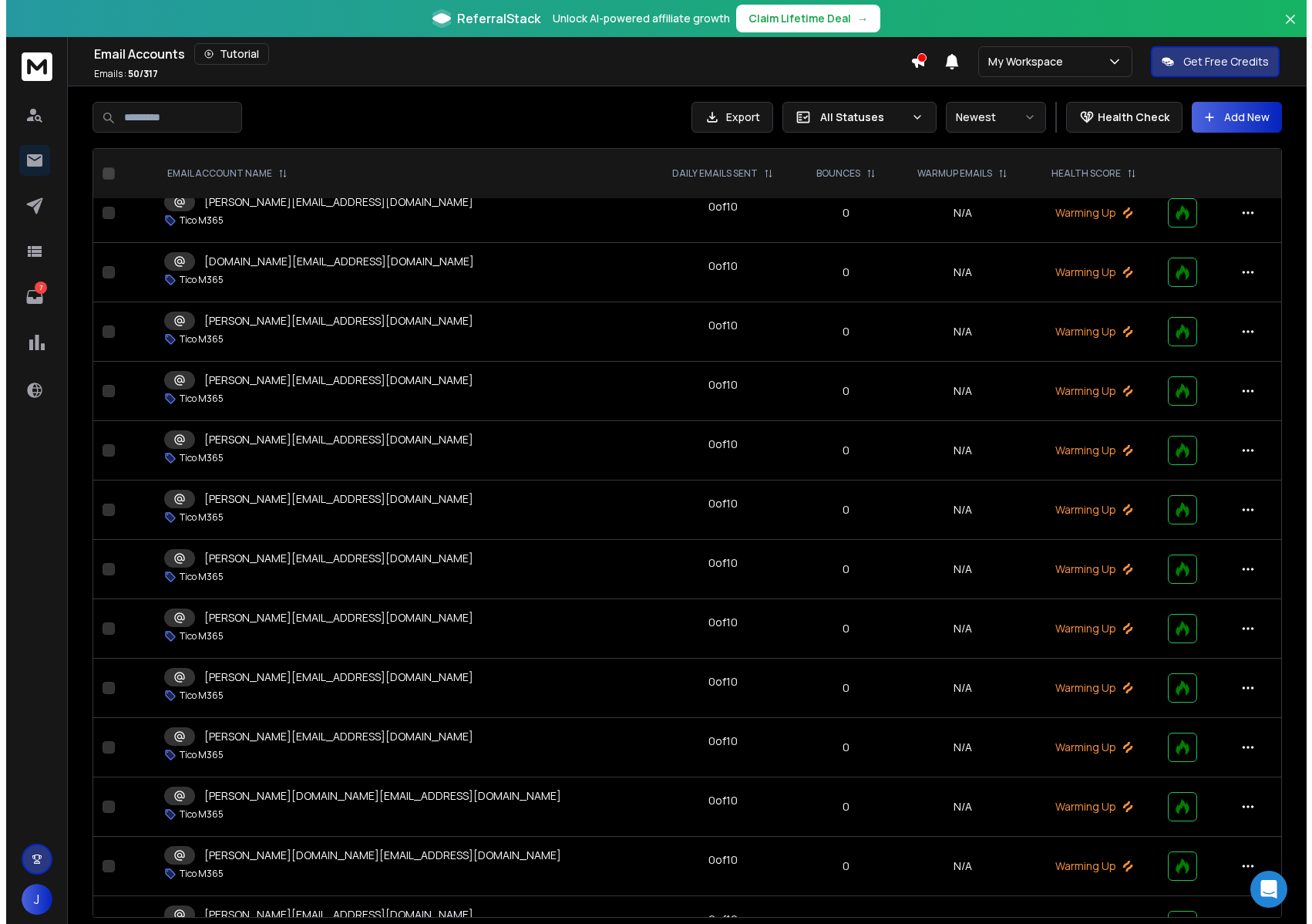
scroll to position [0, 0]
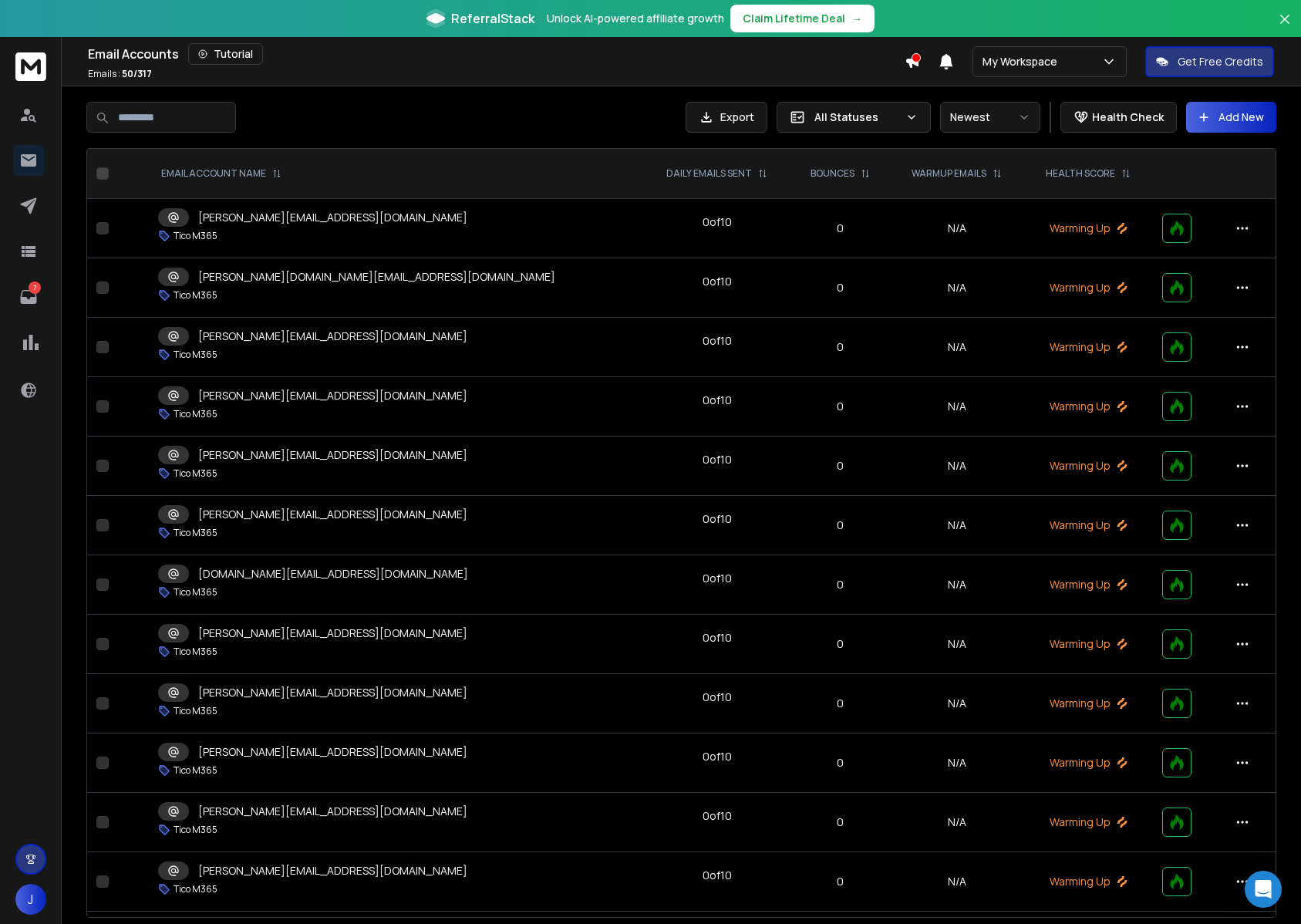
click at [882, 115] on p "All Statuses" at bounding box center [856, 116] width 85 height 15
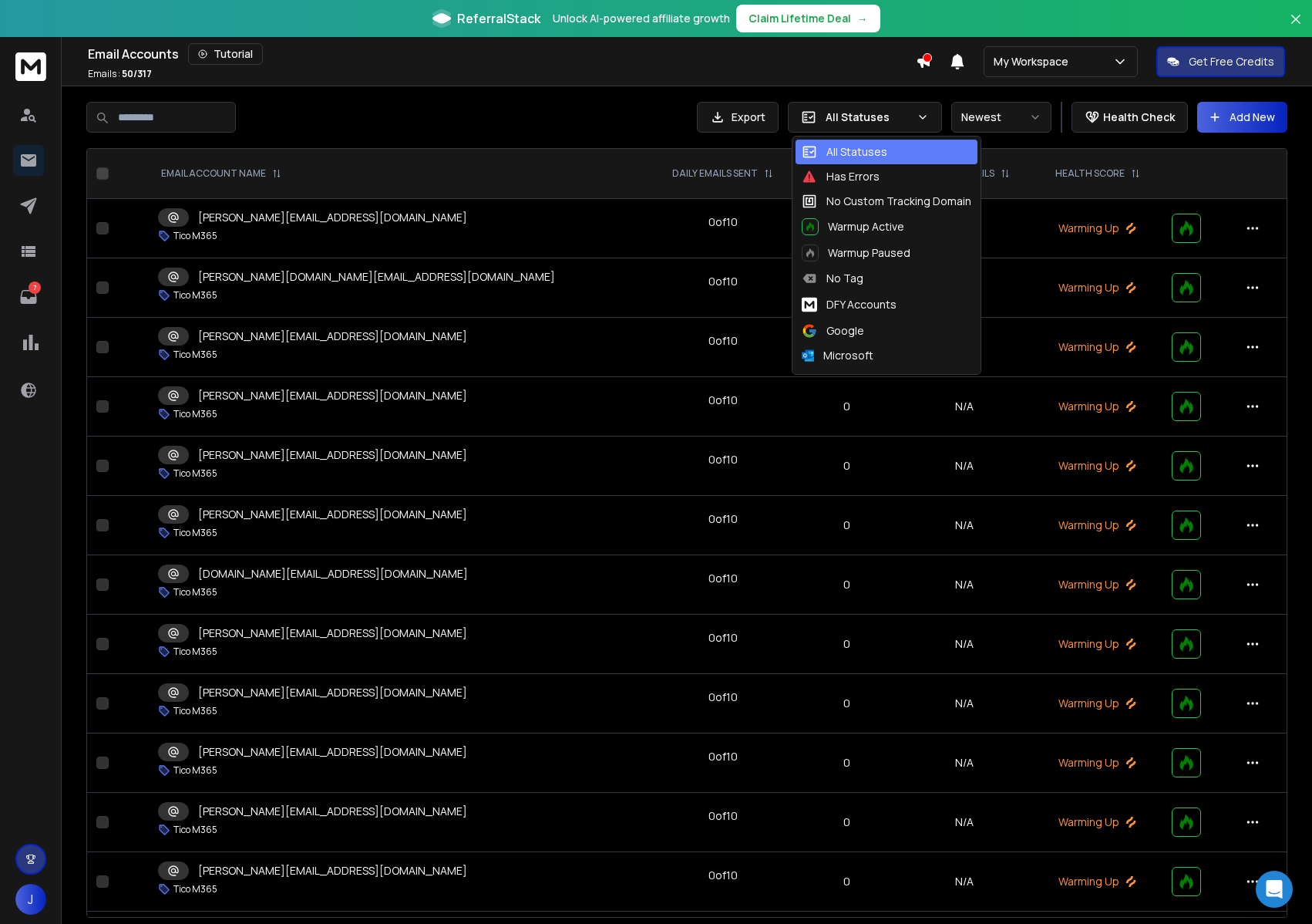
click at [882, 115] on p "All Statuses" at bounding box center [868, 116] width 84 height 15
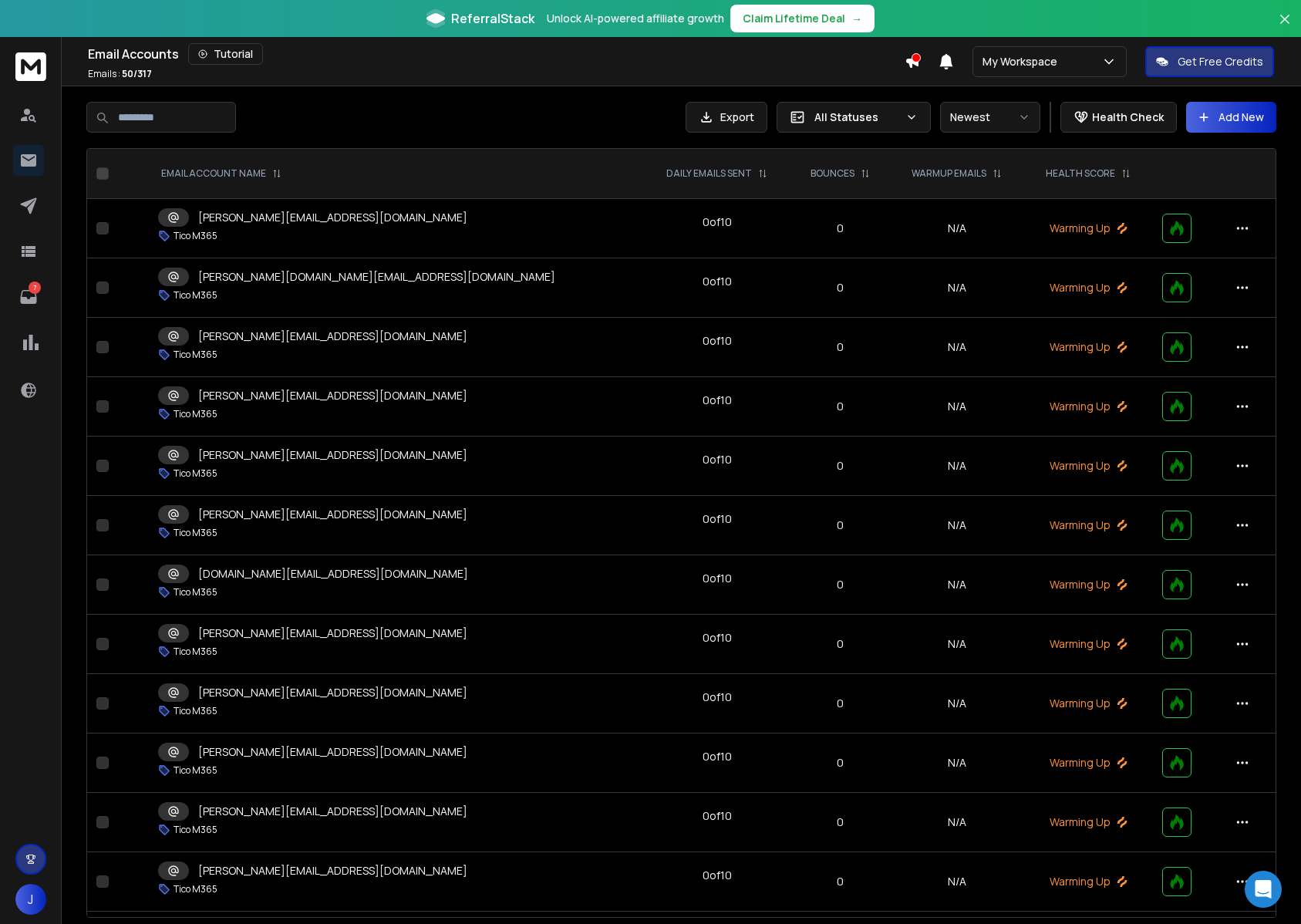
click at [981, 117] on button "Newest" at bounding box center [990, 117] width 100 height 31
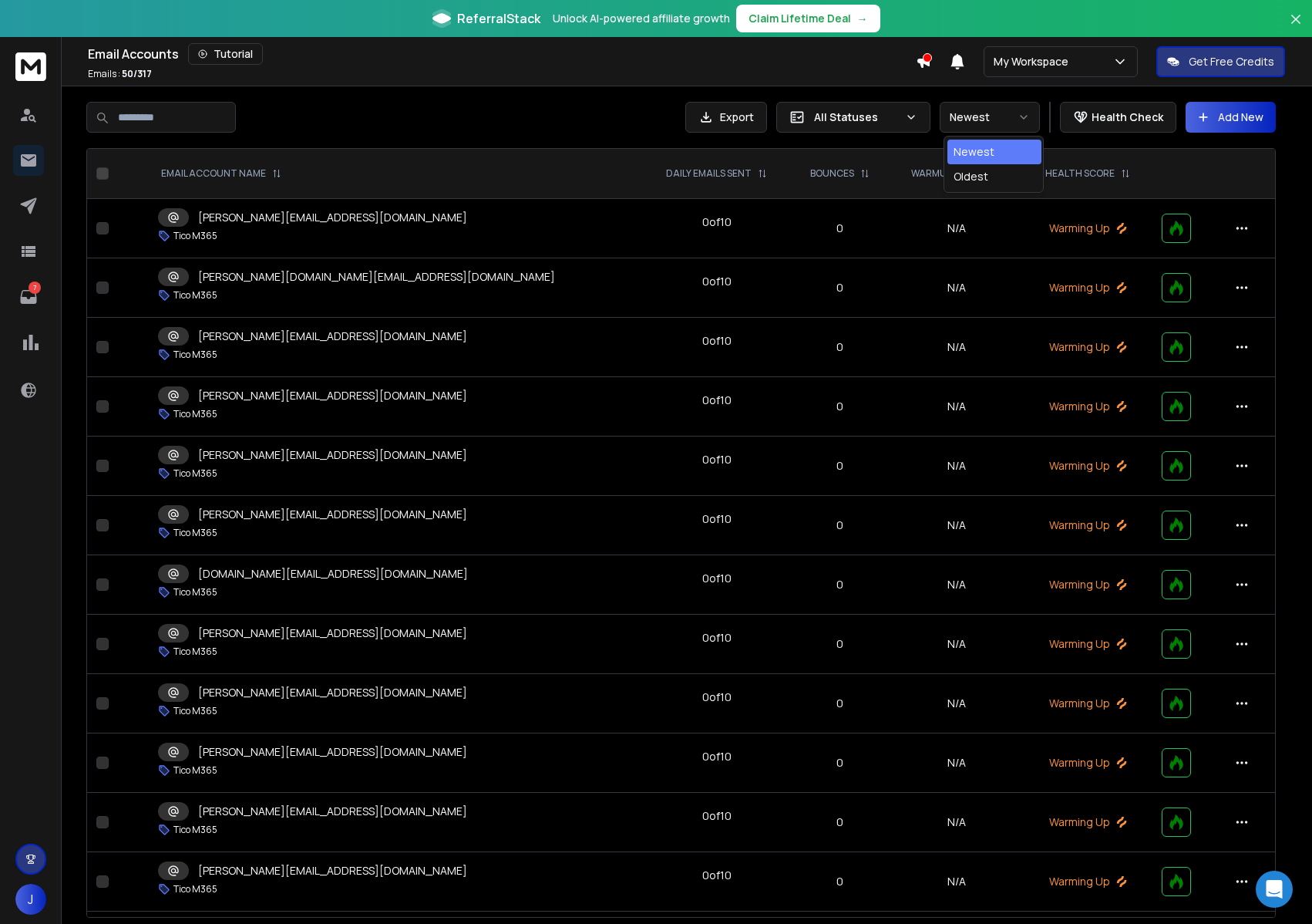
click at [980, 117] on button "Newest" at bounding box center [990, 117] width 100 height 31
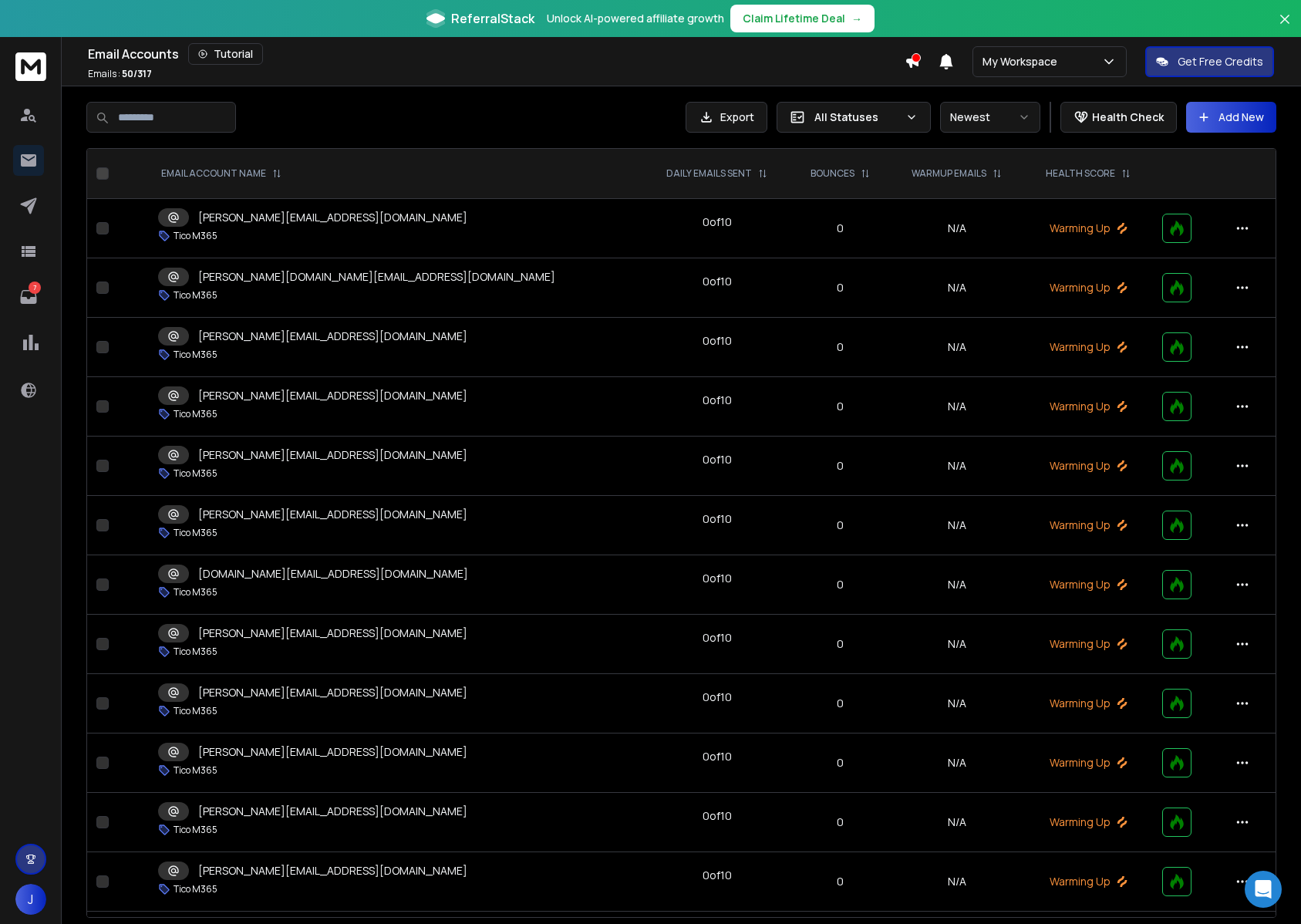
click at [889, 118] on p "All Statuses" at bounding box center [856, 116] width 85 height 15
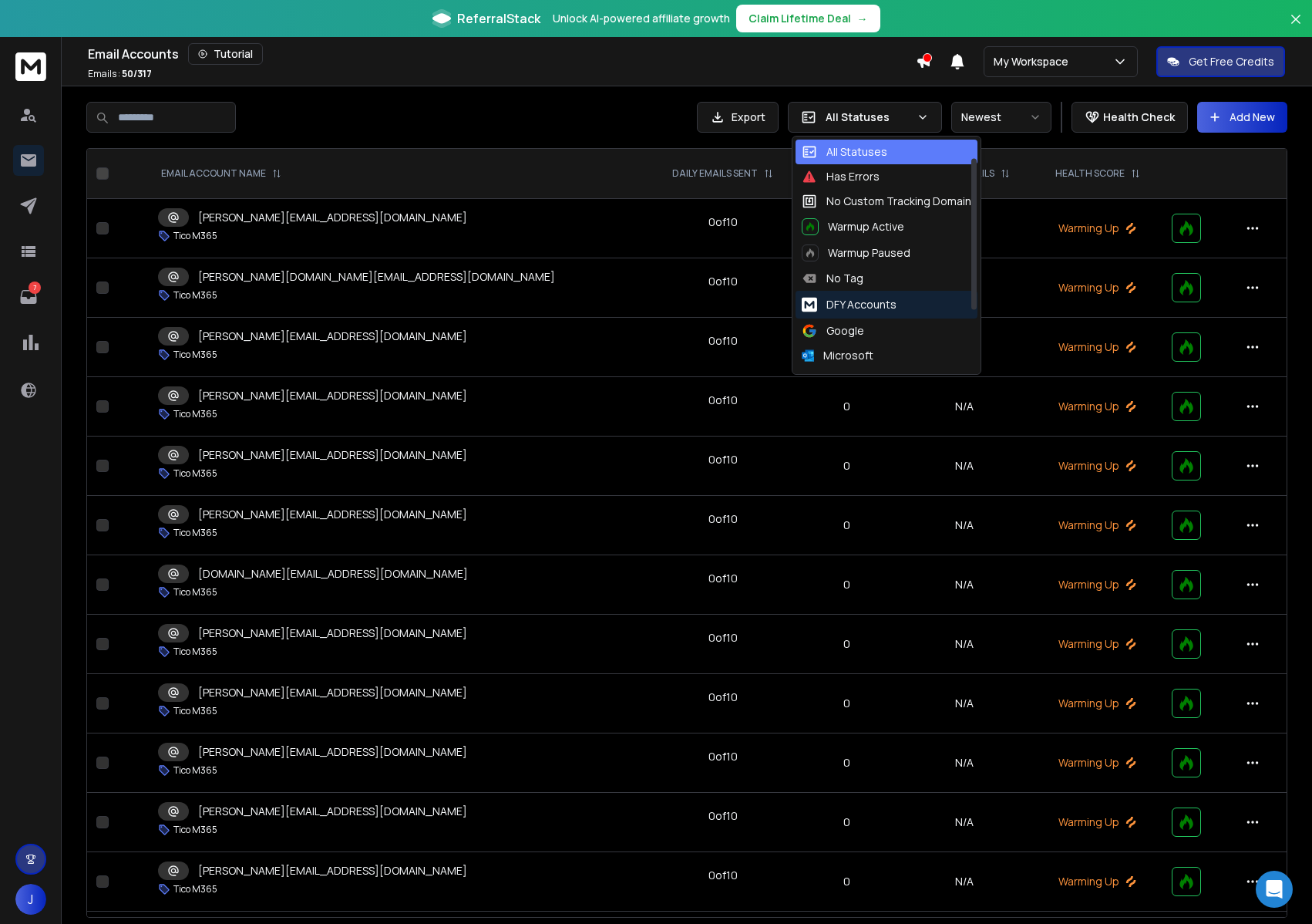
scroll to position [120, 0]
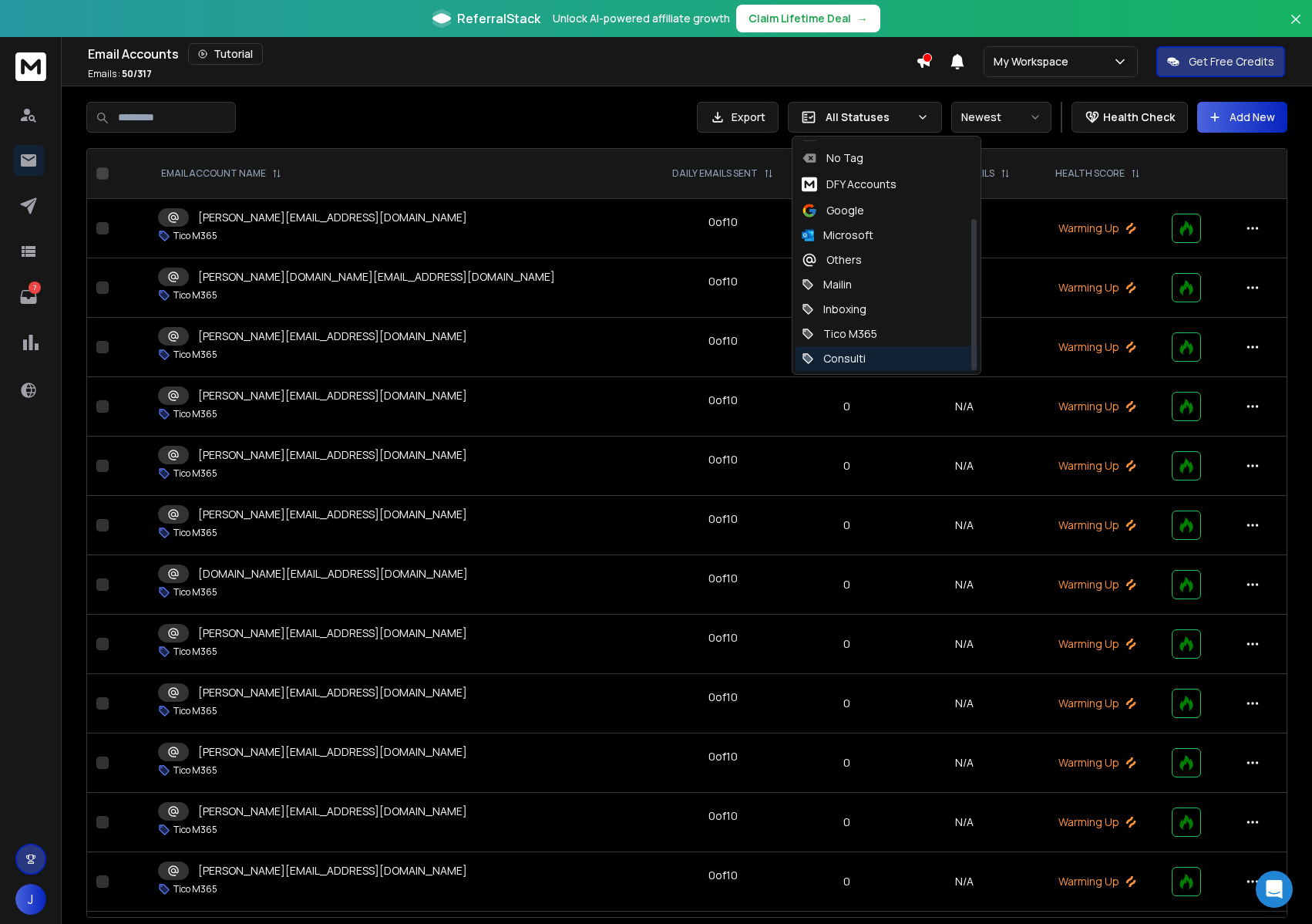
click at [843, 354] on div "Consulti" at bounding box center [834, 358] width 64 height 15
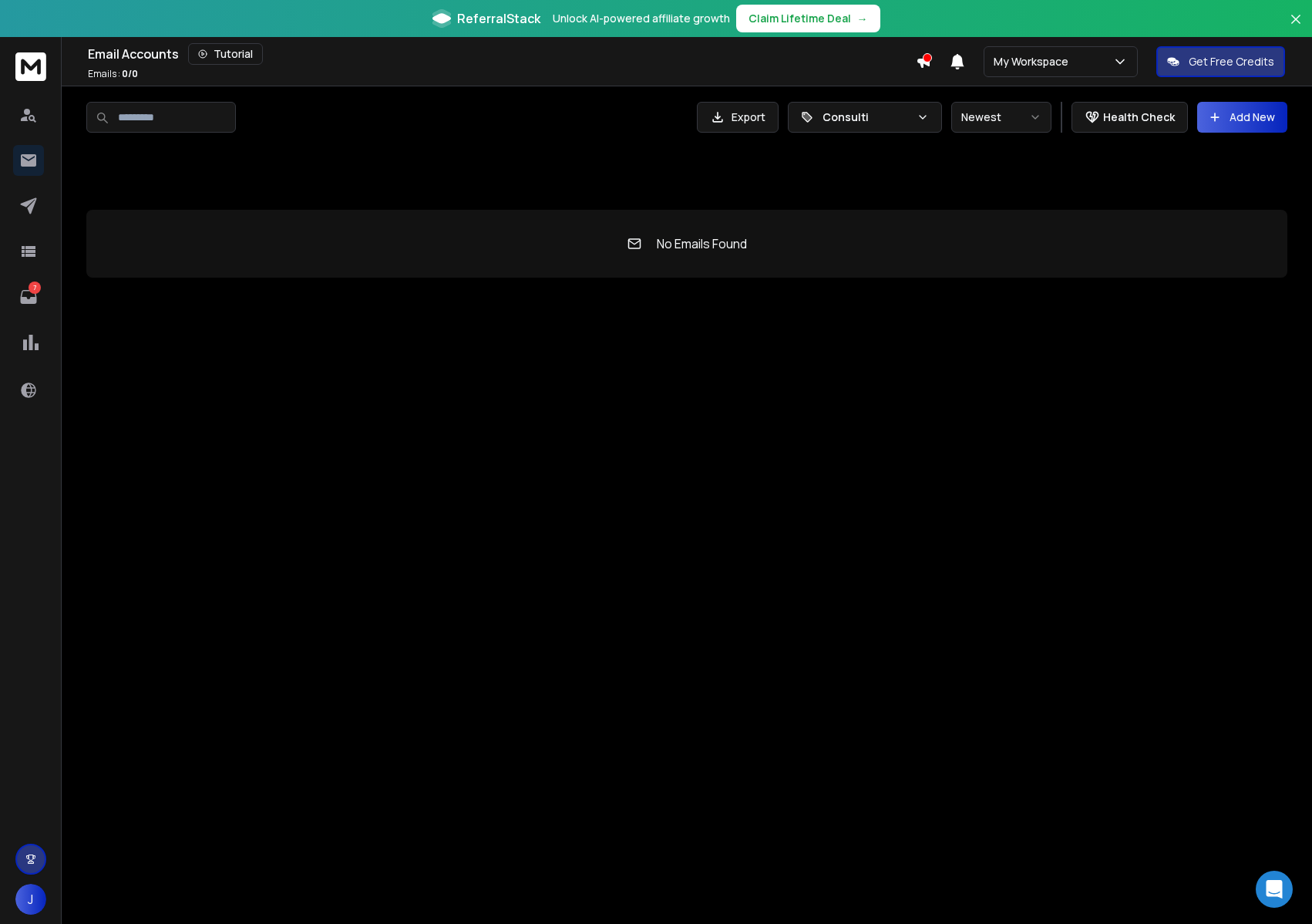
click at [854, 121] on p "Consulti" at bounding box center [866, 116] width 88 height 15
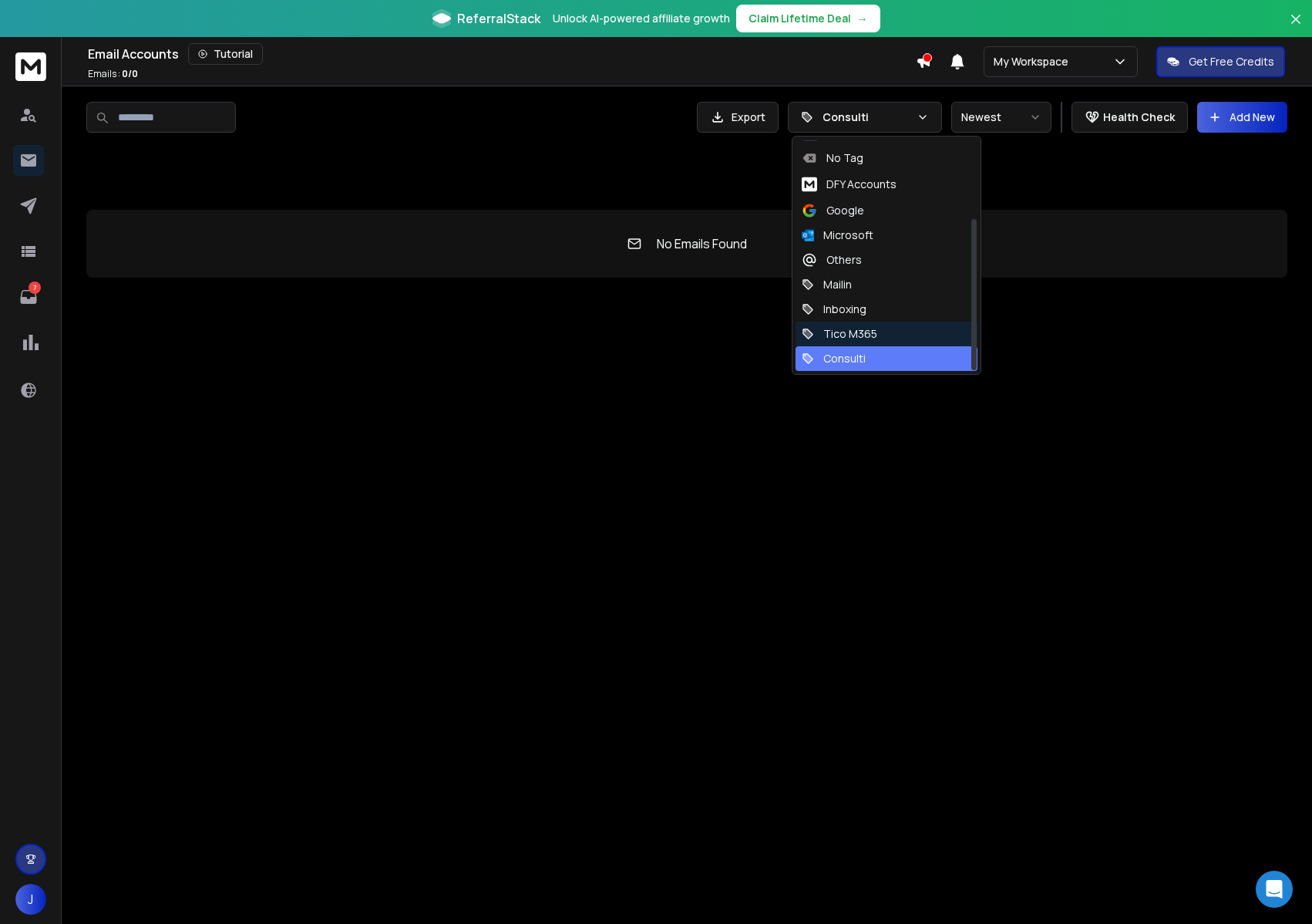
click at [840, 324] on div "Tico M365" at bounding box center [886, 333] width 182 height 25
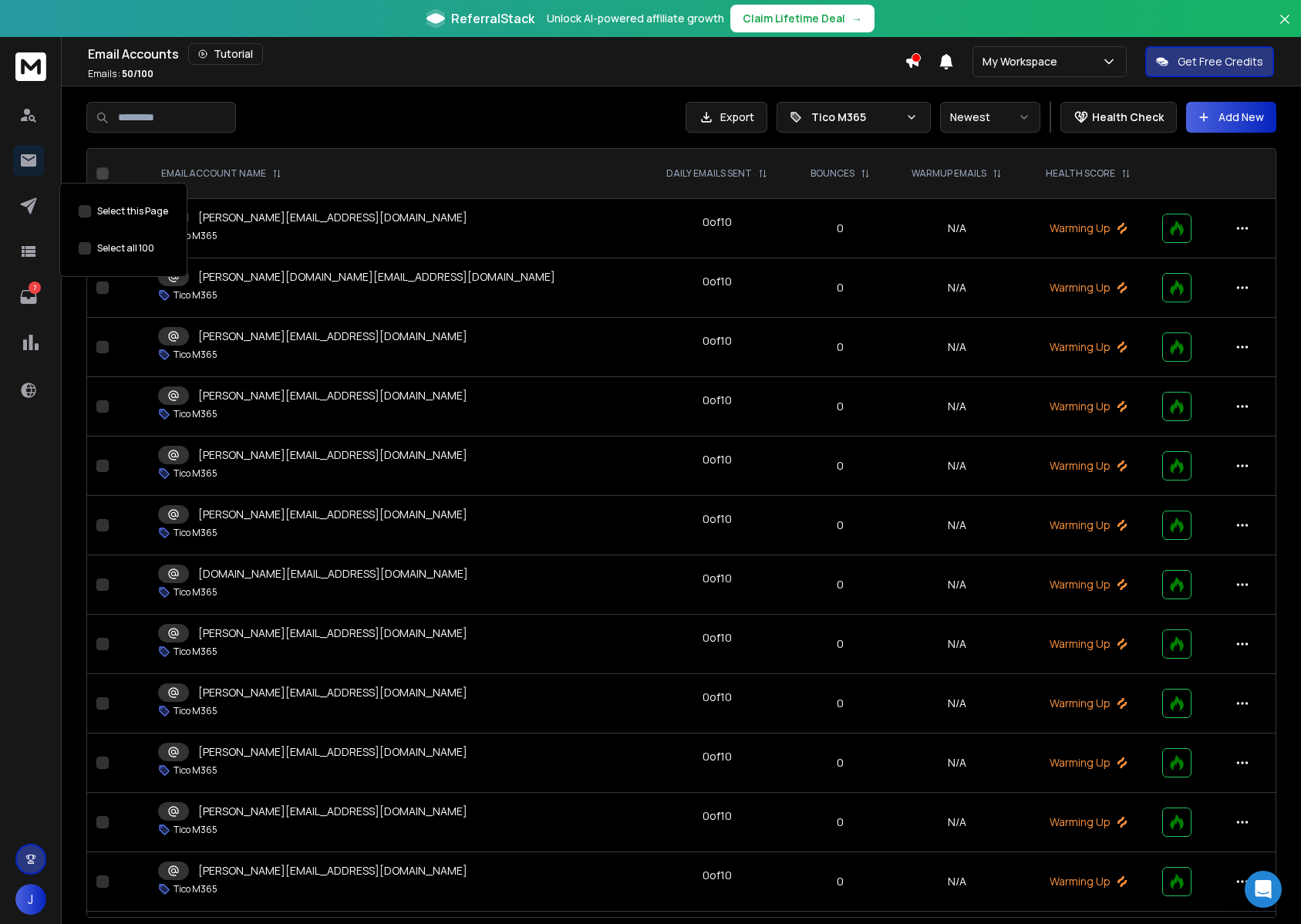
click at [112, 173] on div at bounding box center [123, 173] width 53 height 12
click at [106, 175] on button "button" at bounding box center [102, 173] width 12 height 12
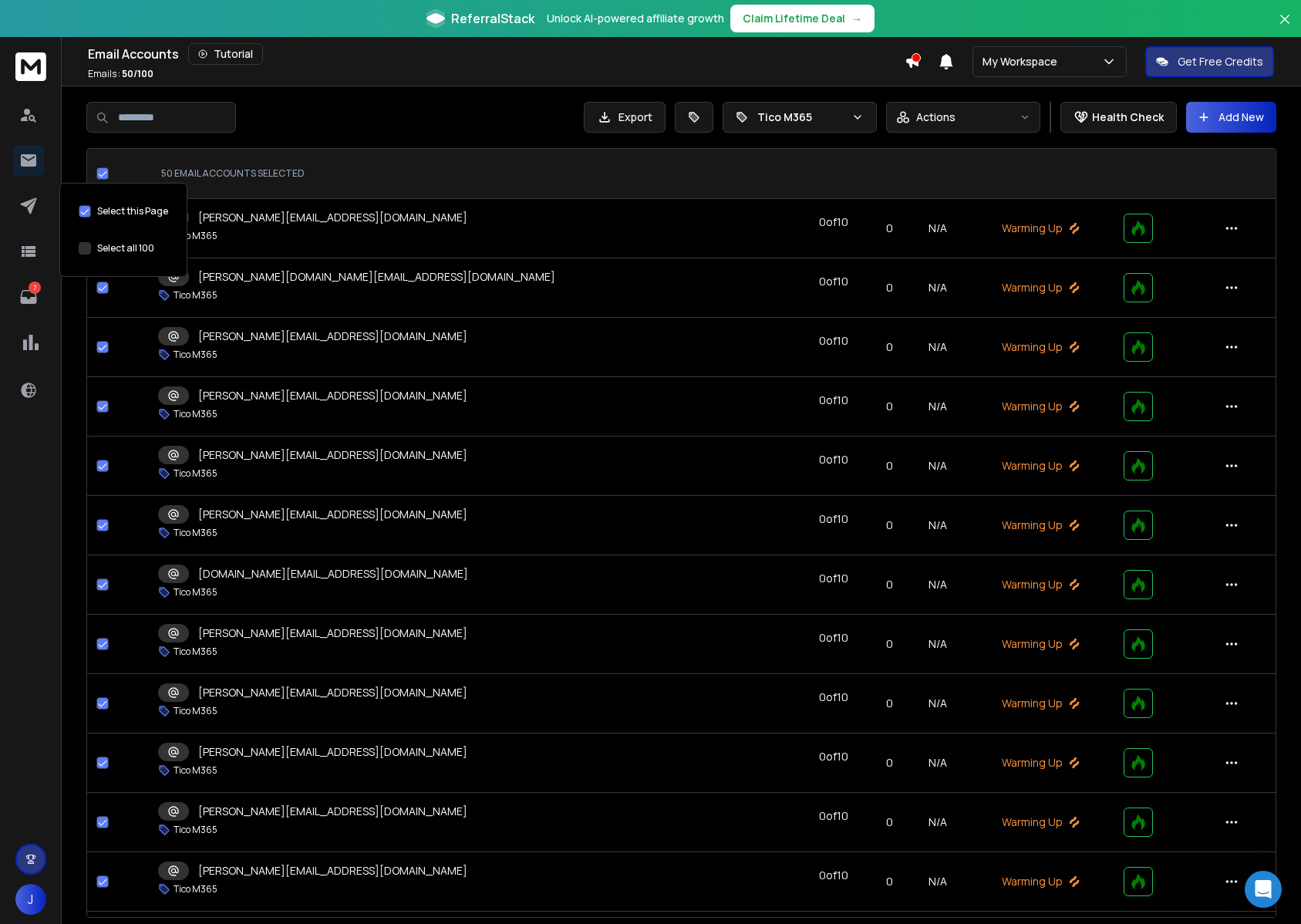
click at [97, 242] on label "Select all 100" at bounding box center [126, 248] width 57 height 12
click at [87, 246] on button "Select this Page" at bounding box center [85, 248] width 12 height 12
click at [698, 118] on icon at bounding box center [694, 117] width 9 height 9
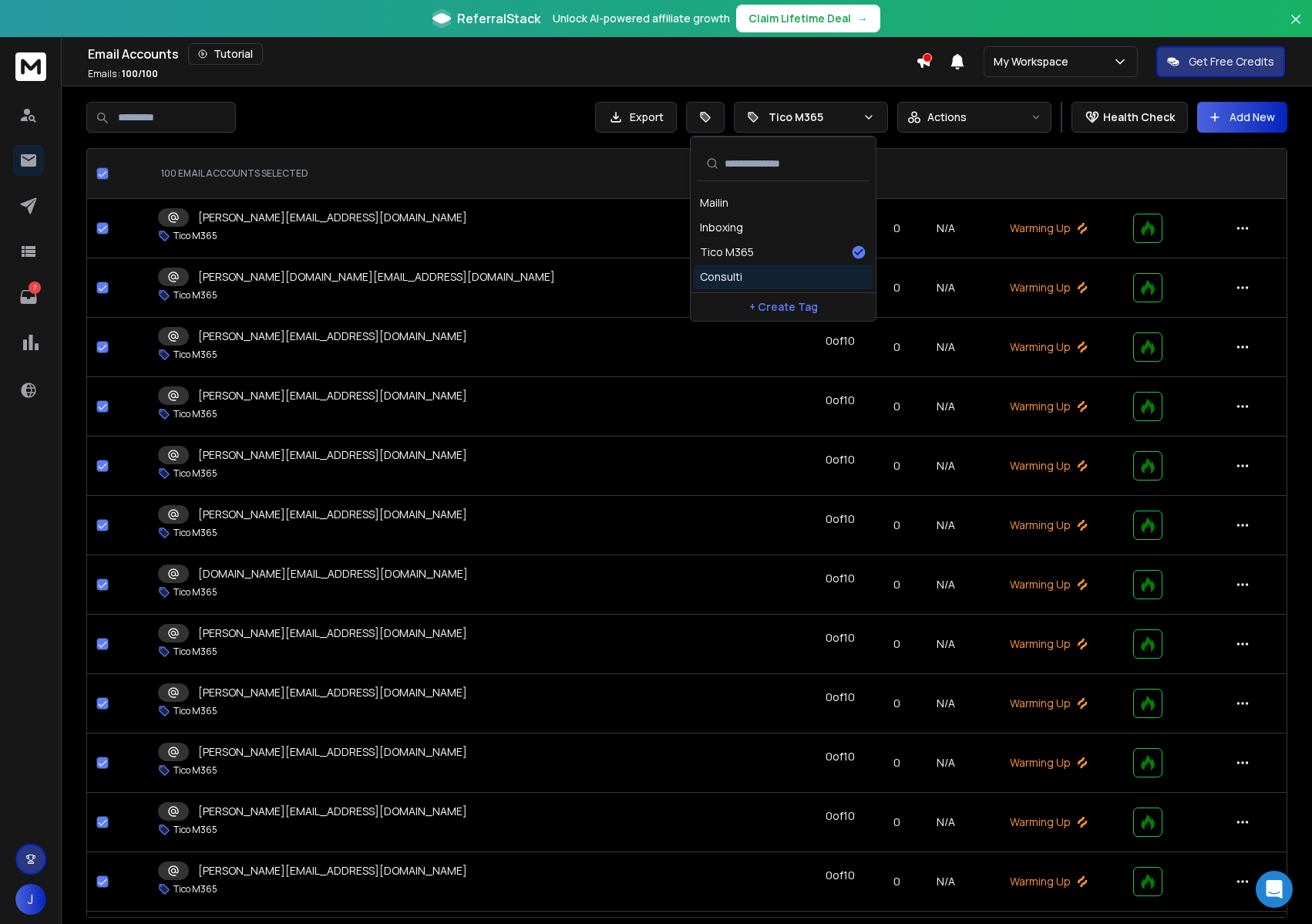
click at [722, 272] on span "Consulti" at bounding box center [721, 277] width 42 height 15
click at [495, 121] on div at bounding box center [336, 117] width 500 height 31
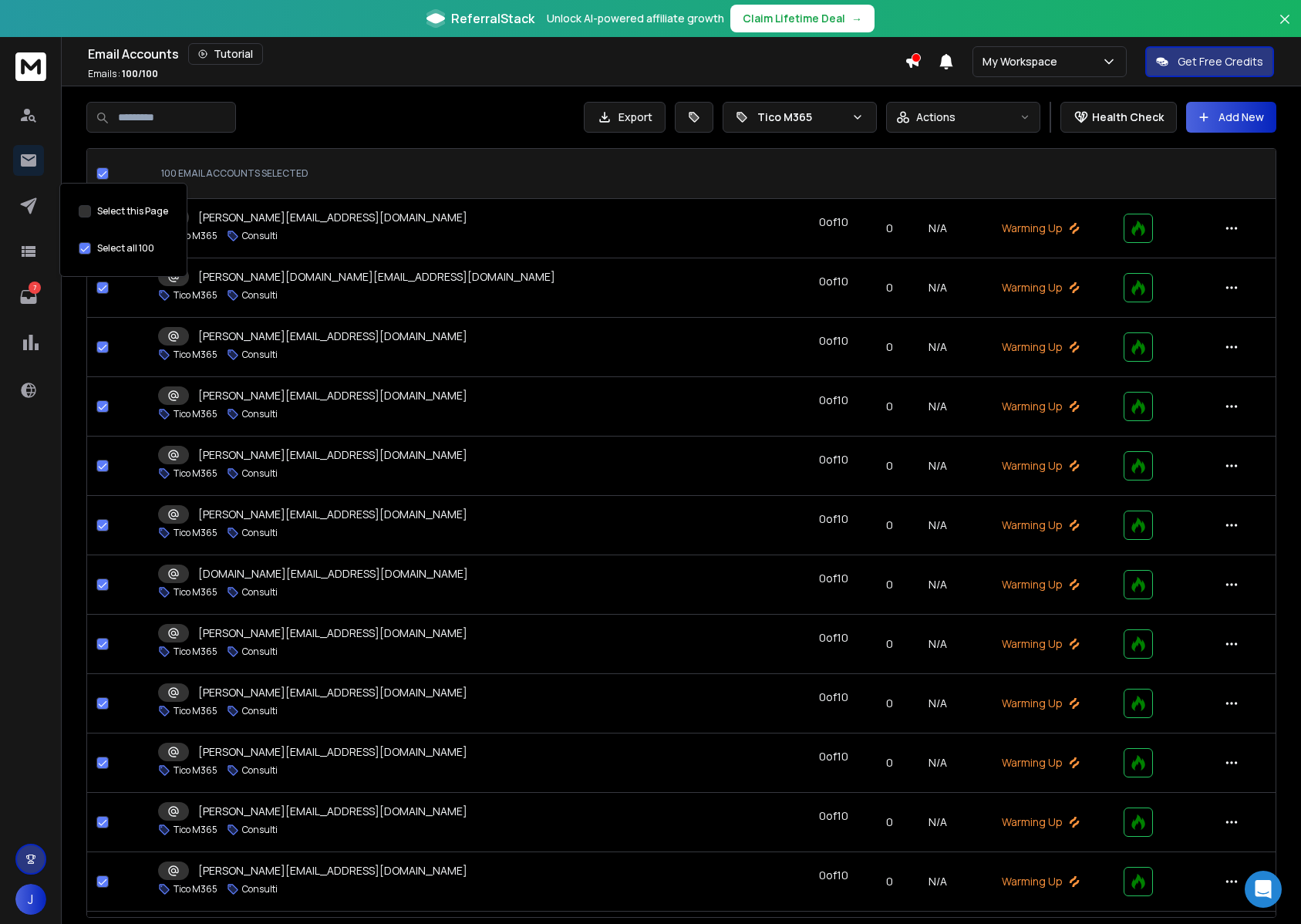
click at [108, 171] on button "Select this Page" at bounding box center [102, 173] width 12 height 12
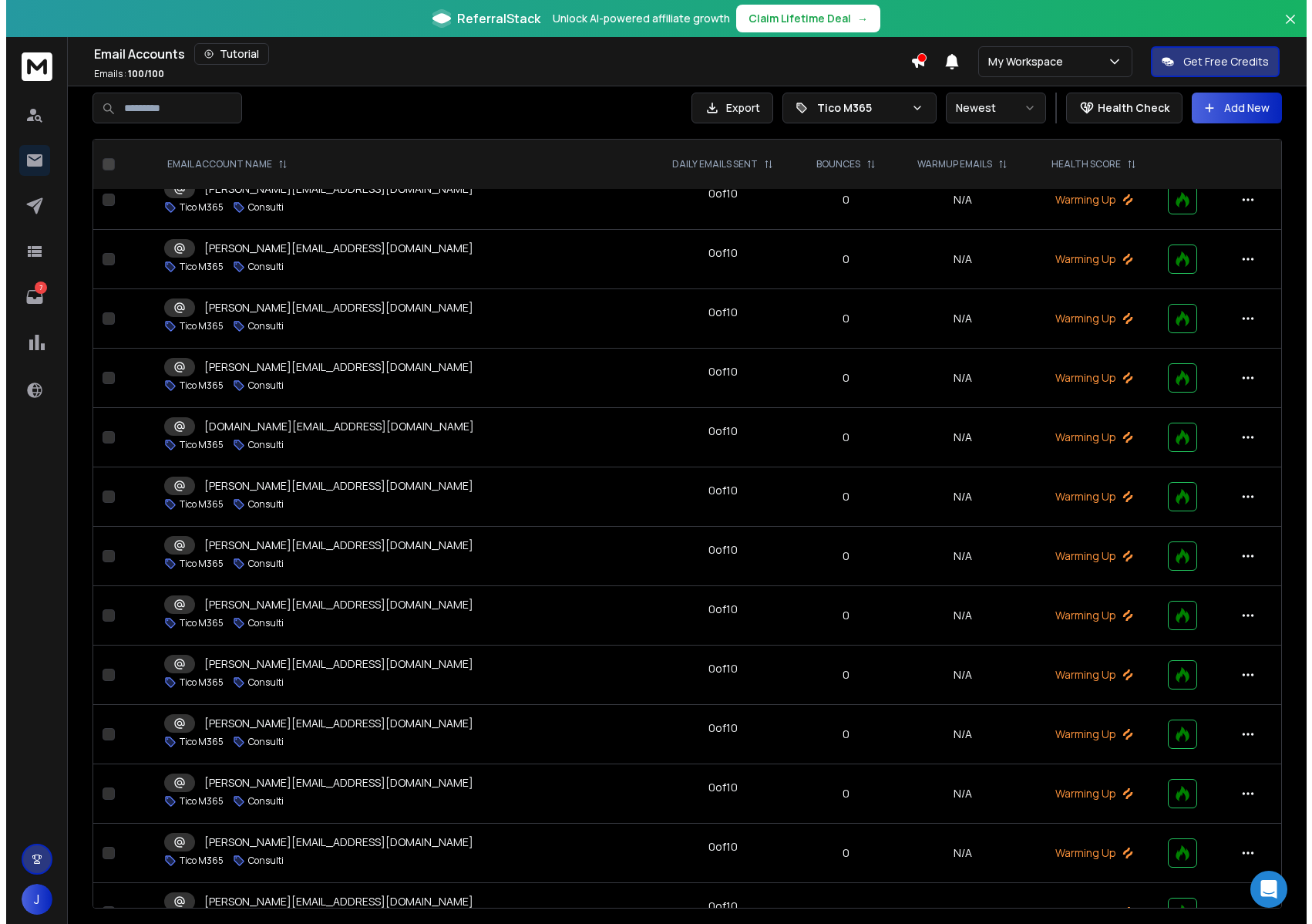
scroll to position [0, 0]
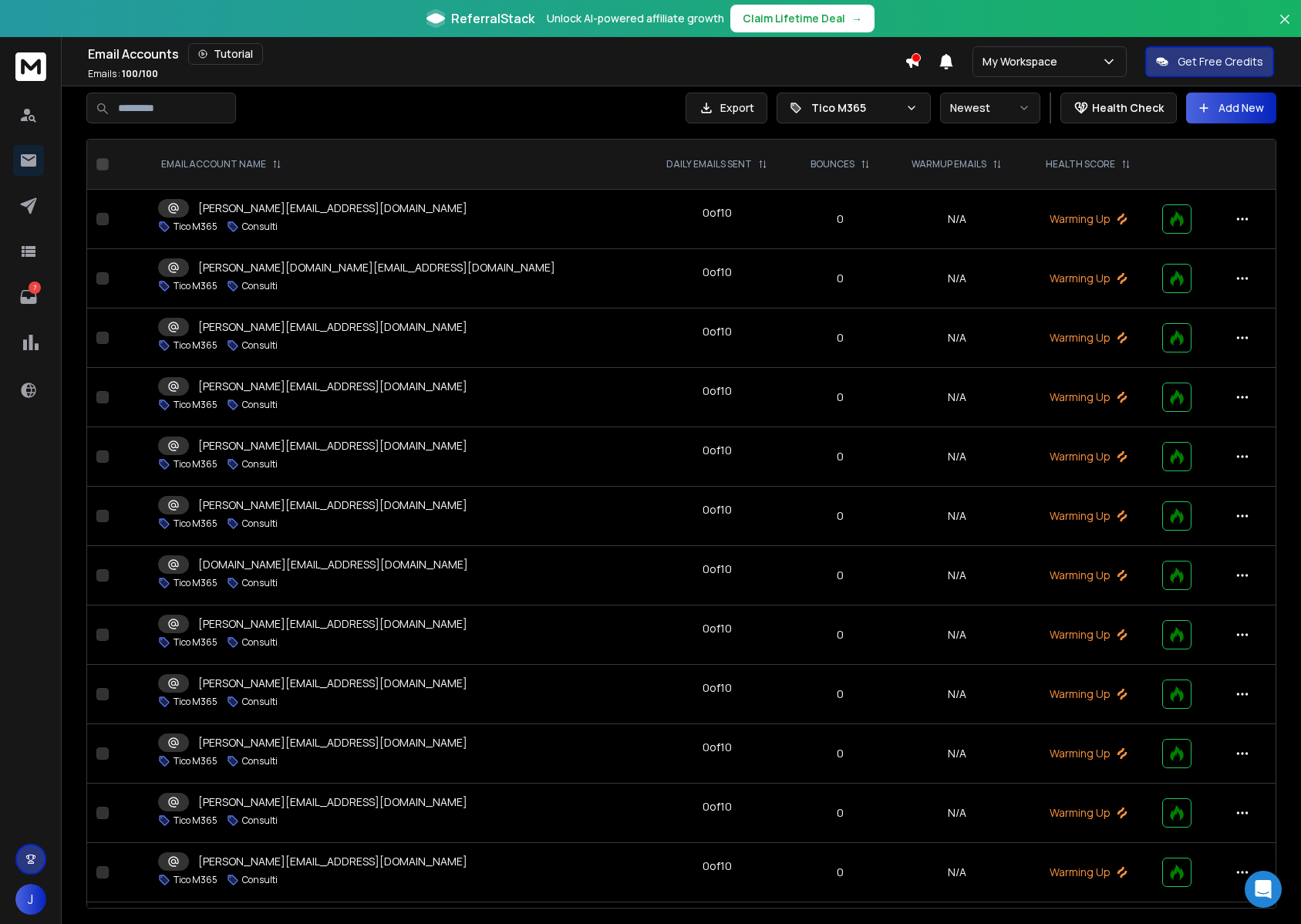
click at [878, 109] on p "Tico M365" at bounding box center [855, 108] width 88 height 15
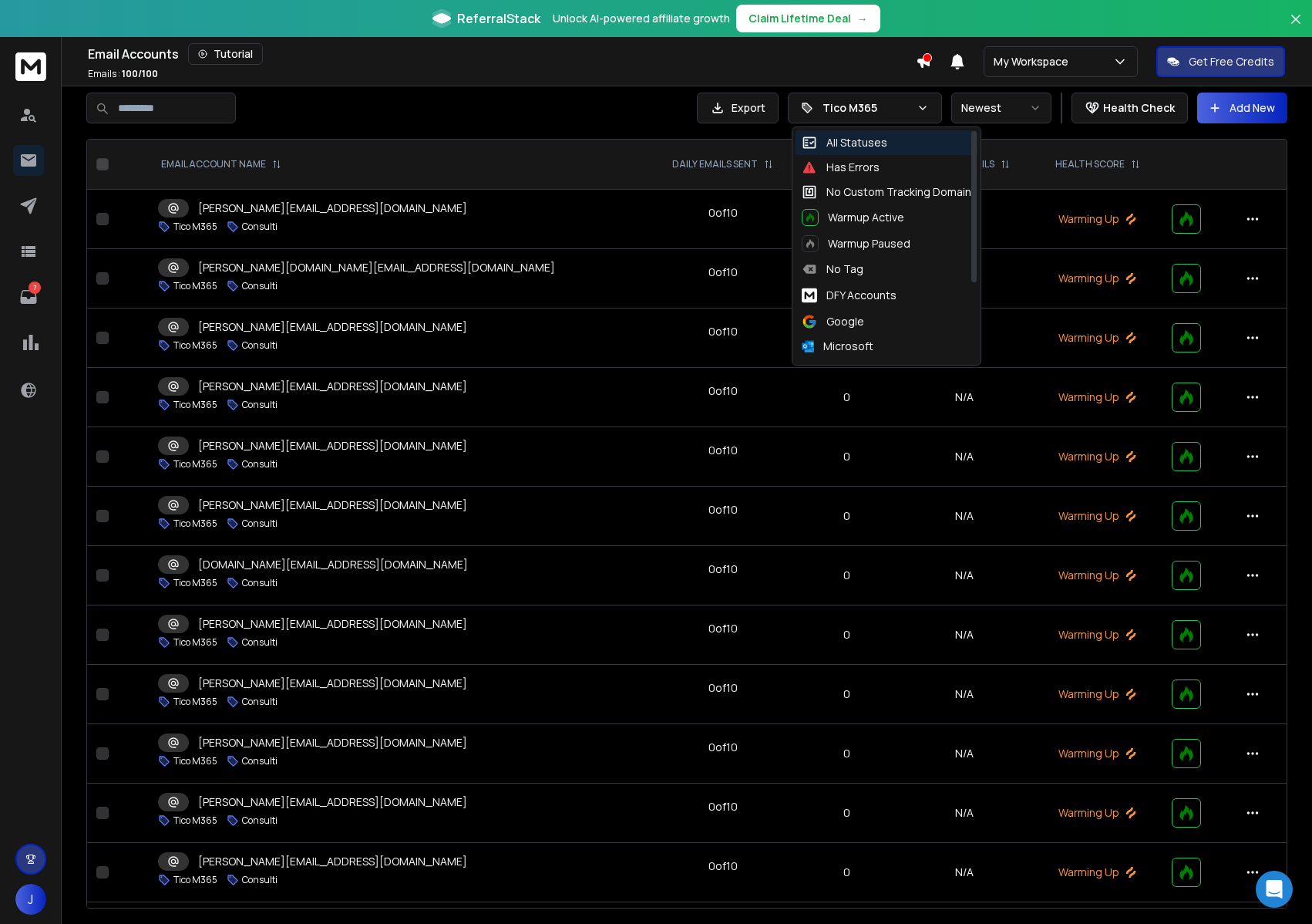
click at [858, 135] on div "All Statuses" at bounding box center [844, 142] width 85 height 15
